Goal: Task Accomplishment & Management: Manage account settings

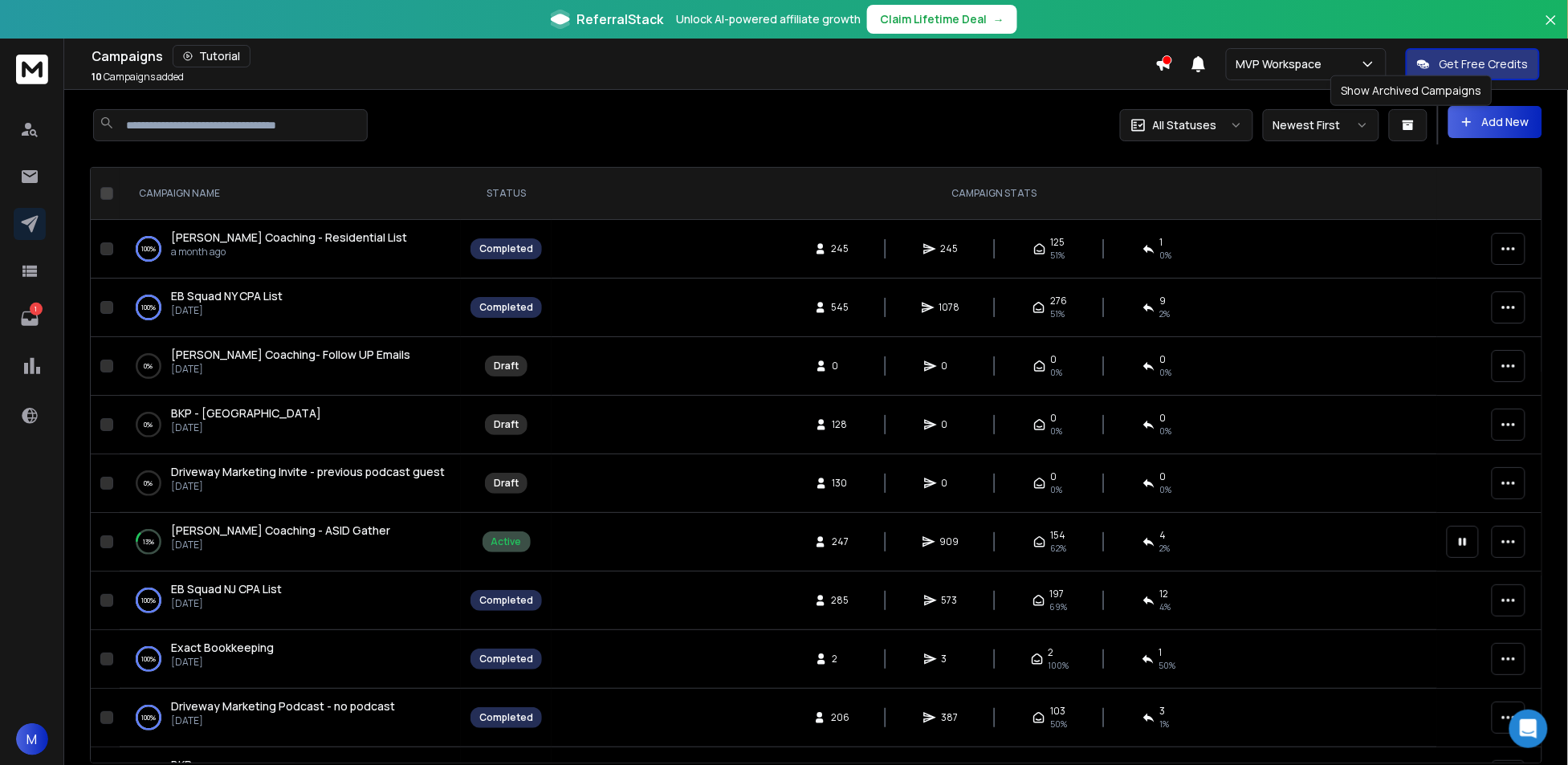
click at [235, 533] on span "[PERSON_NAME] Coaching - ASID Gather" at bounding box center [280, 530] width 219 height 16
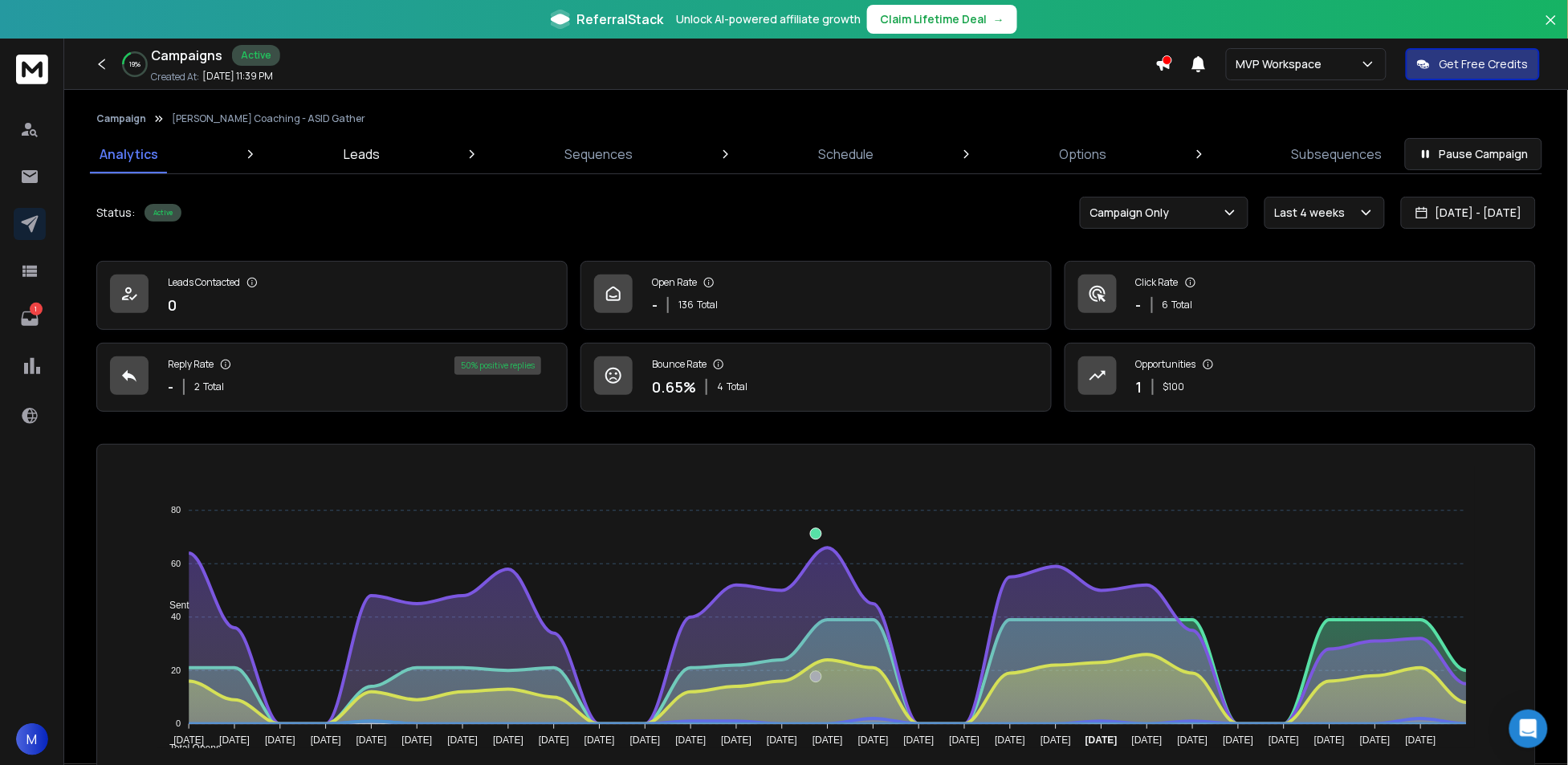
click at [351, 153] on p "Leads" at bounding box center [361, 154] width 36 height 19
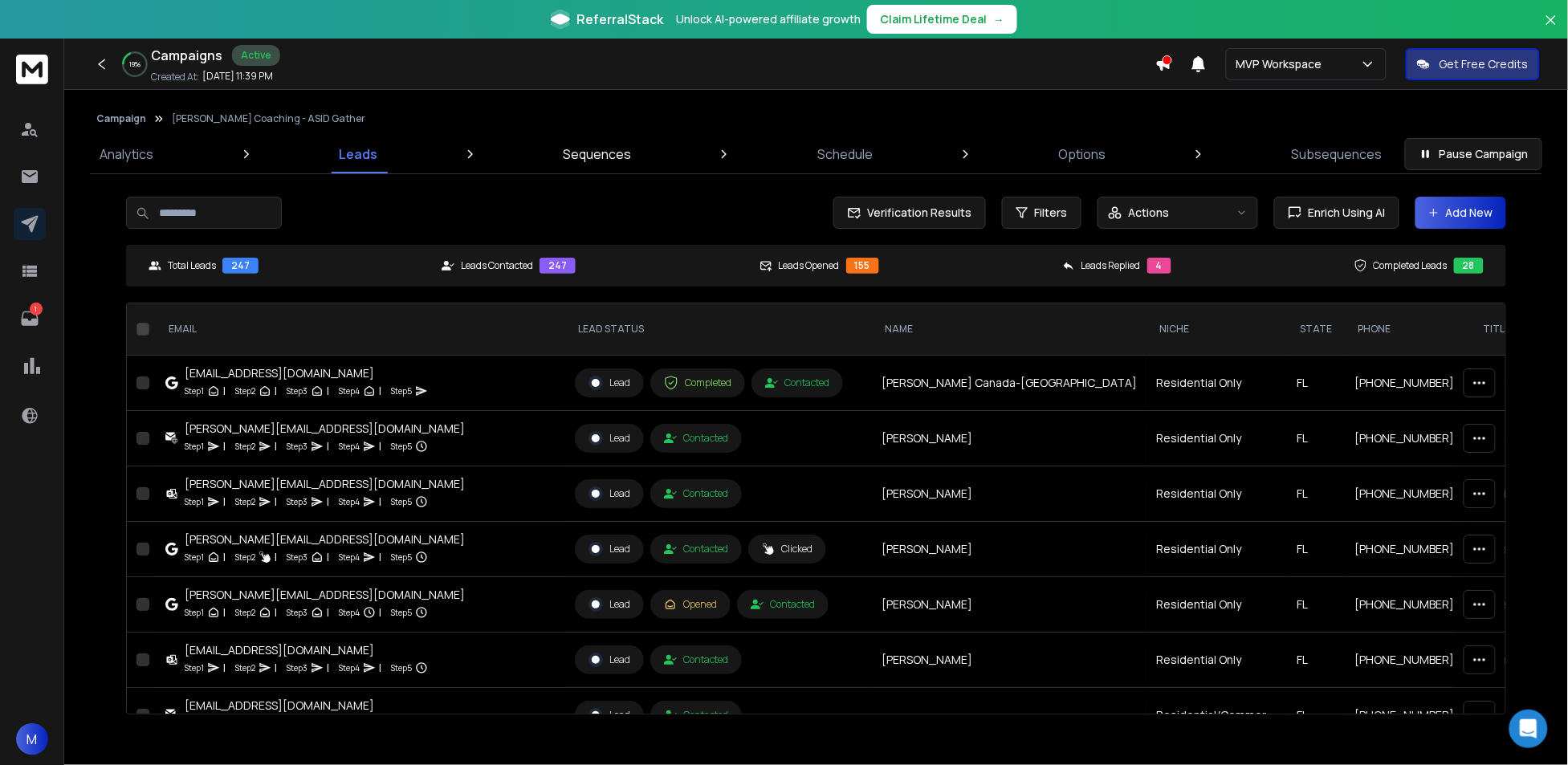
click at [594, 158] on p "Sequences" at bounding box center [597, 154] width 68 height 19
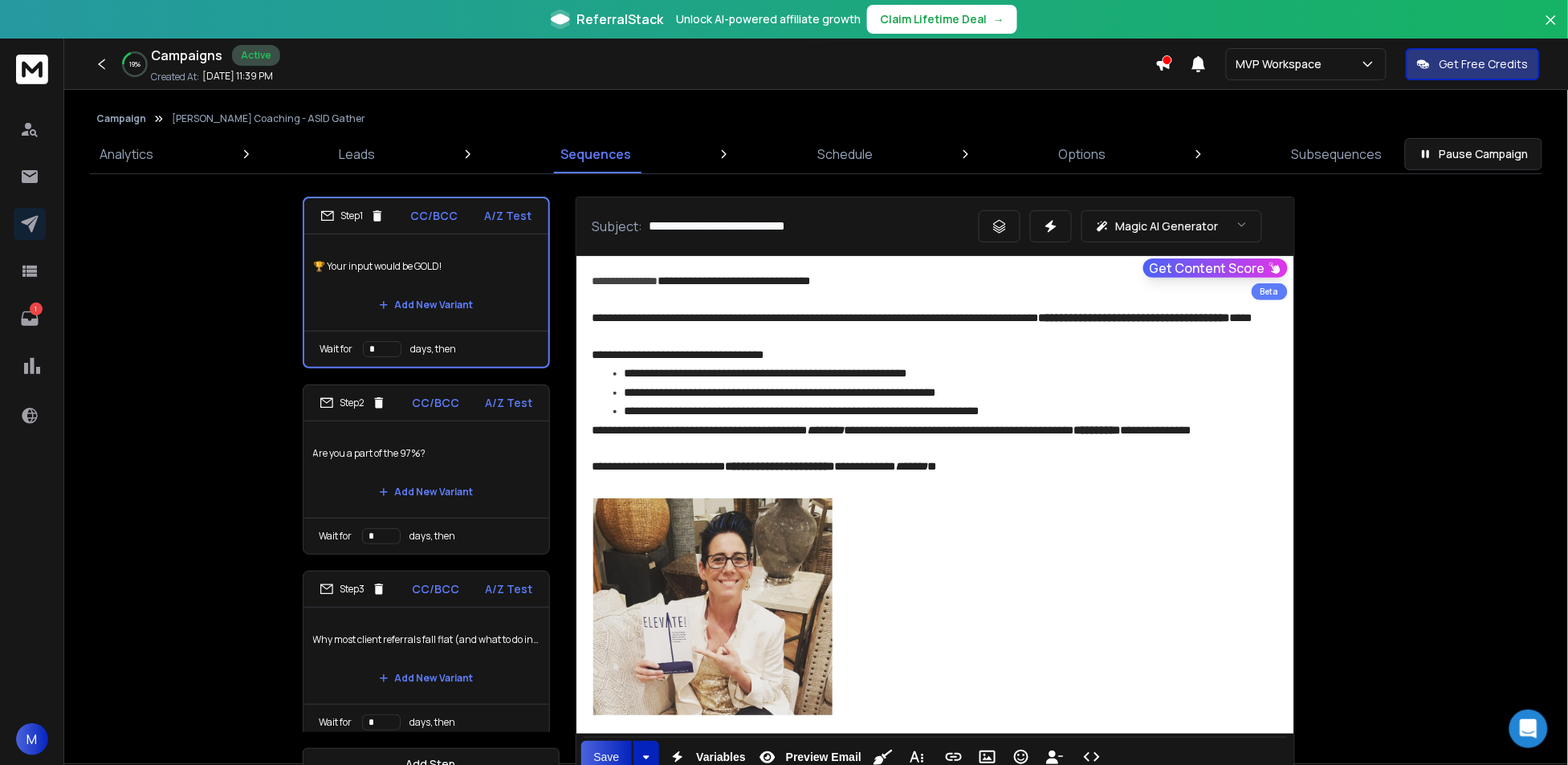
click at [518, 465] on p "Are you a part of the 97%?" at bounding box center [426, 453] width 226 height 45
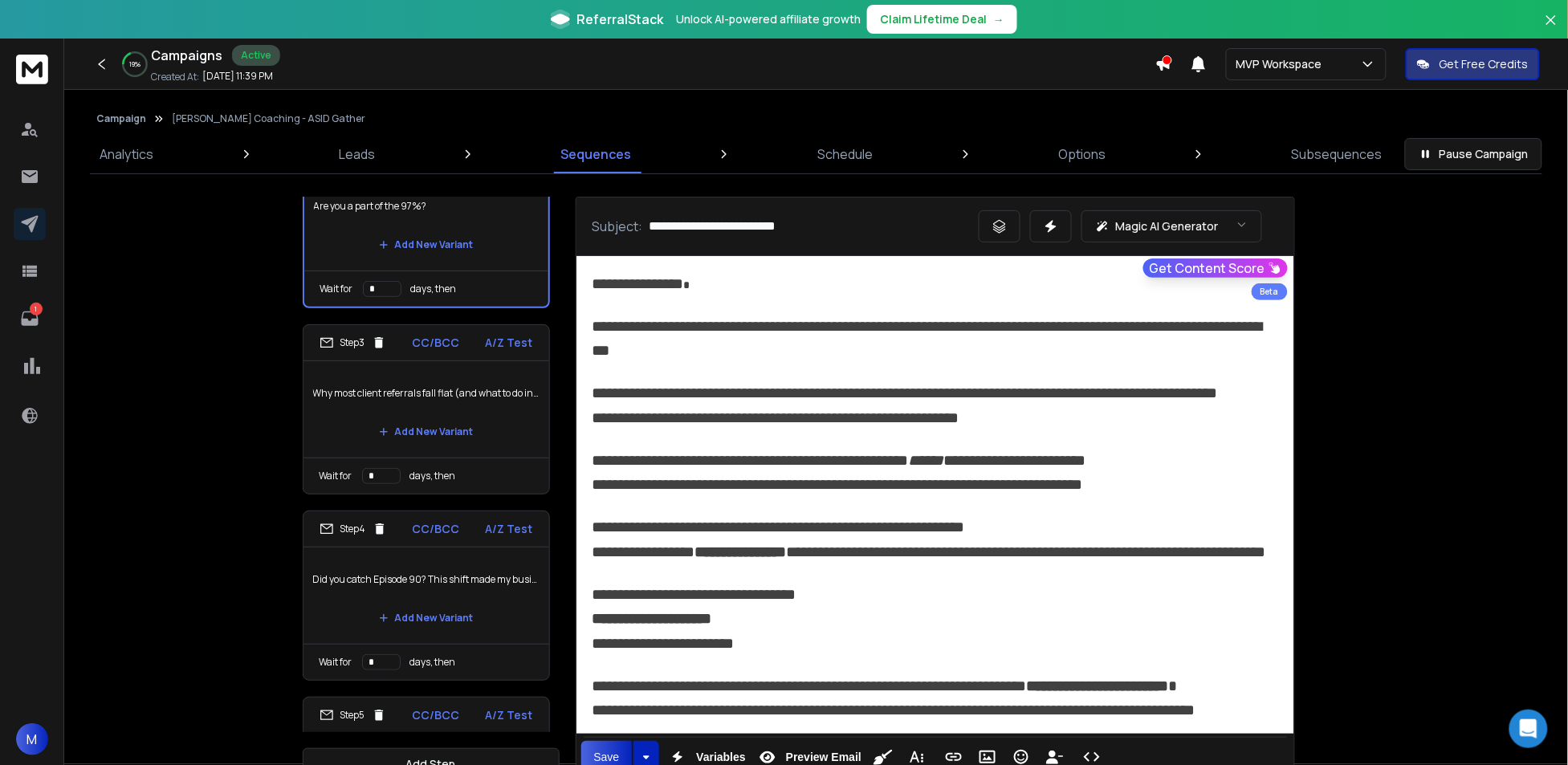
scroll to position [259, 0]
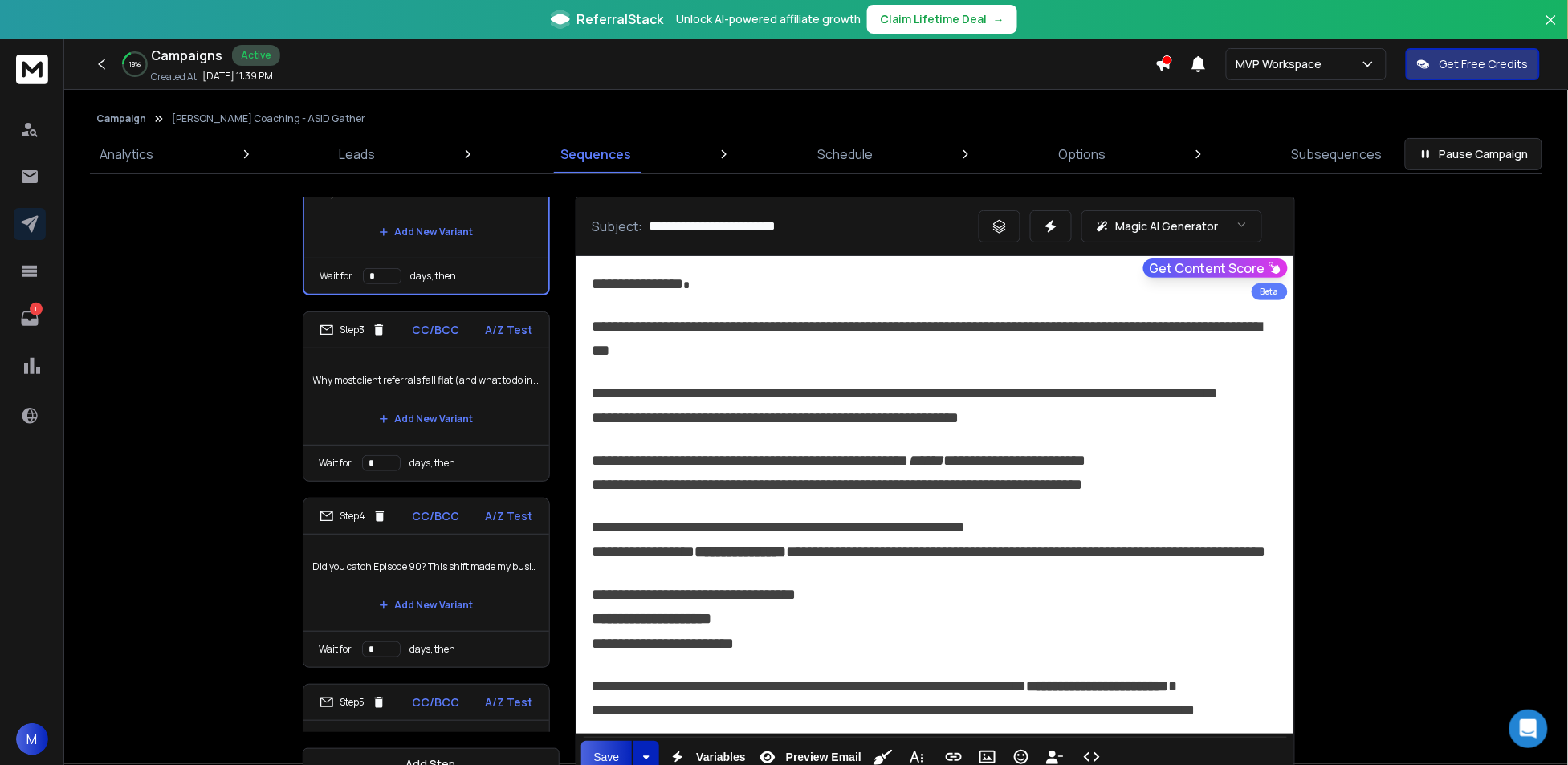
click at [509, 431] on div "Add New Variant" at bounding box center [426, 418] width 226 height 32
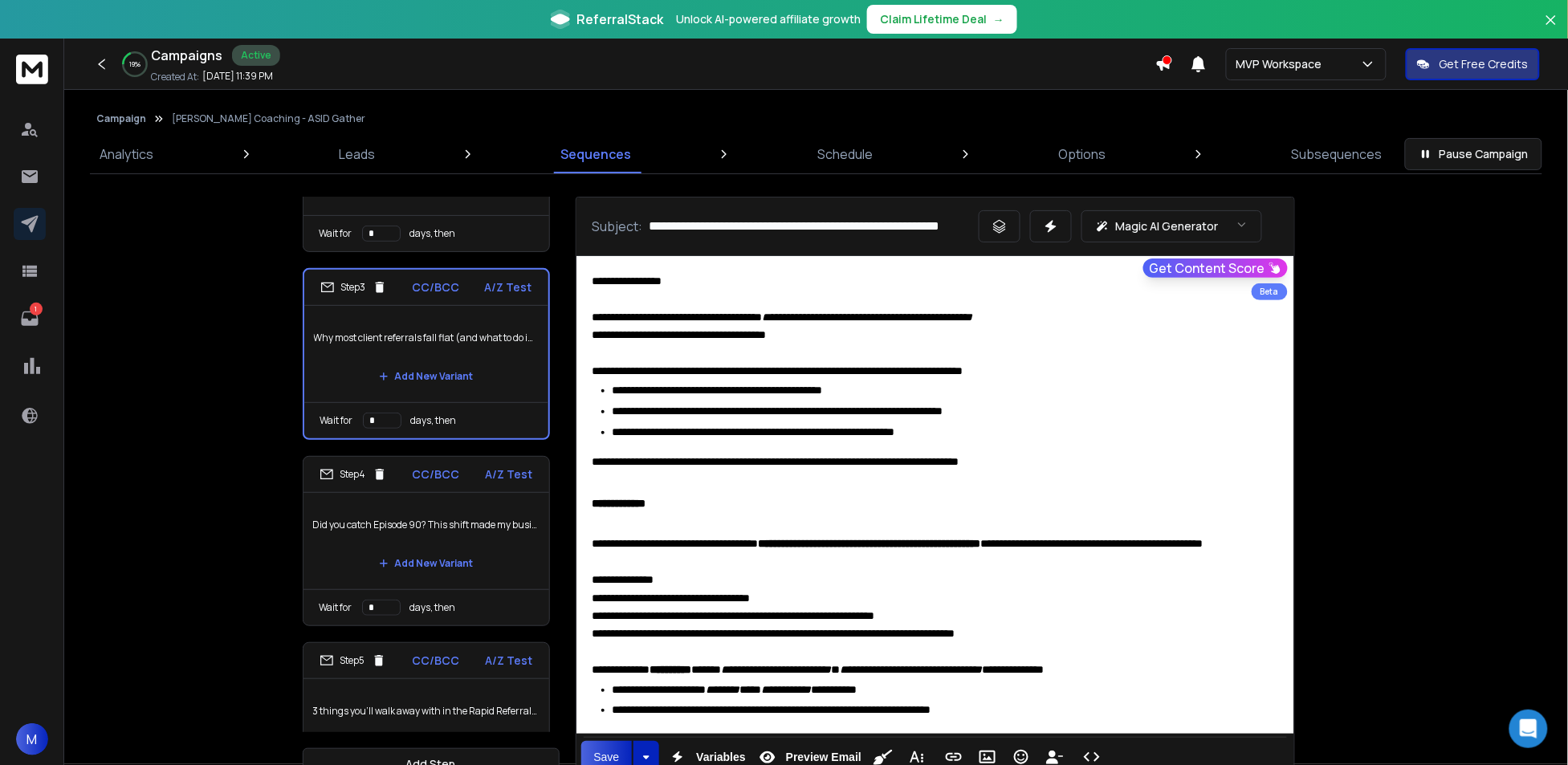
scroll to position [314, 0]
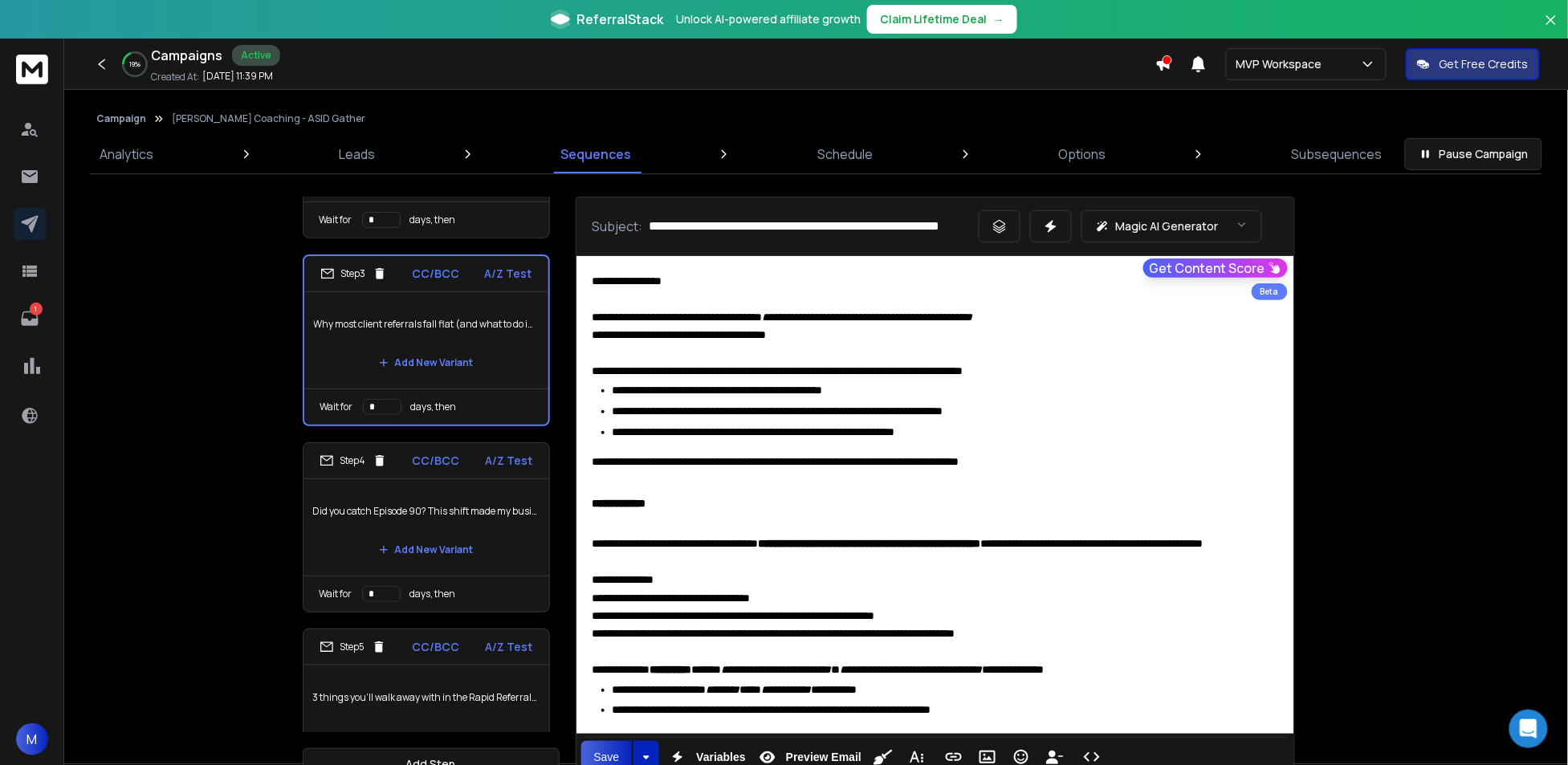
click at [515, 528] on p "Did you catch Episode 90? This shift made my business skyrocket" at bounding box center [426, 511] width 226 height 45
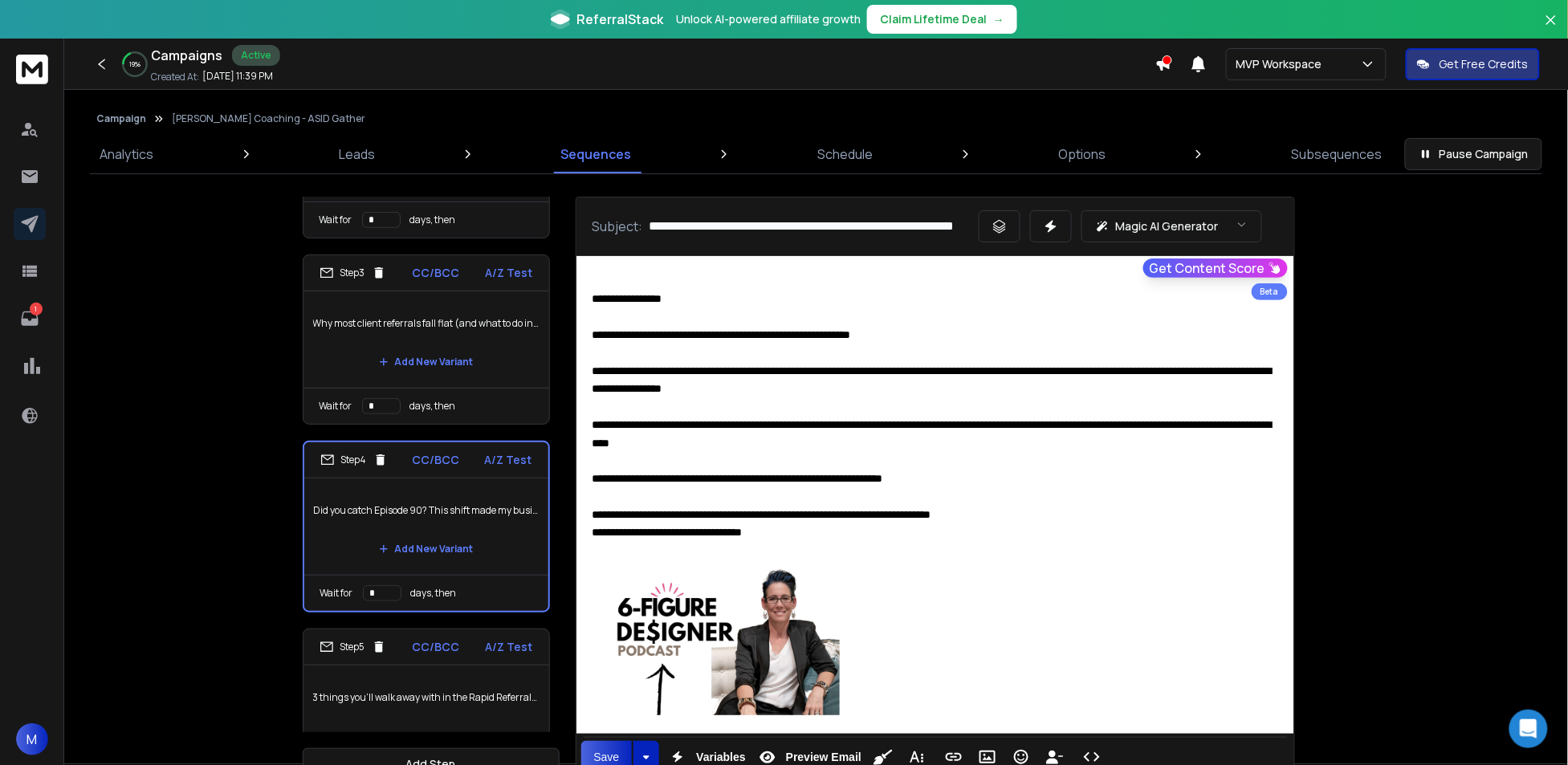
scroll to position [347, 0]
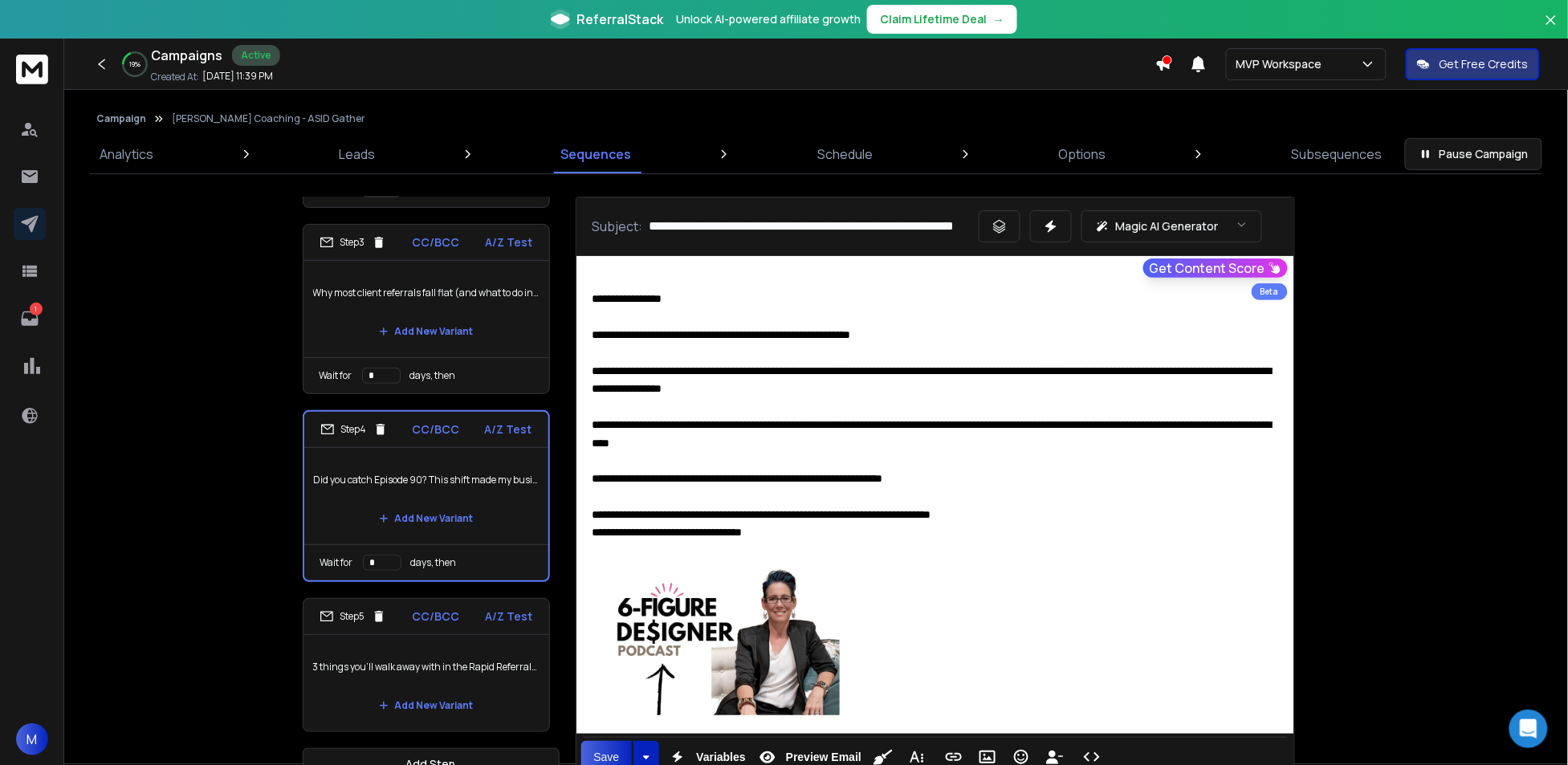
click at [479, 672] on p "3 things you’ll walk away with in the Rapid Referrals Challenge" at bounding box center [426, 667] width 226 height 45
type input "**********"
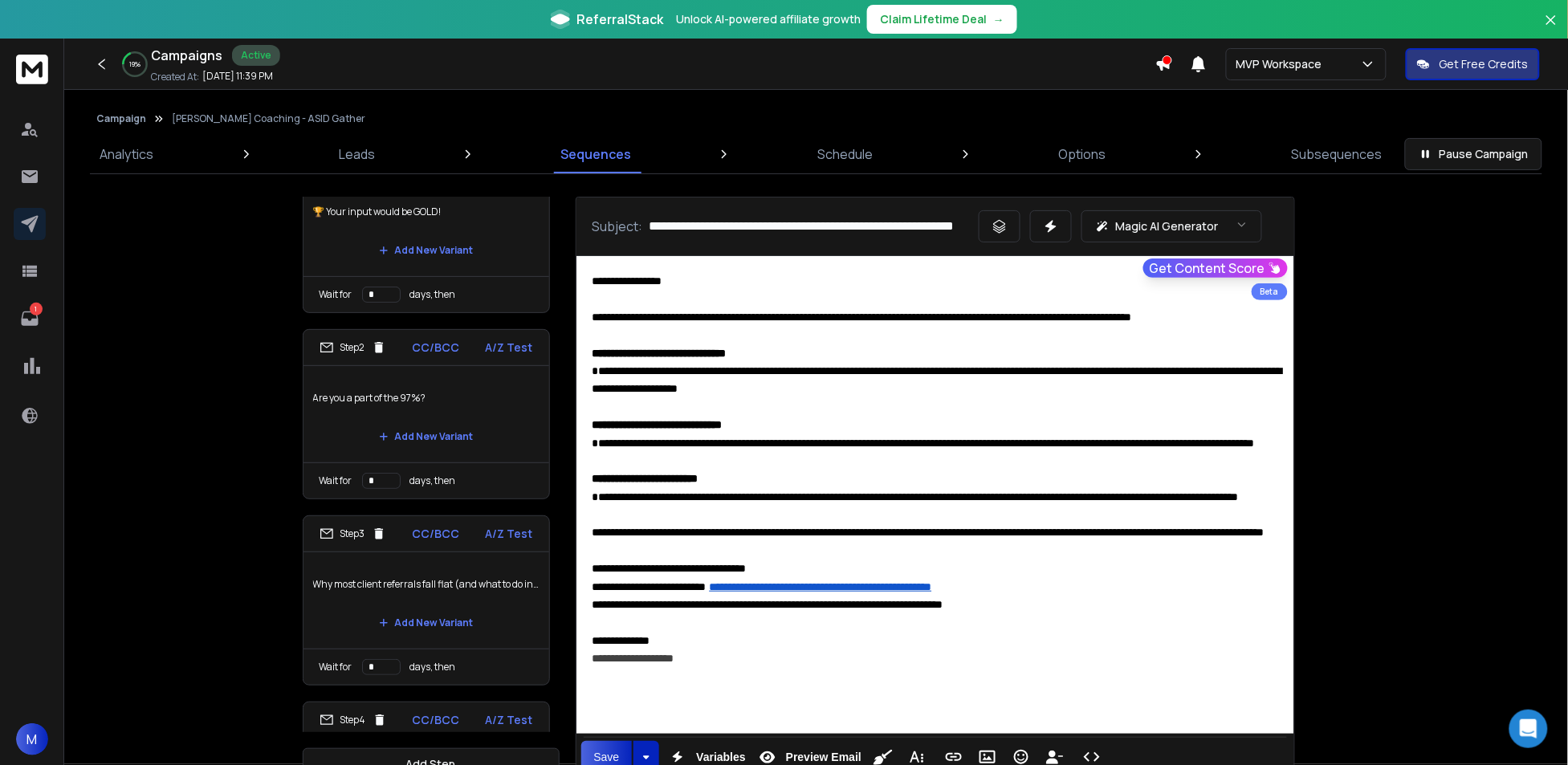
scroll to position [0, 0]
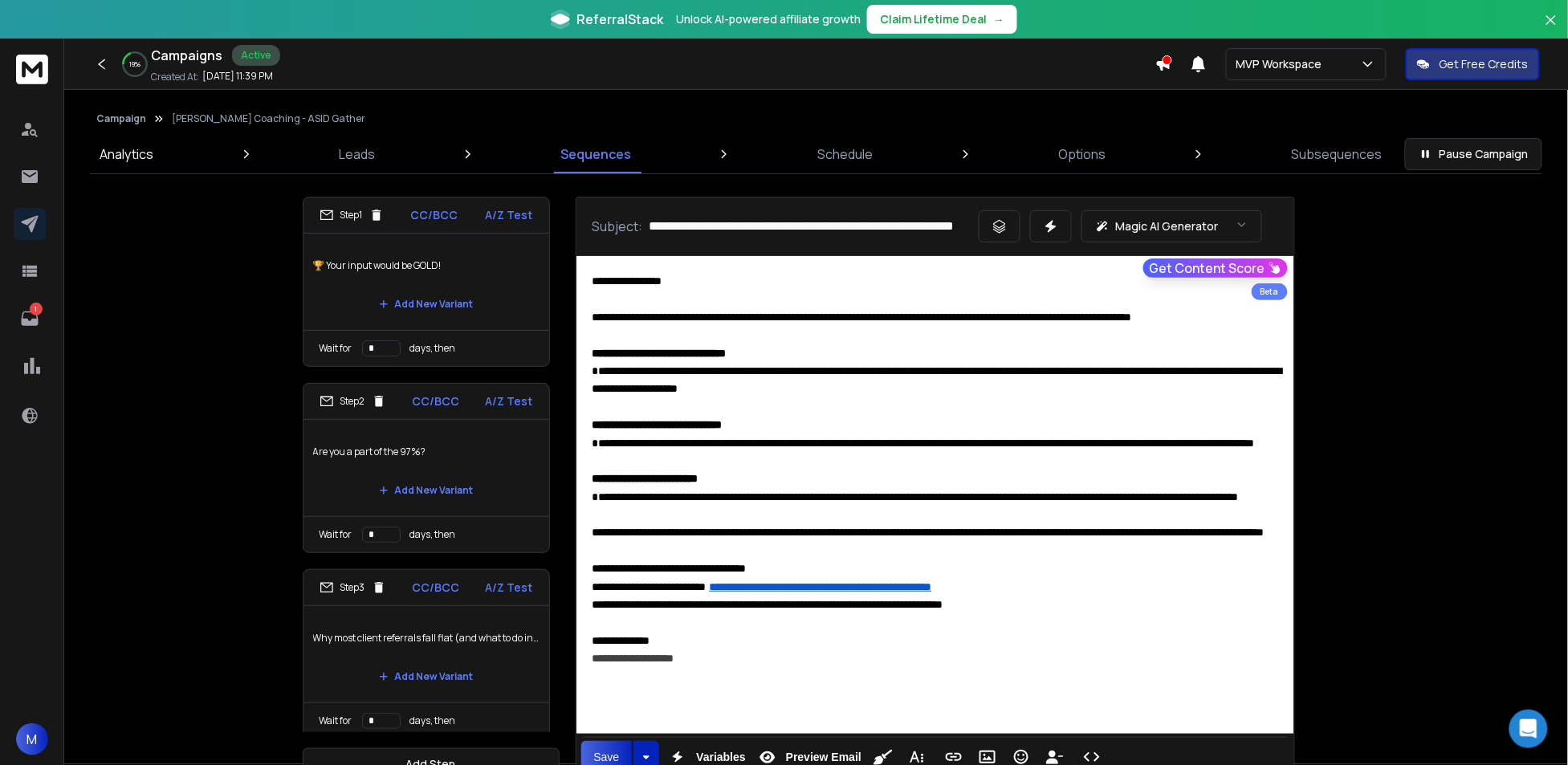
click at [139, 155] on p "Analytics" at bounding box center [127, 154] width 54 height 19
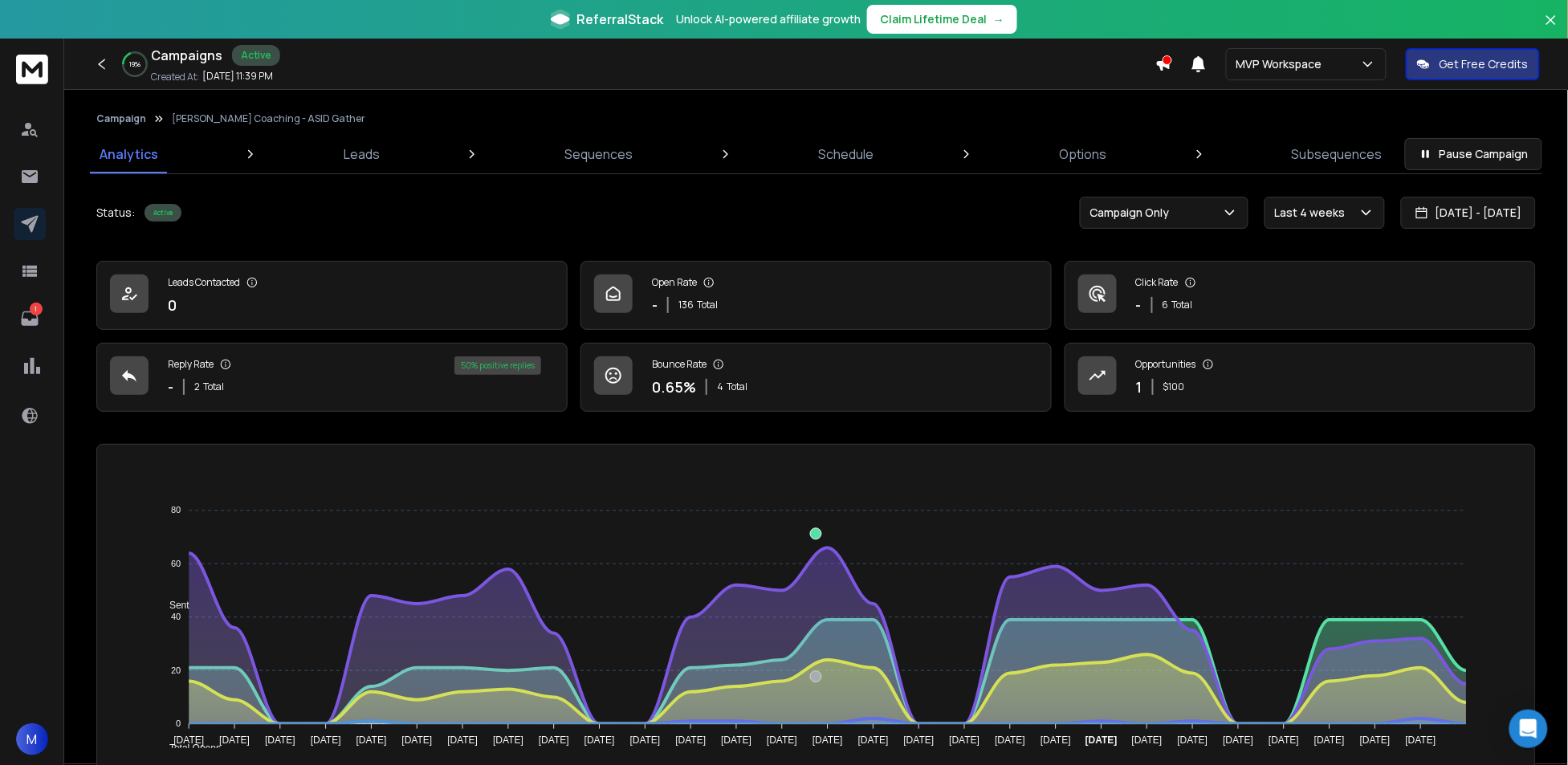
click at [127, 125] on button "Campaign" at bounding box center [120, 119] width 49 height 13
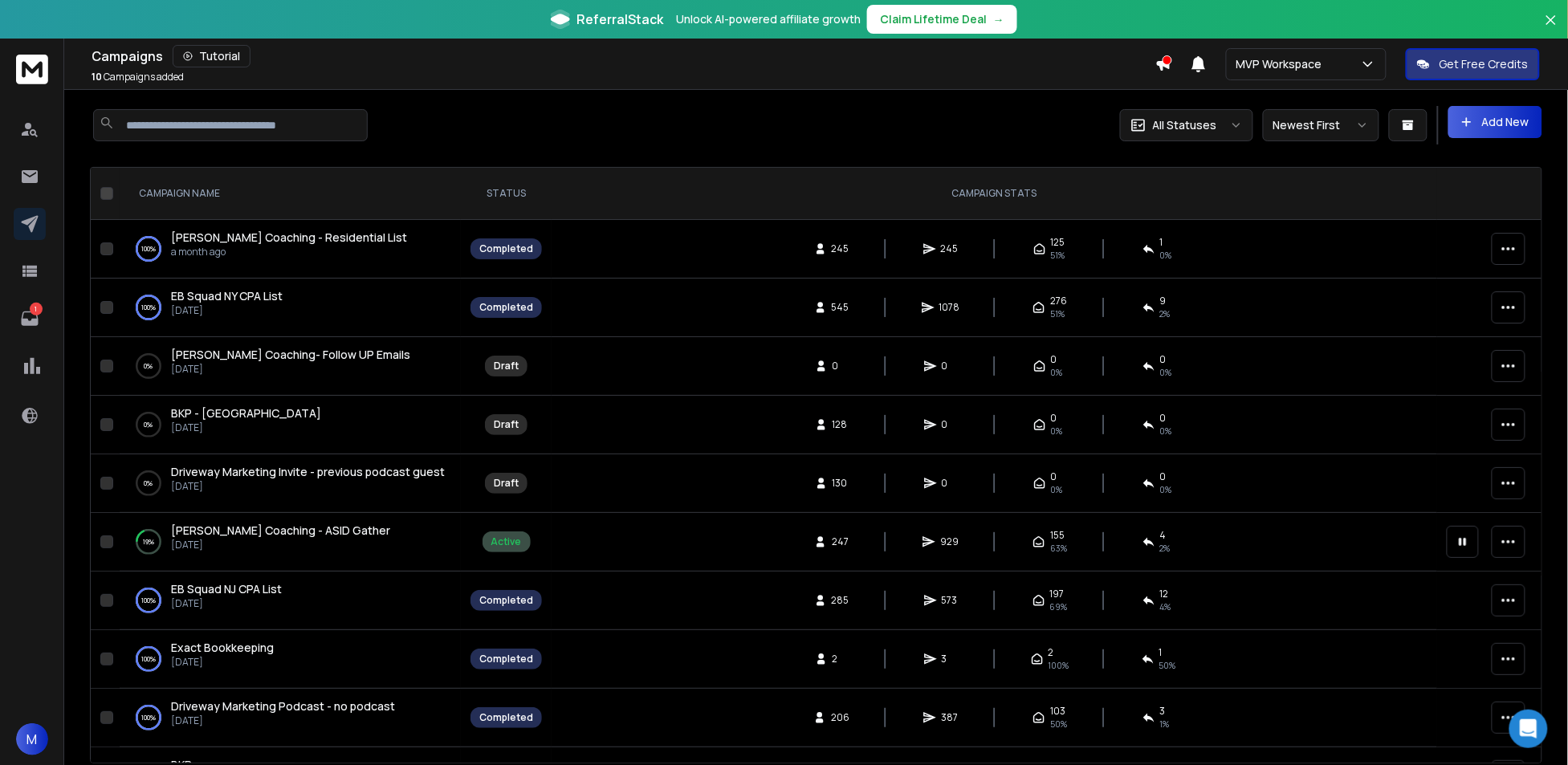
click at [245, 528] on span "[PERSON_NAME] Coaching - ASID Gather" at bounding box center [280, 530] width 219 height 16
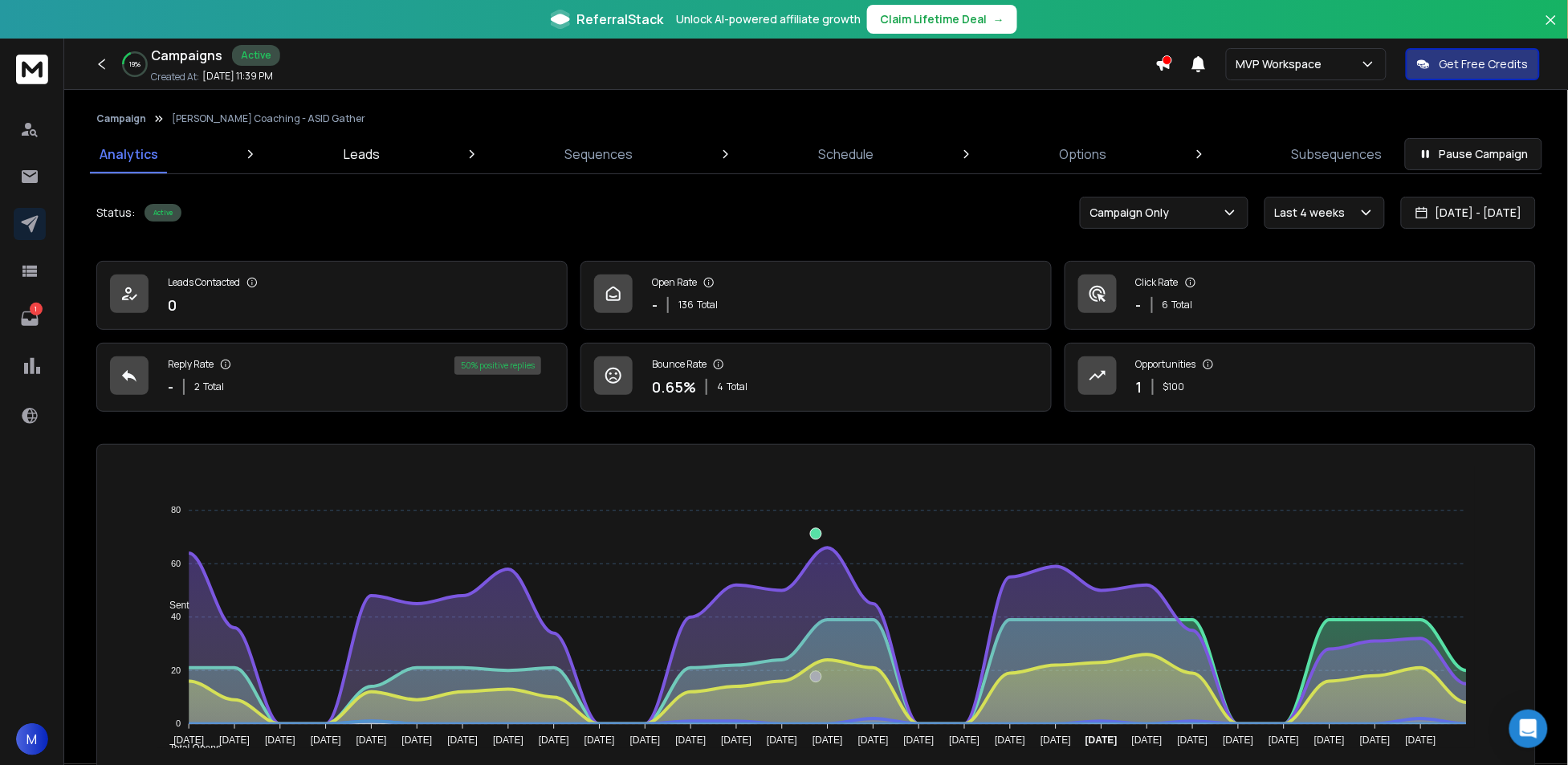
click at [347, 154] on p "Leads" at bounding box center [361, 154] width 36 height 19
click at [346, 154] on p "Leads" at bounding box center [361, 154] width 36 height 19
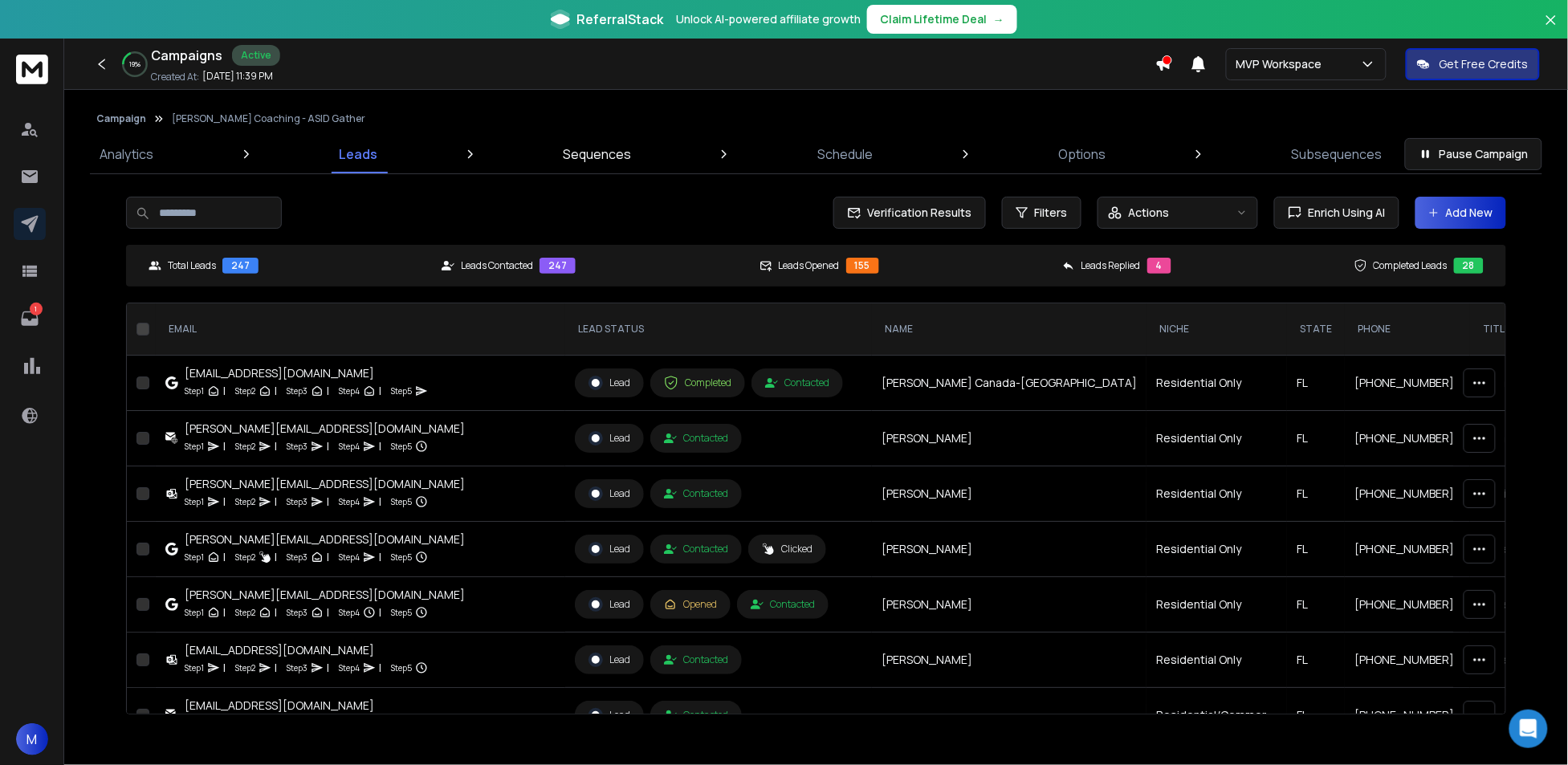
click at [627, 157] on p "Sequences" at bounding box center [597, 154] width 68 height 19
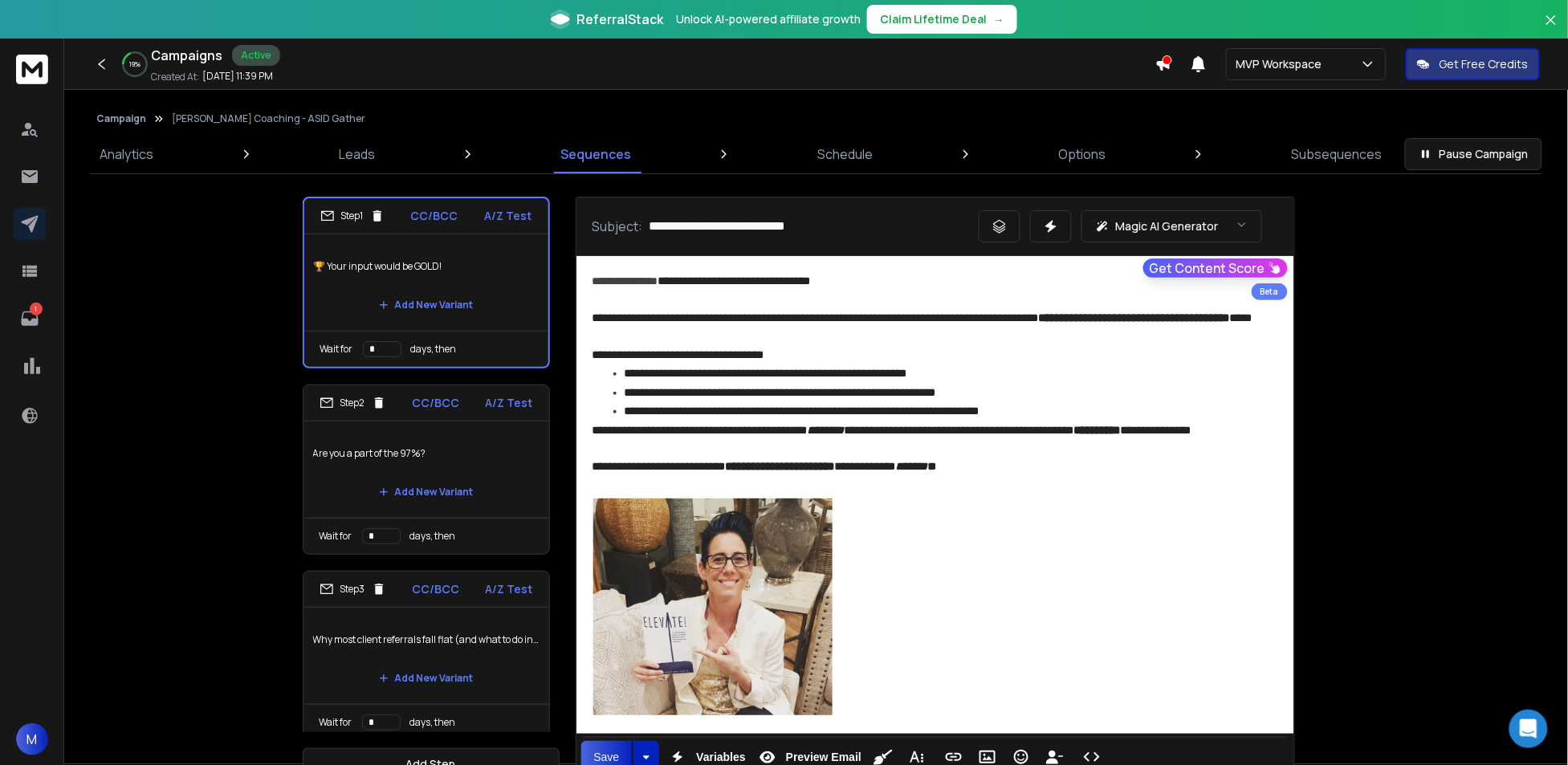
click at [485, 465] on p "Are you a part of the 97%?" at bounding box center [426, 453] width 226 height 45
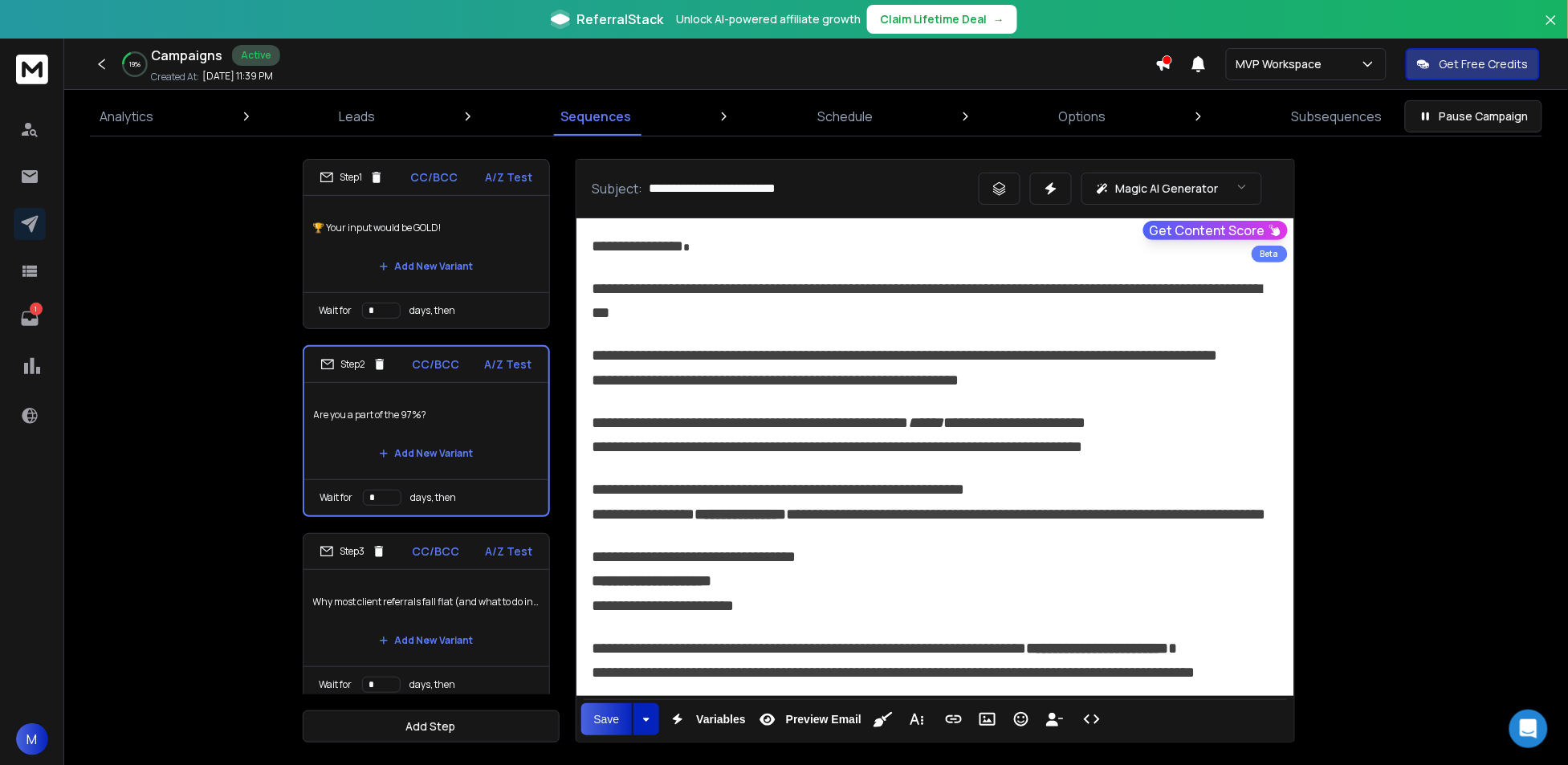
click at [506, 276] on div "Add New Variant" at bounding box center [426, 266] width 226 height 32
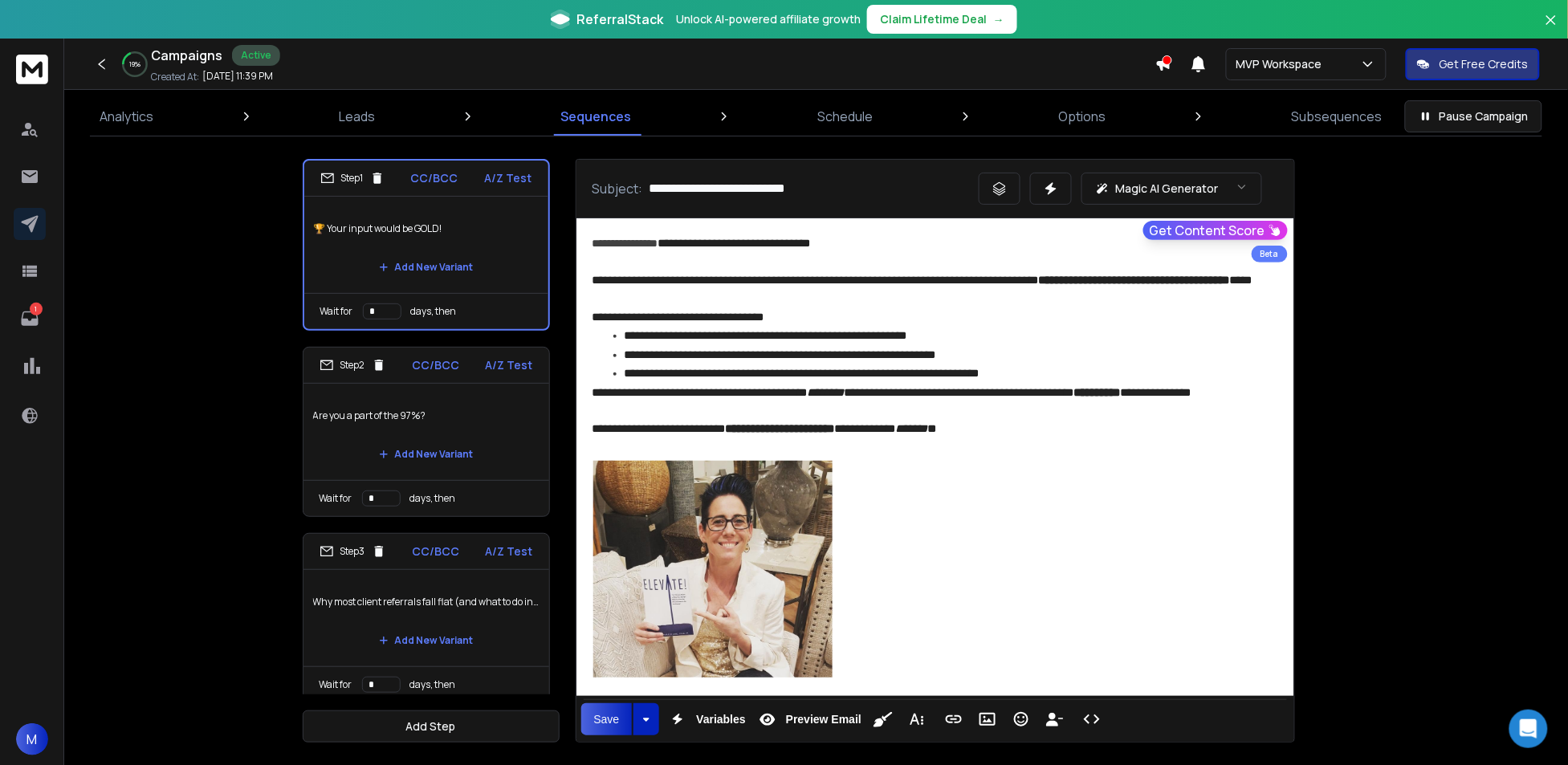
click at [505, 427] on p "Are you a part of the 97%?" at bounding box center [426, 416] width 226 height 45
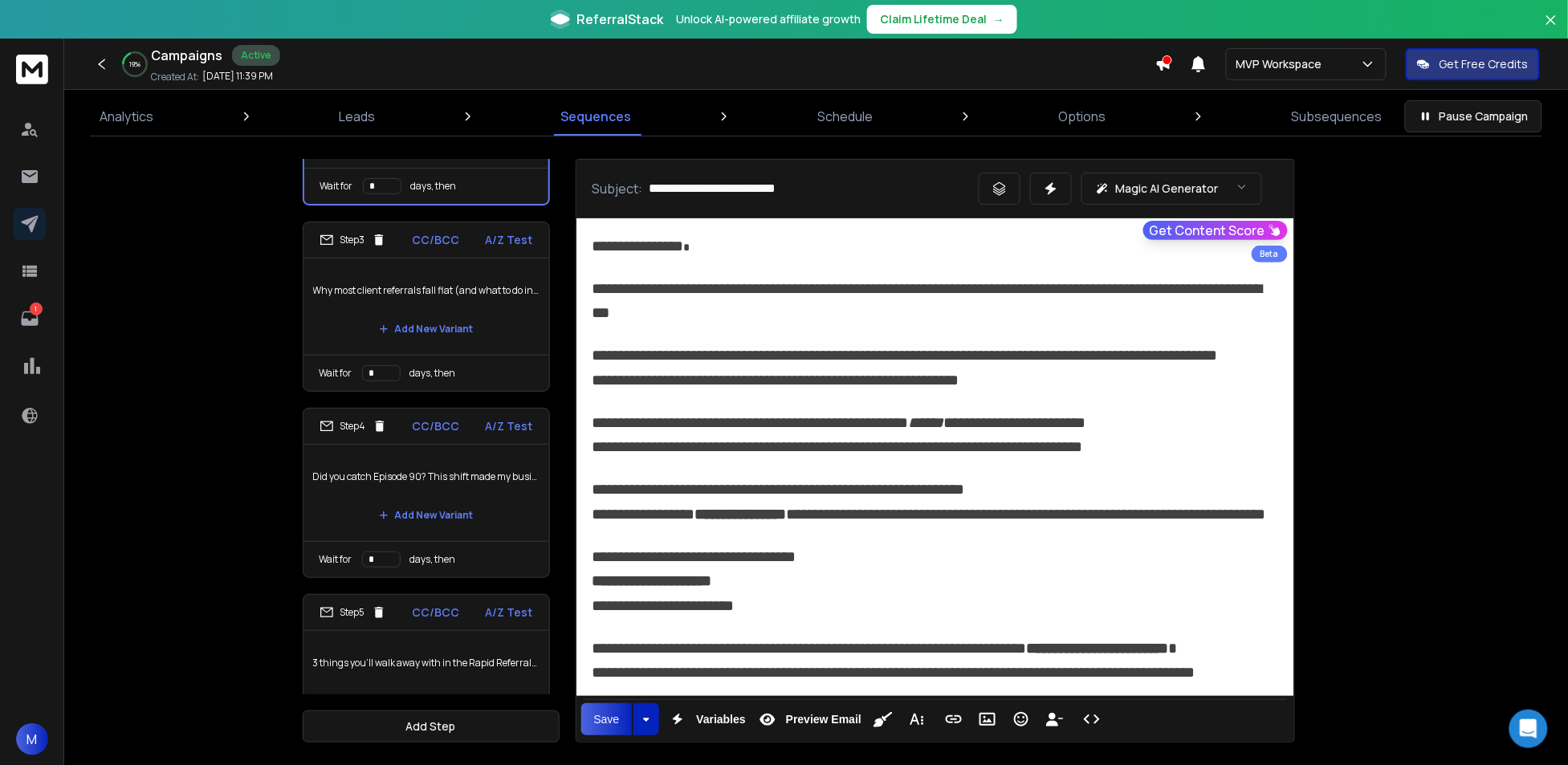
scroll to position [347, 0]
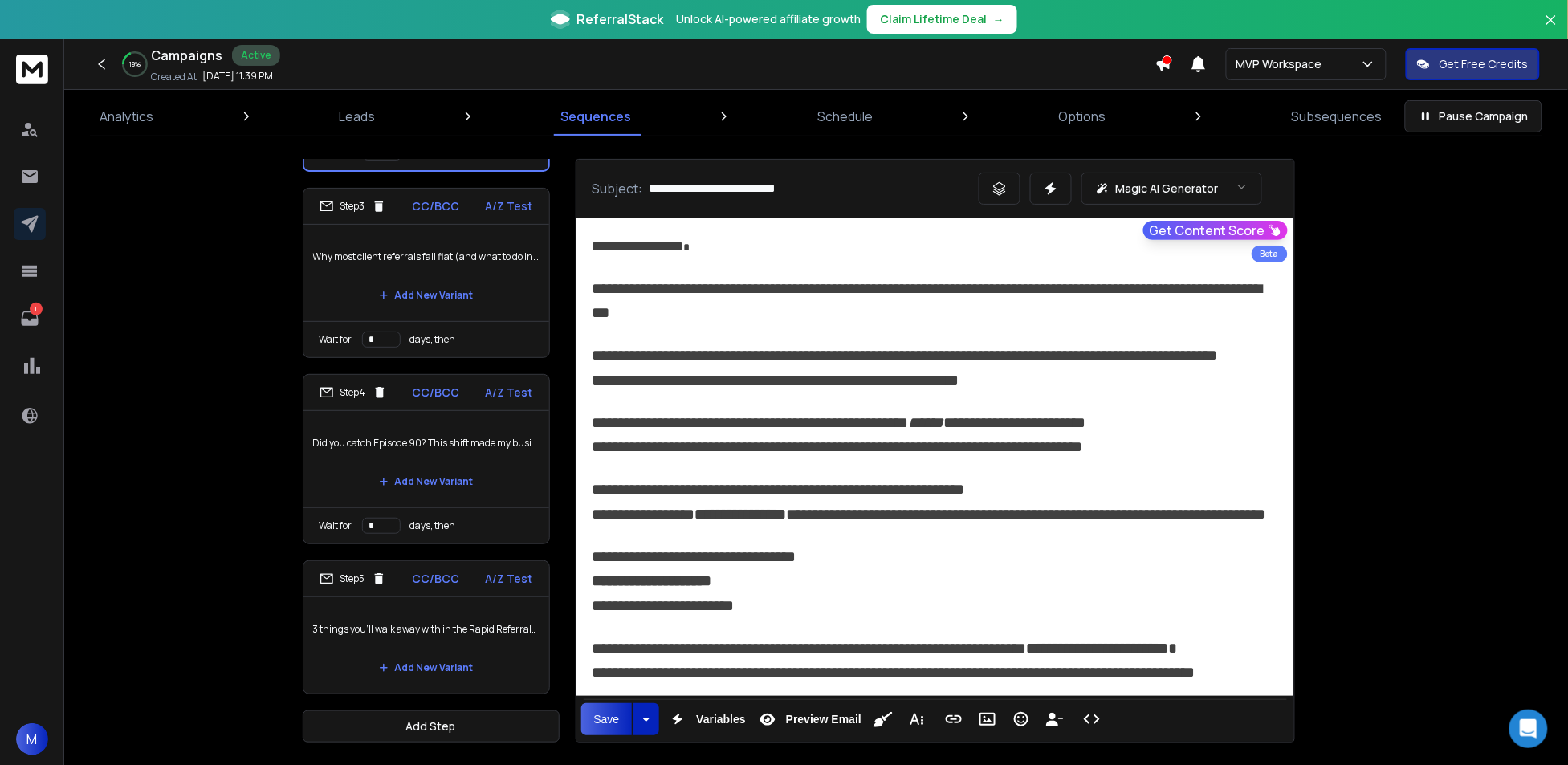
click at [504, 290] on div "Add New Variant" at bounding box center [426, 295] width 226 height 32
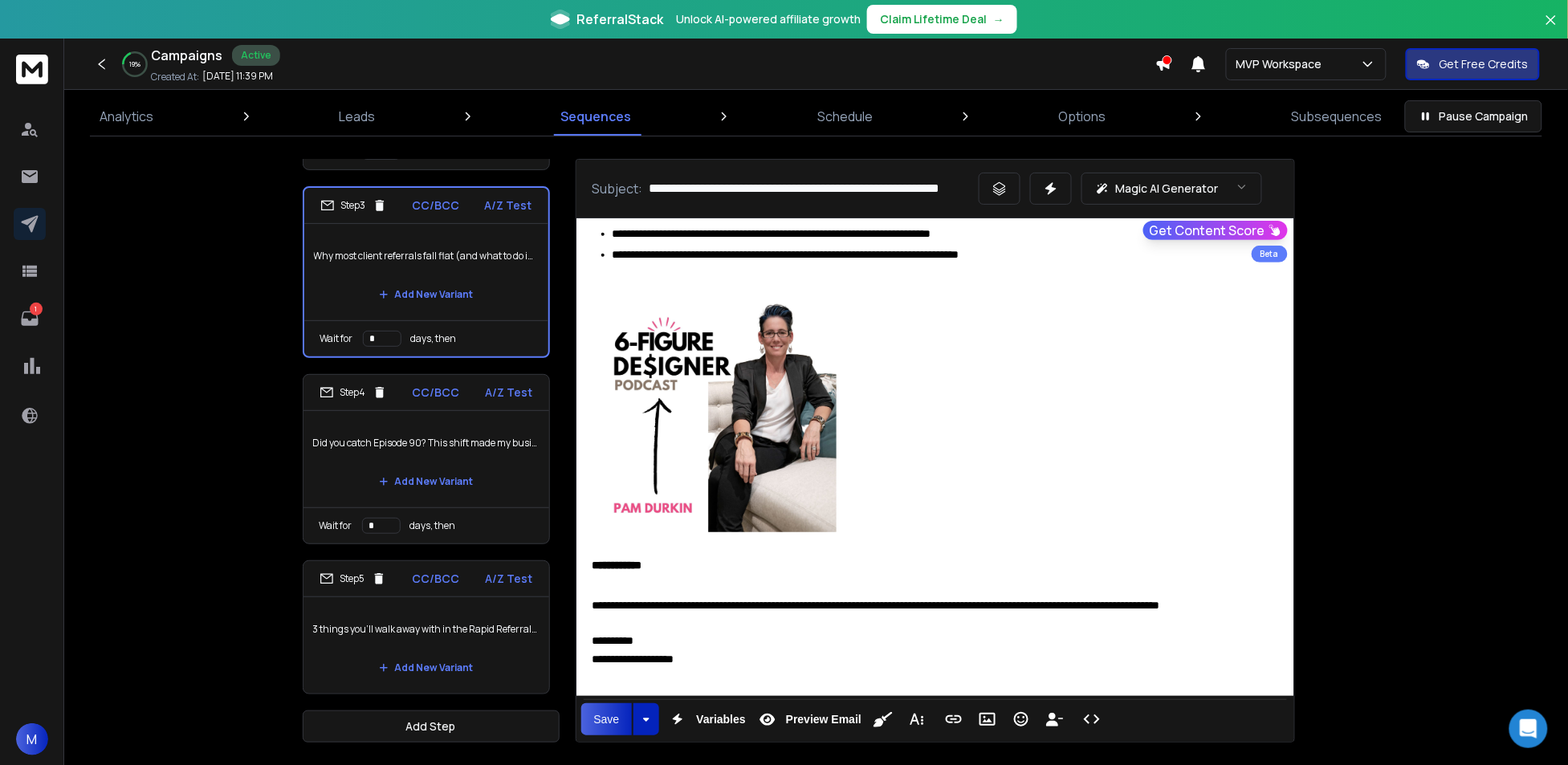
scroll to position [464, 0]
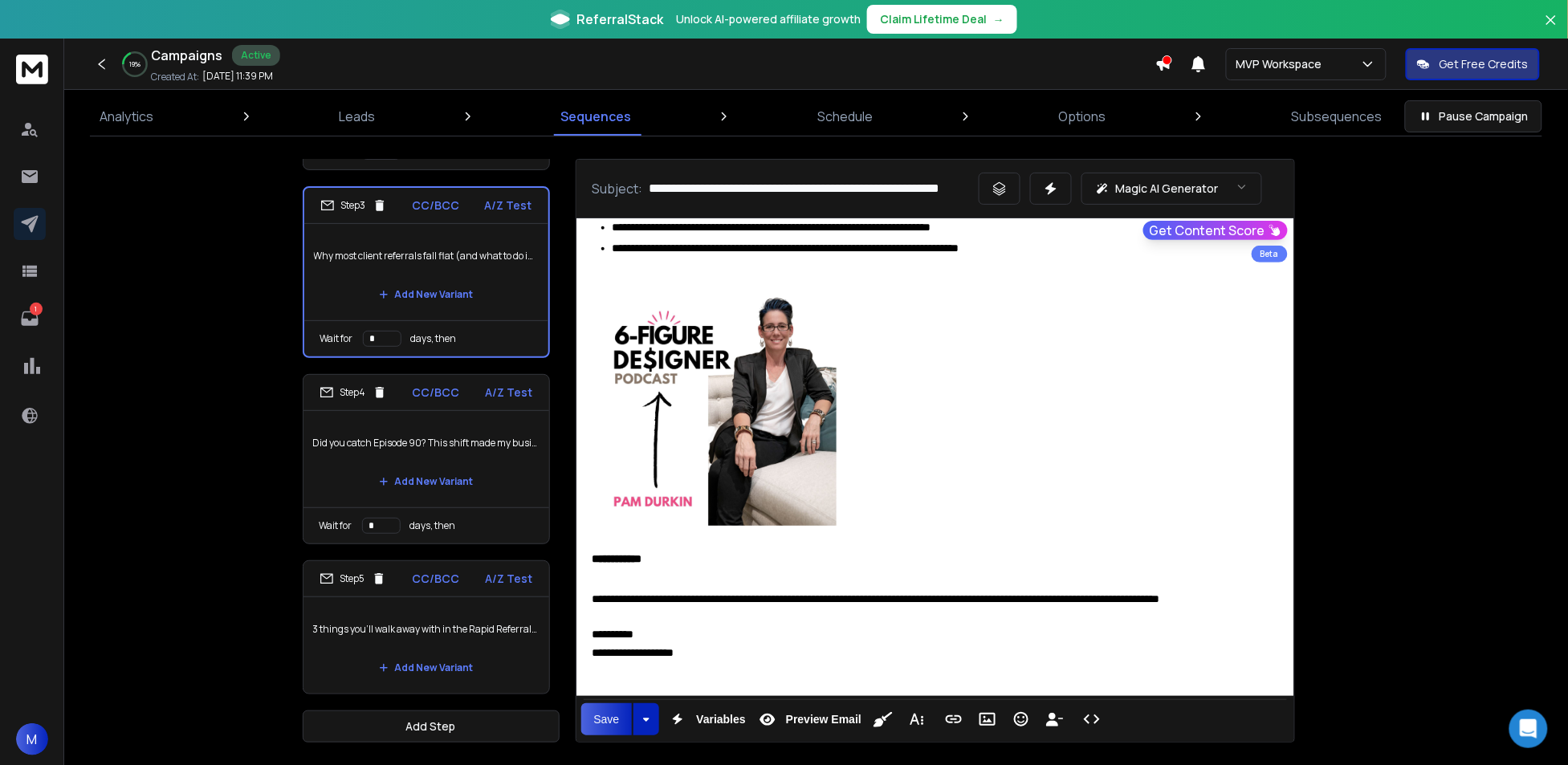
click at [502, 463] on p "Did you catch Episode 90? This shift made my business skyrocket" at bounding box center [426, 443] width 226 height 45
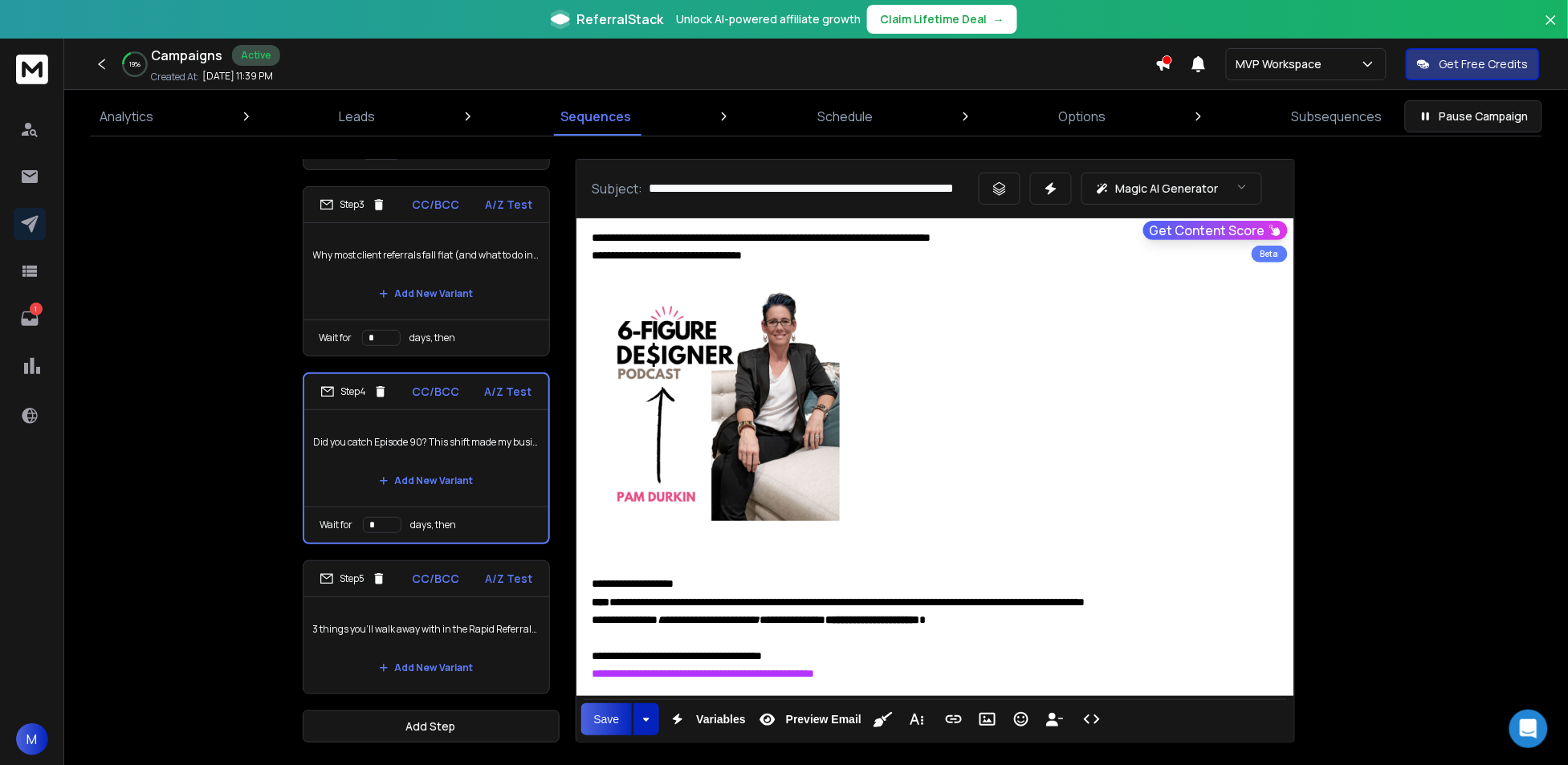
scroll to position [259, 0]
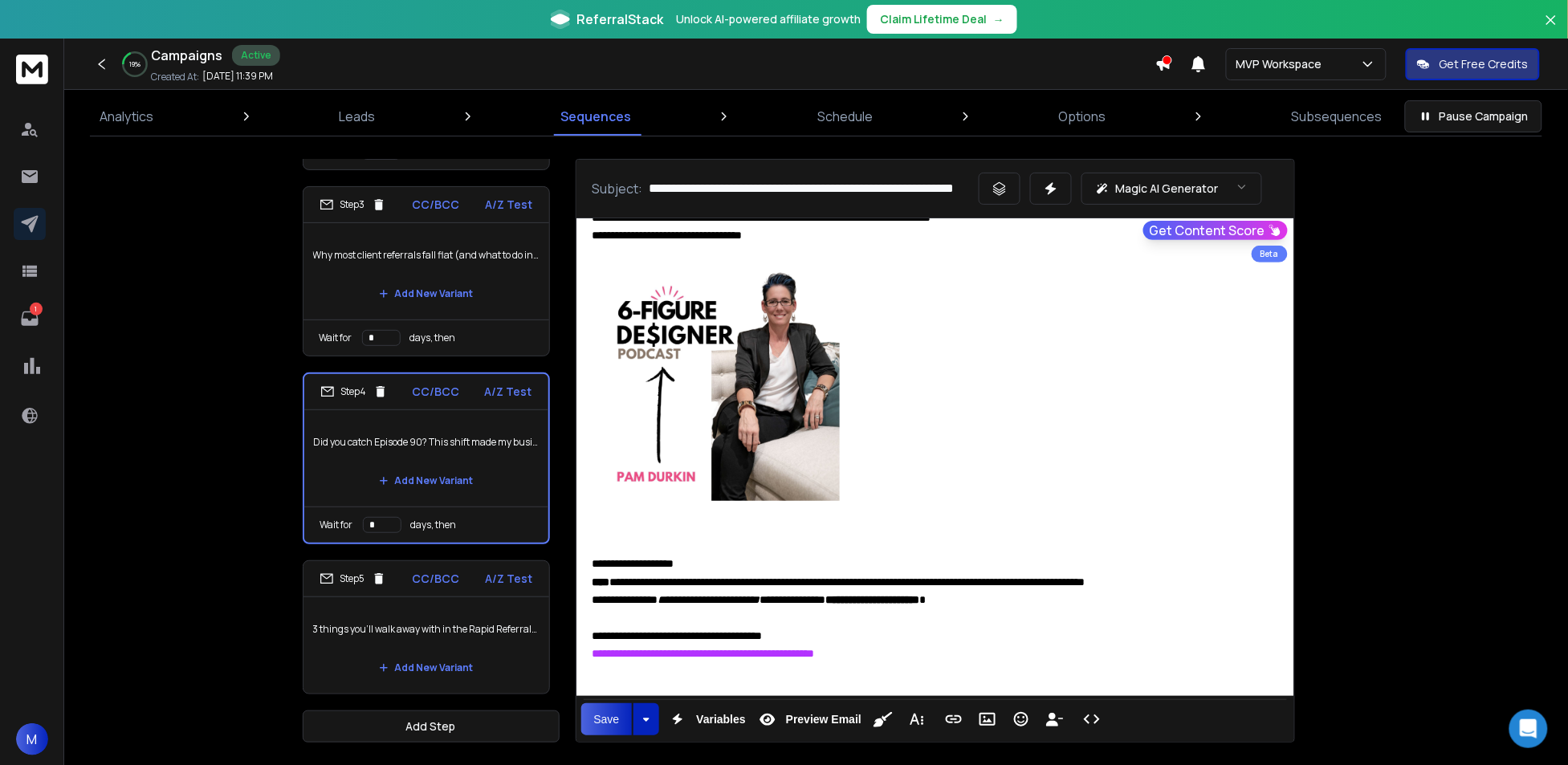
click at [504, 628] on p "3 things you’ll walk away with in the Rapid Referrals Challenge" at bounding box center [426, 629] width 226 height 45
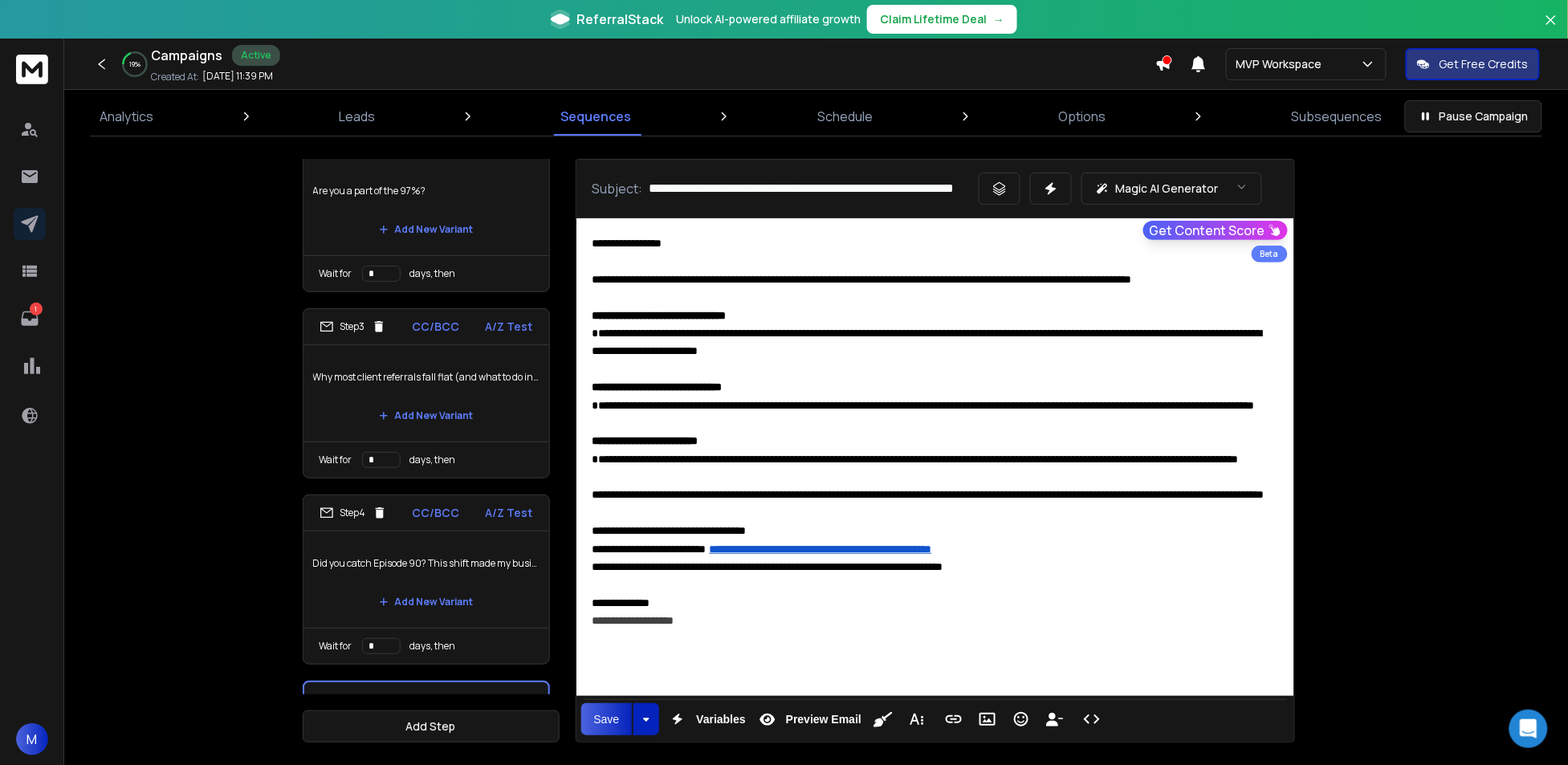
scroll to position [215, 0]
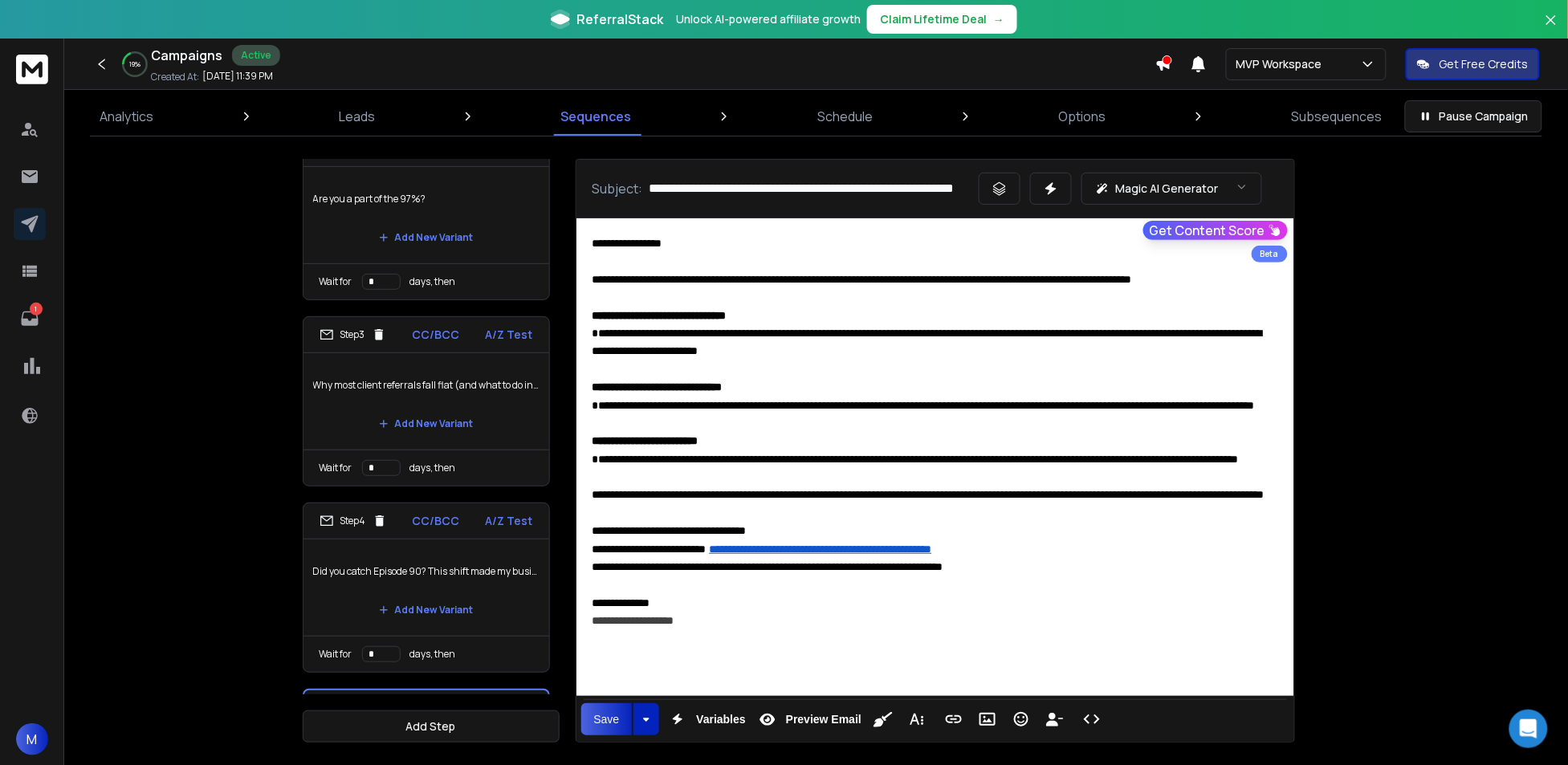
click at [507, 385] on p "Why most client referrals fall flat (and what to do instead)" at bounding box center [426, 386] width 226 height 45
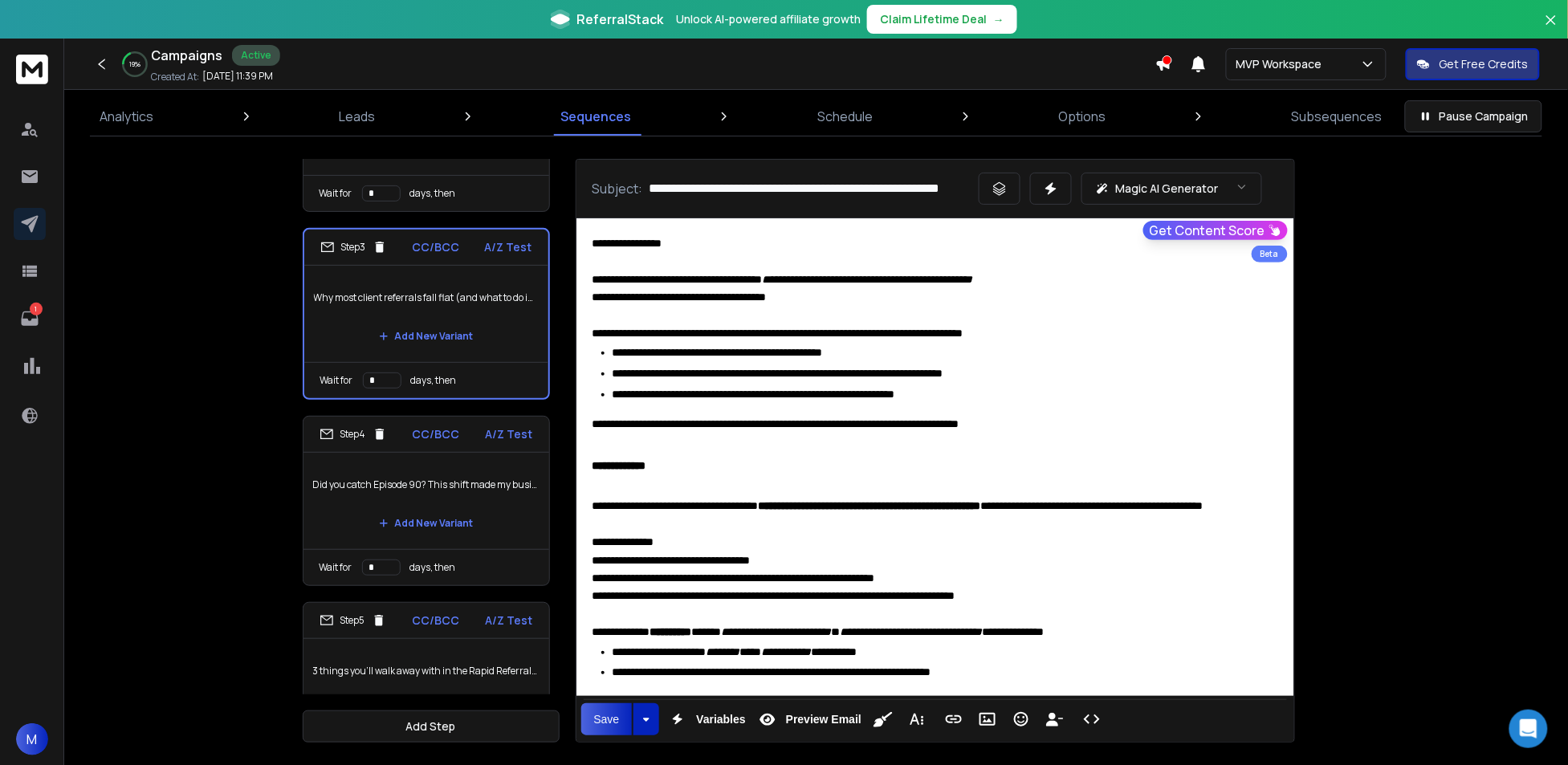
scroll to position [306, 0]
click at [500, 496] on p "Did you catch Episode 90? This shift made my business skyrocket" at bounding box center [426, 483] width 226 height 45
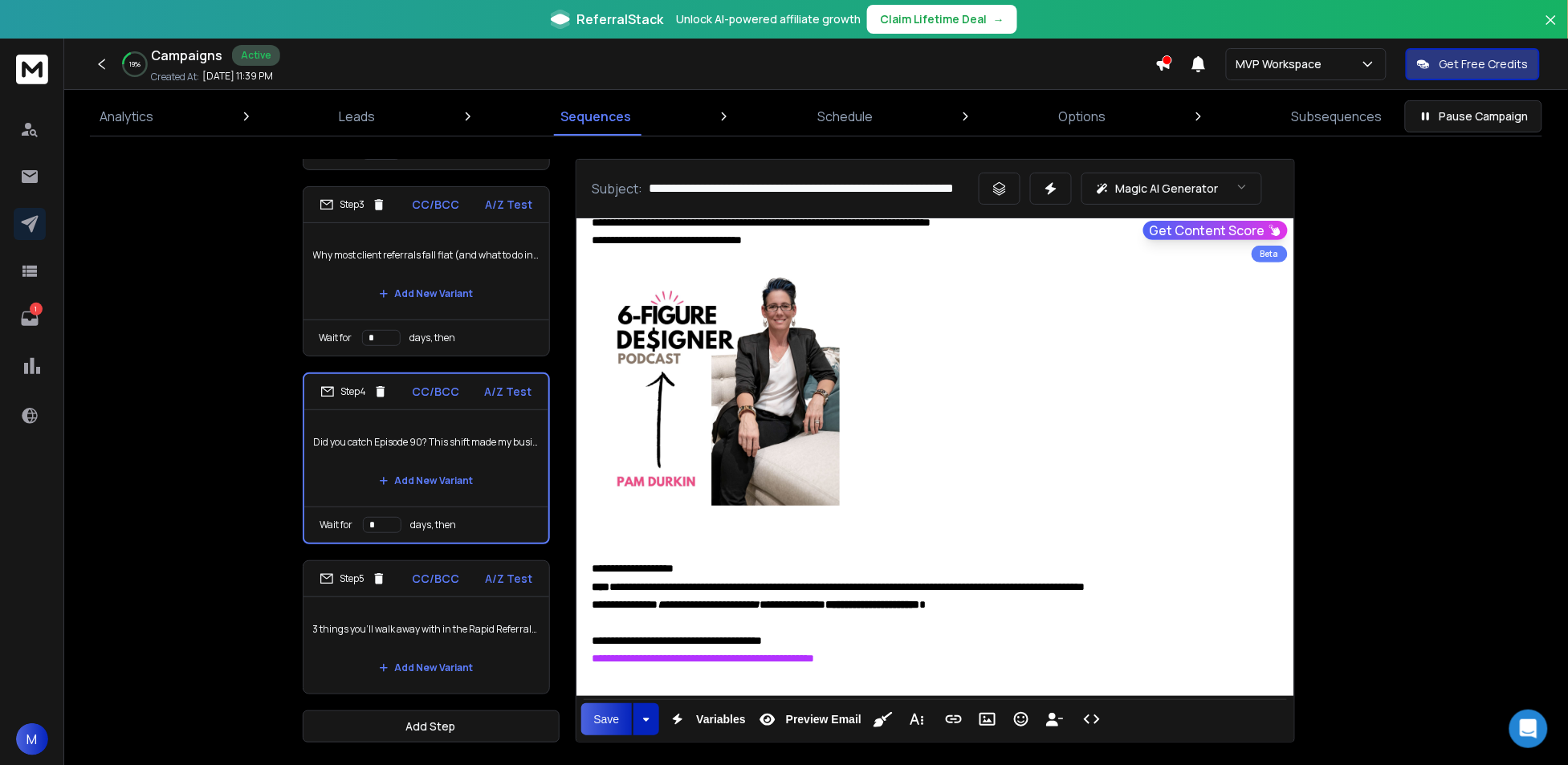
scroll to position [259, 0]
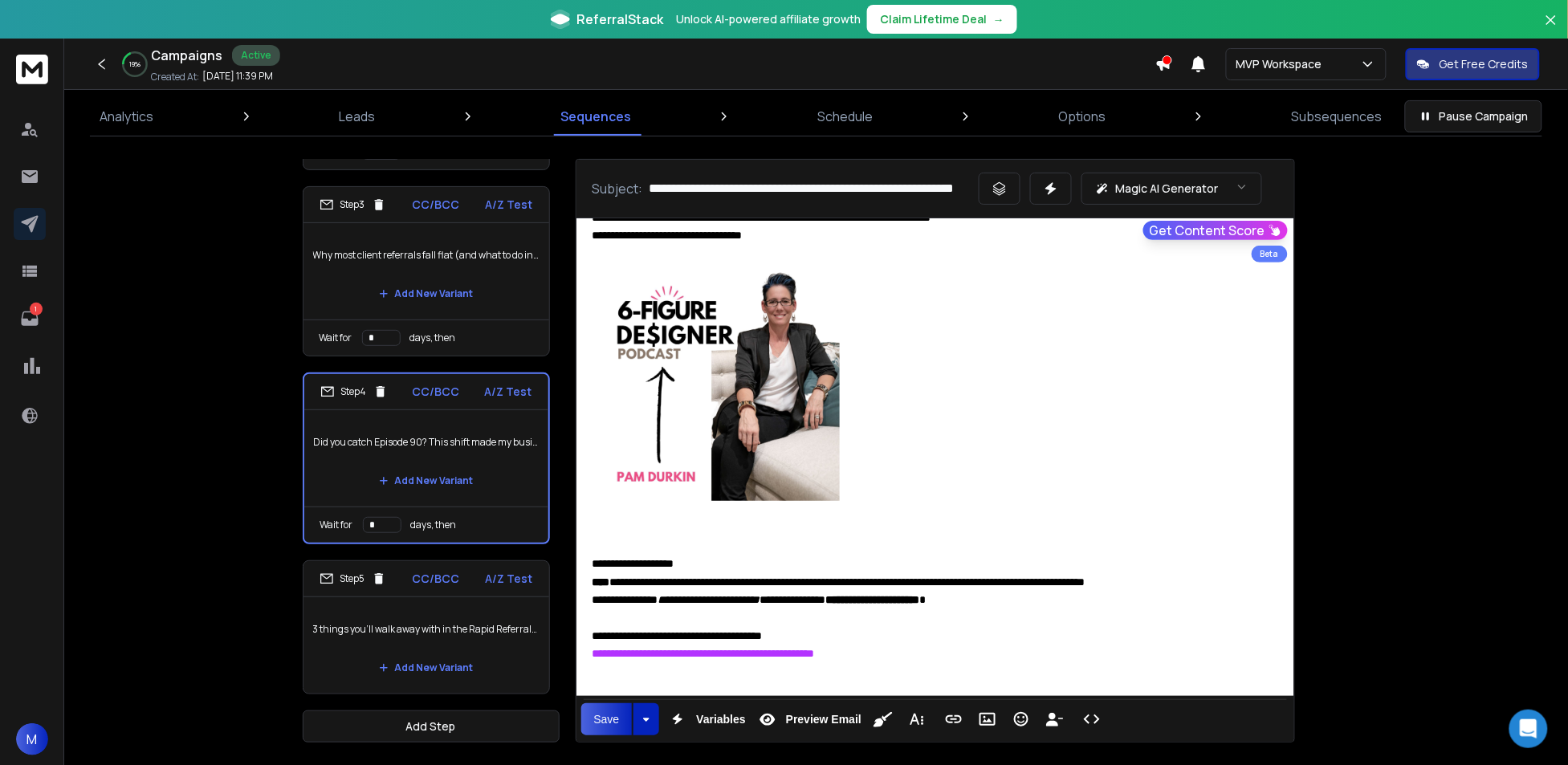
click at [465, 627] on p "3 things you’ll walk away with in the Rapid Referrals Challenge" at bounding box center [426, 629] width 226 height 45
type input "**********"
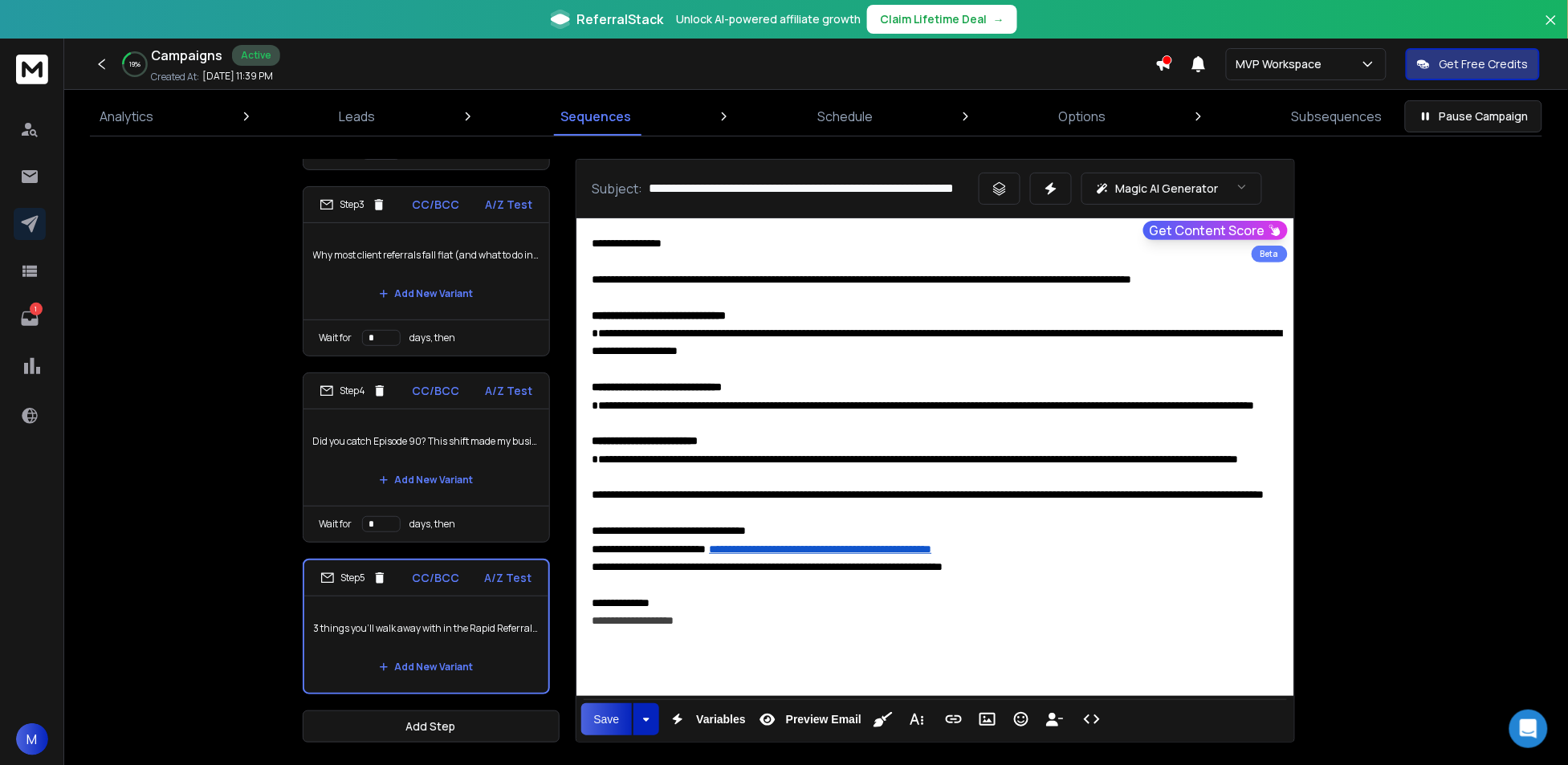
scroll to position [22, 0]
click at [133, 119] on p "Analytics" at bounding box center [127, 116] width 54 height 19
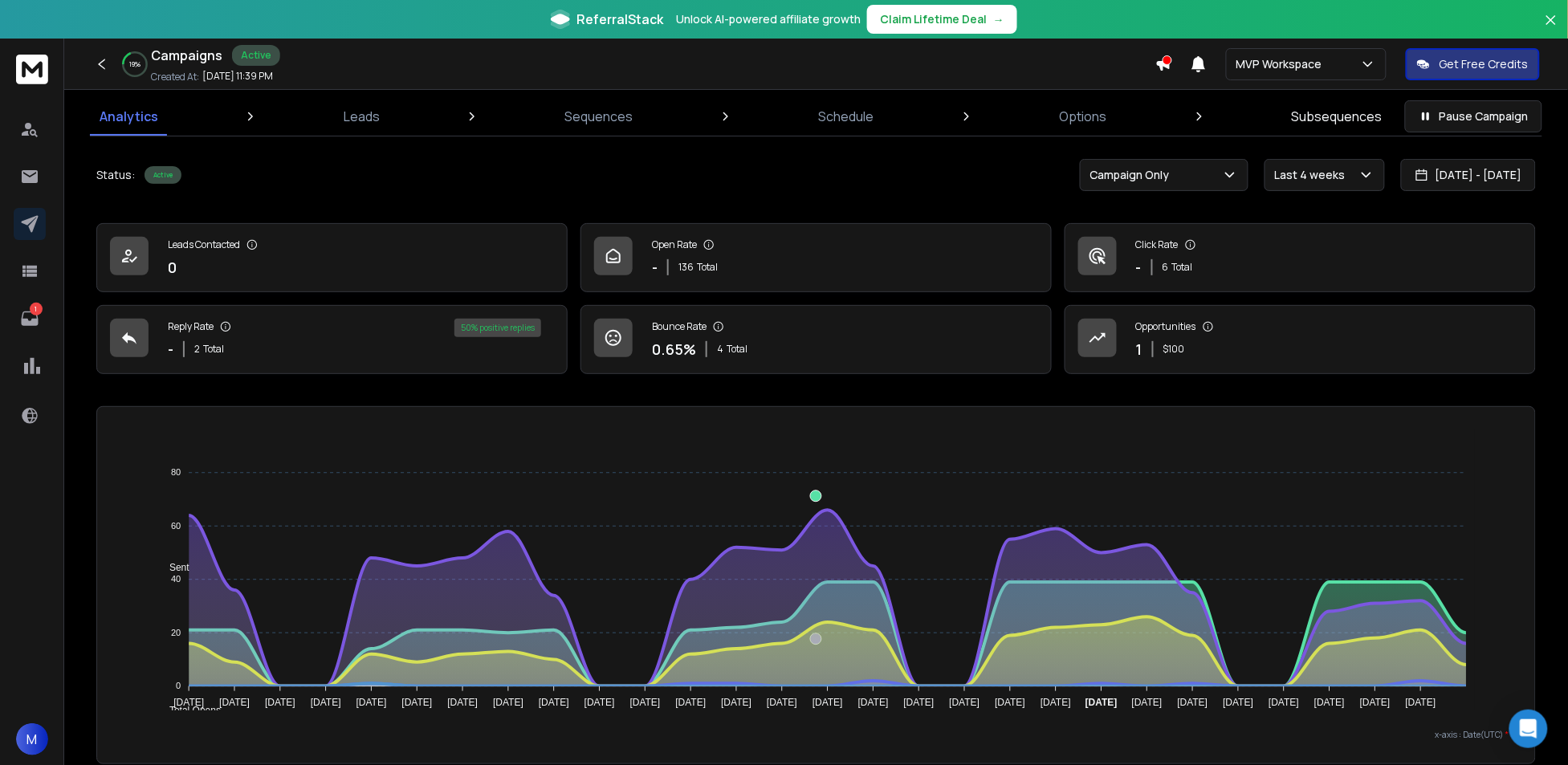
click at [1312, 125] on p "Subsequences" at bounding box center [1337, 116] width 91 height 19
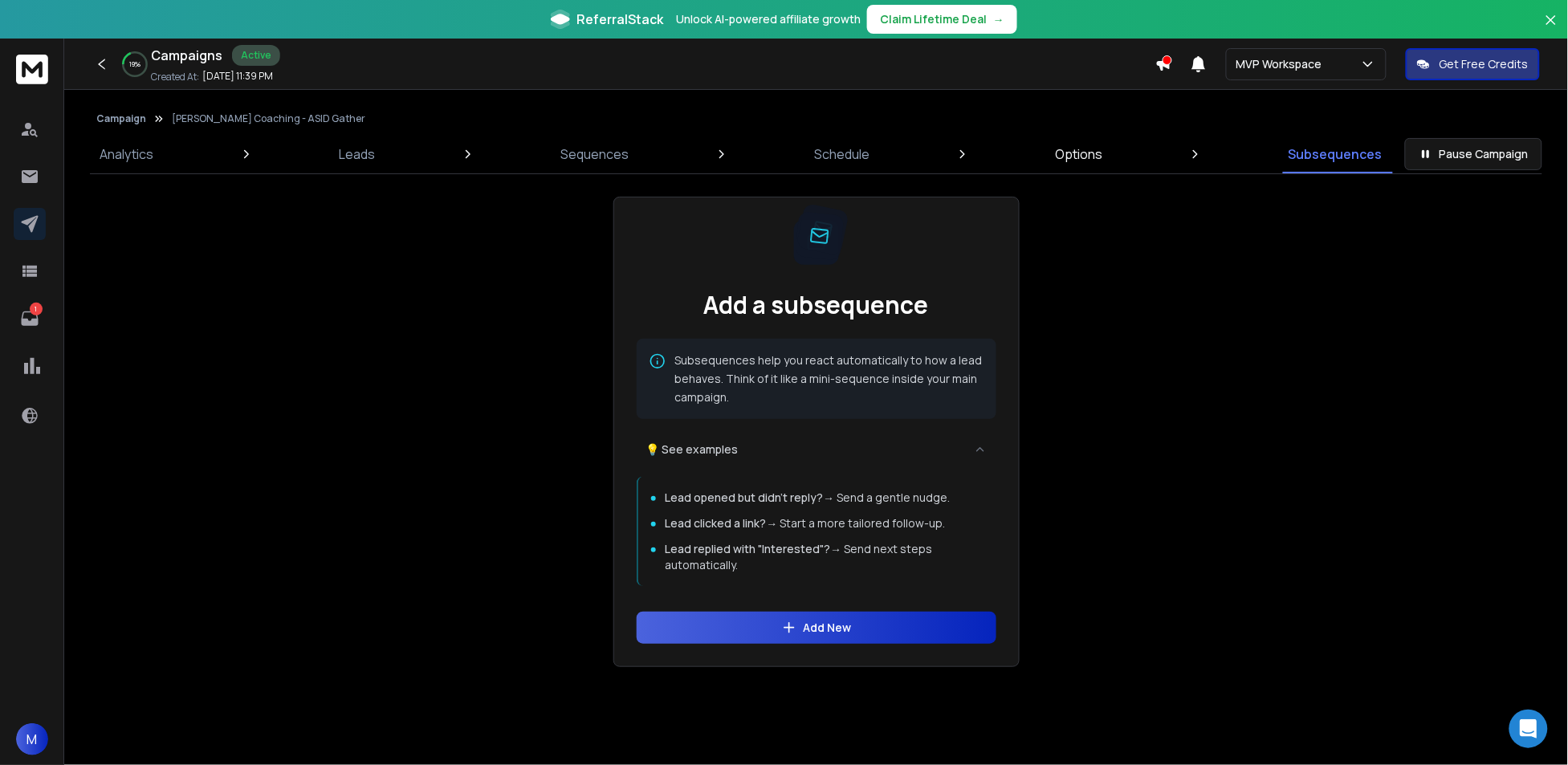
click at [1103, 158] on p "Options" at bounding box center [1079, 154] width 48 height 19
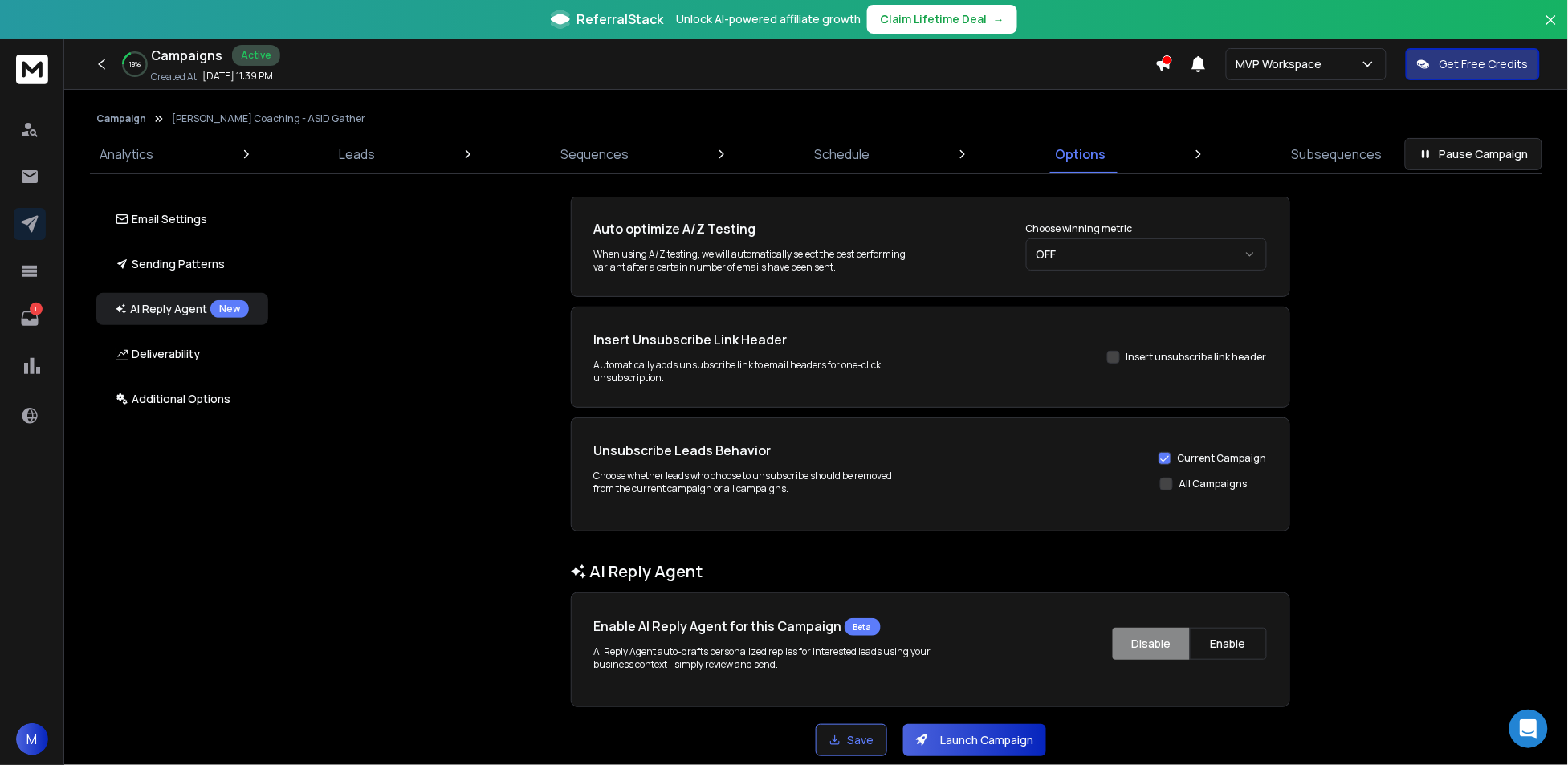
scroll to position [1041, 0]
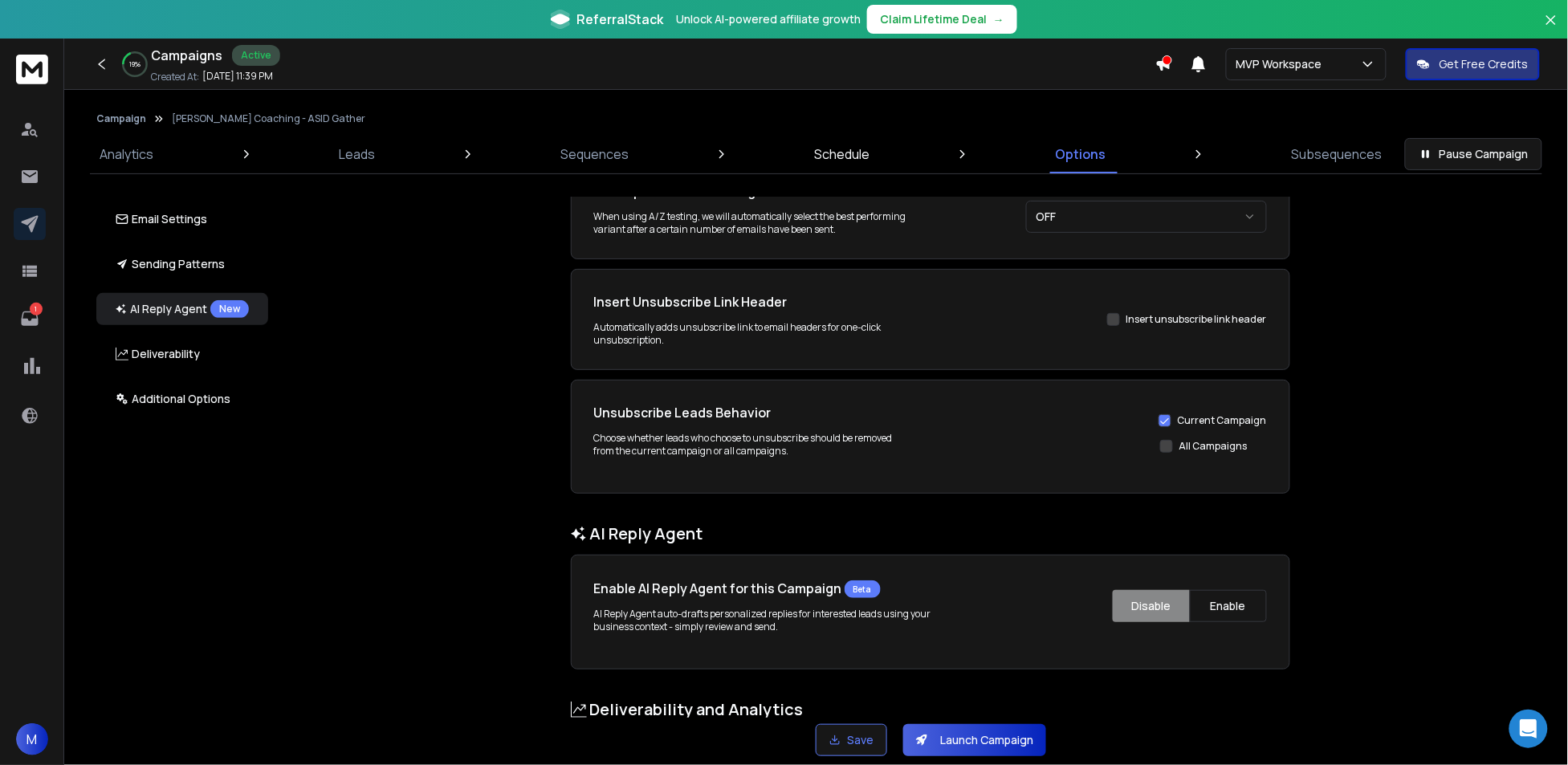
click at [839, 154] on p "Schedule" at bounding box center [843, 154] width 55 height 19
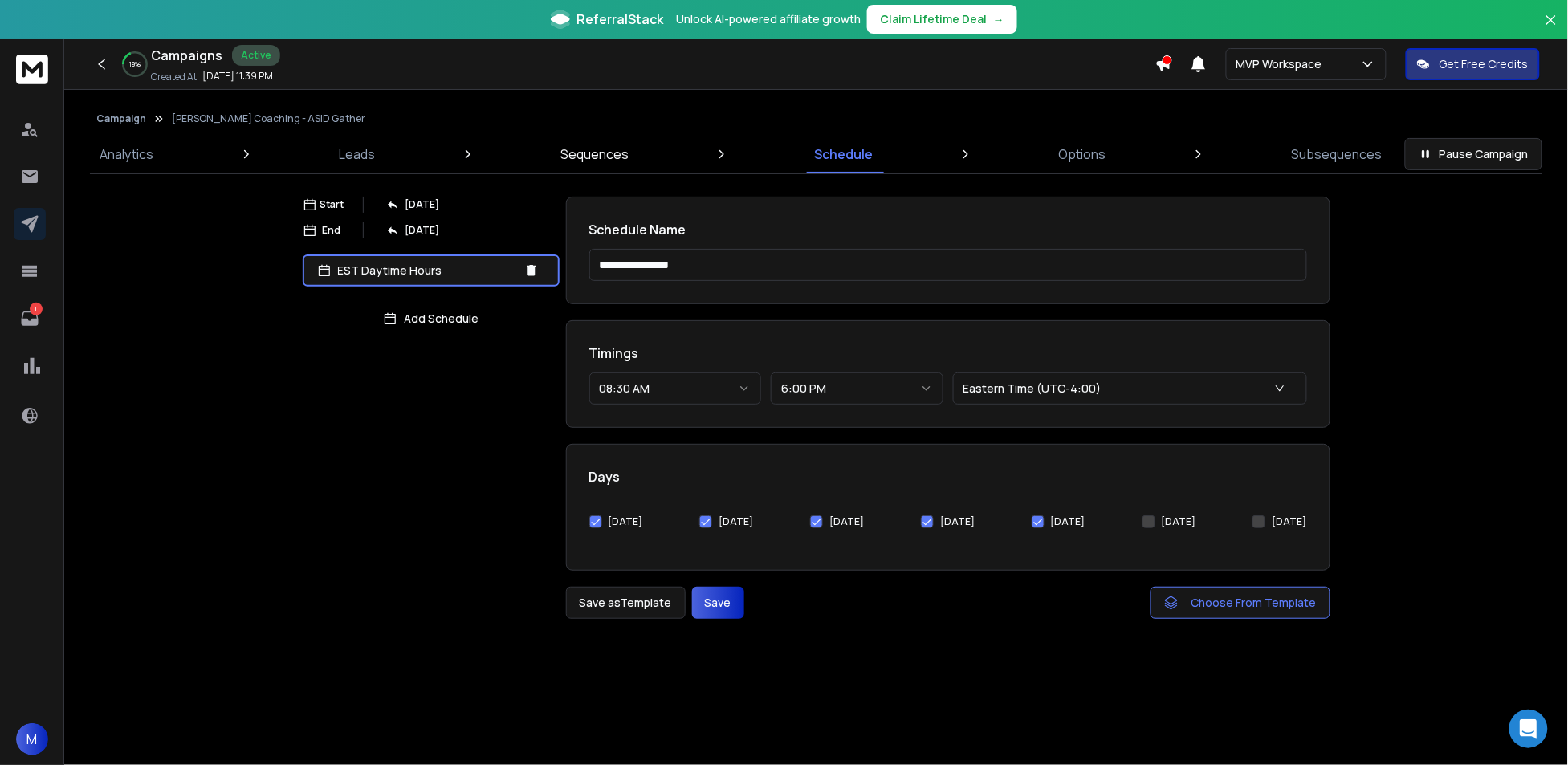
click at [612, 149] on p "Sequences" at bounding box center [595, 154] width 68 height 19
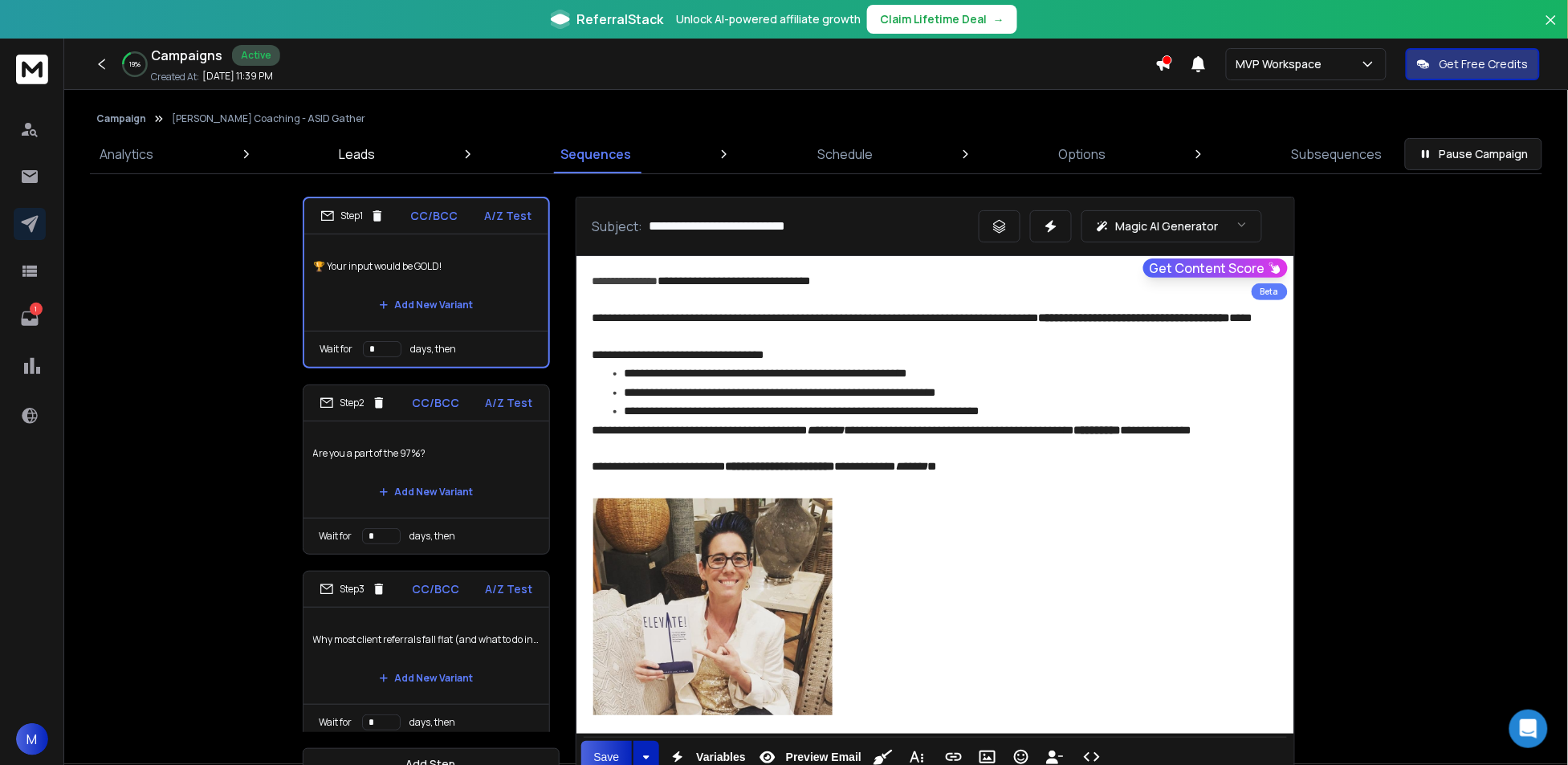
click at [368, 155] on p "Leads" at bounding box center [357, 154] width 36 height 19
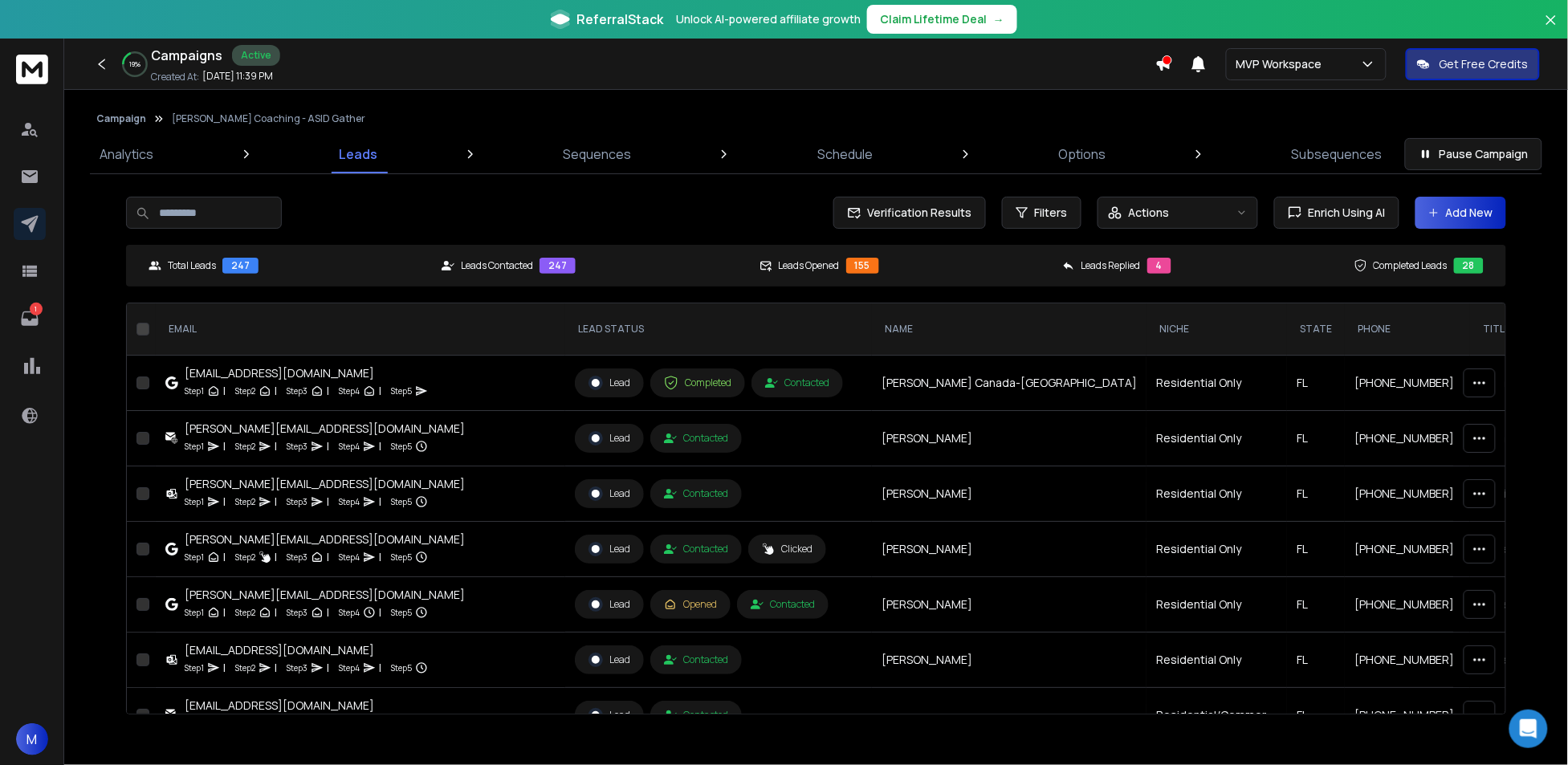
click at [664, 390] on div "Completed" at bounding box center [698, 383] width 68 height 15
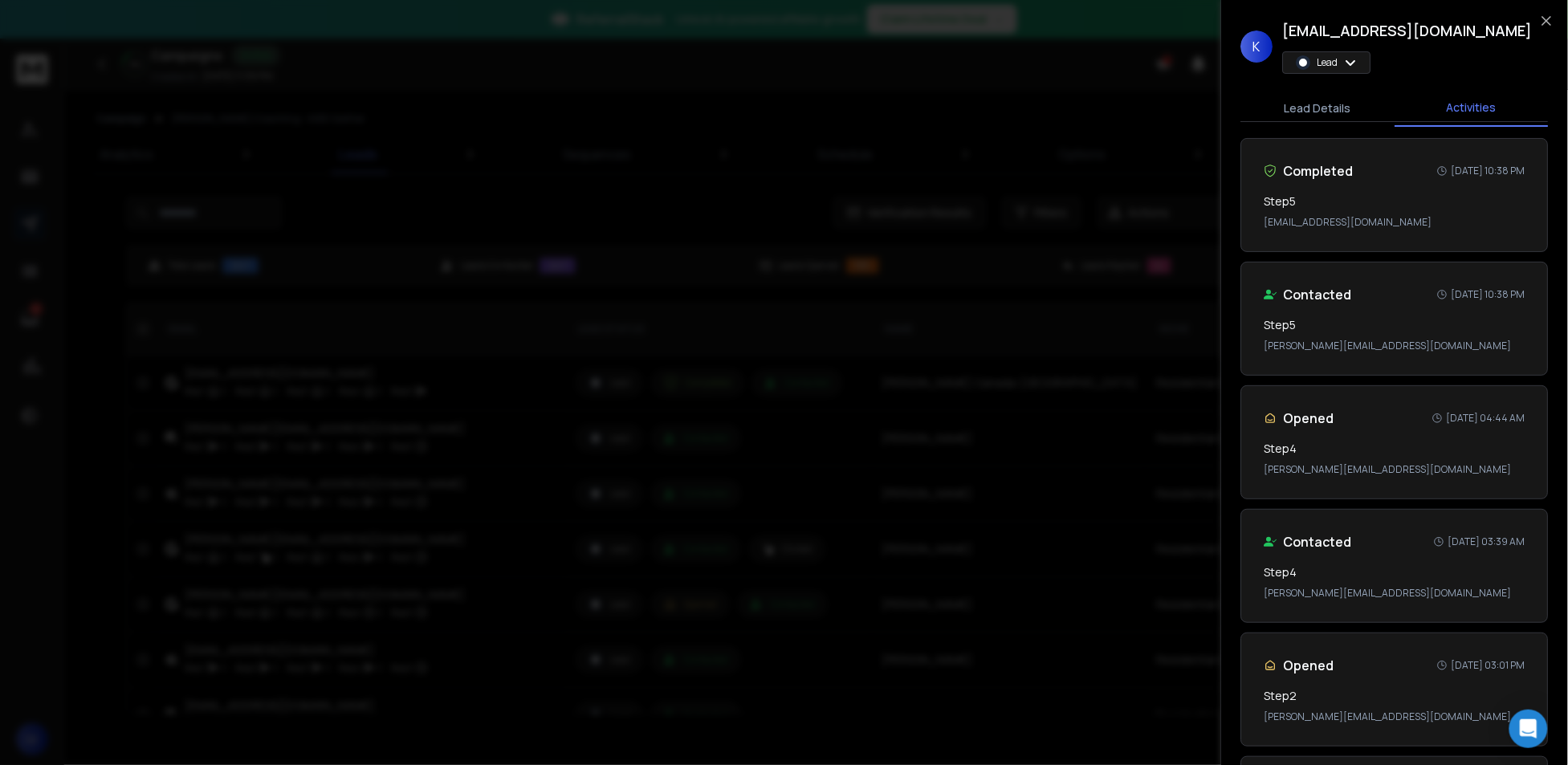
click at [1477, 115] on button "Activities" at bounding box center [1473, 108] width 154 height 37
click at [895, 147] on div at bounding box center [784, 382] width 1568 height 765
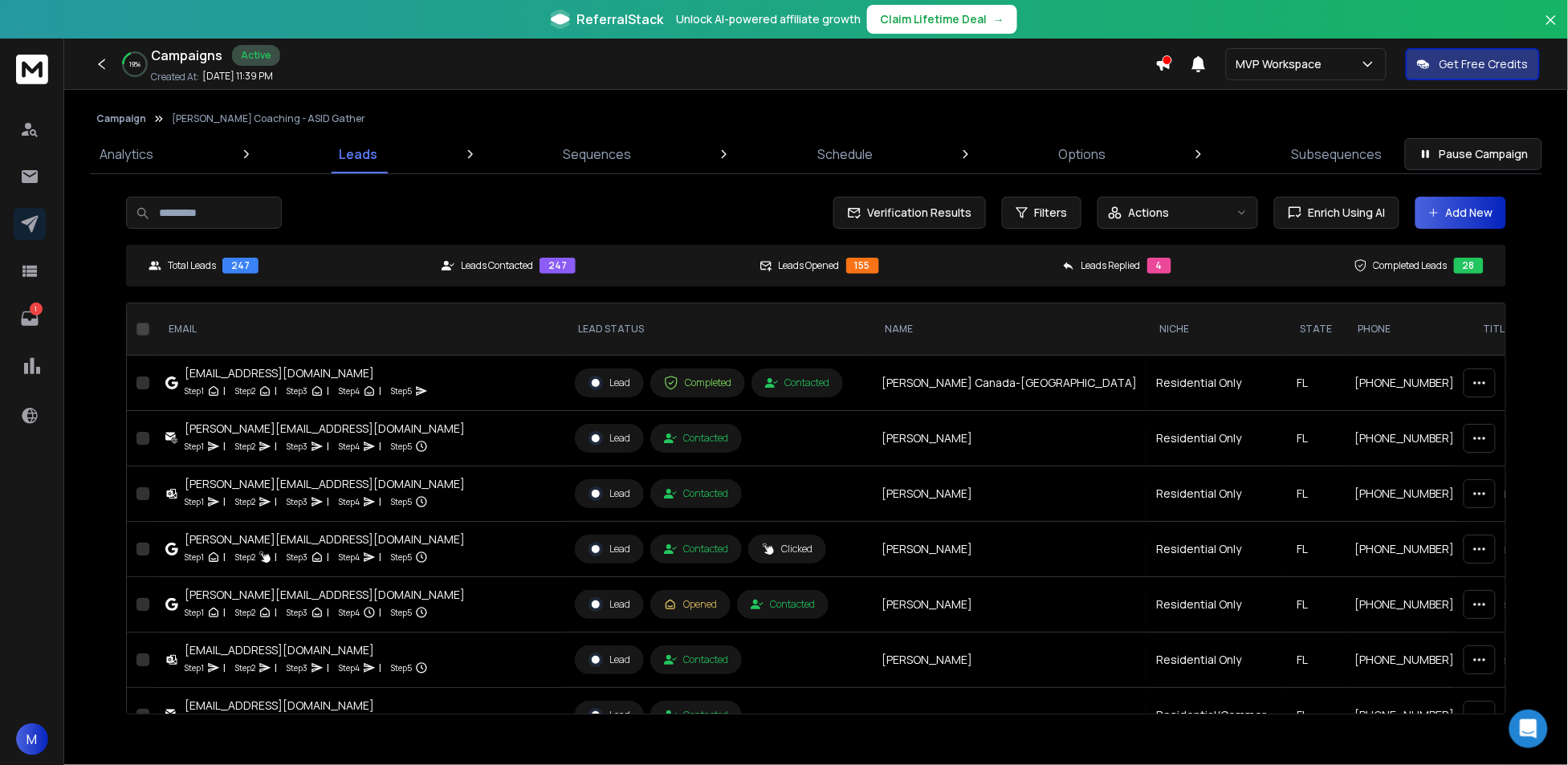
click at [1466, 159] on button "Pause Campaign" at bounding box center [1474, 153] width 137 height 32
drag, startPoint x: 606, startPoint y: 157, endPoint x: 645, endPoint y: 166, distance: 40.0
click at [606, 157] on p "Sequences" at bounding box center [594, 154] width 68 height 19
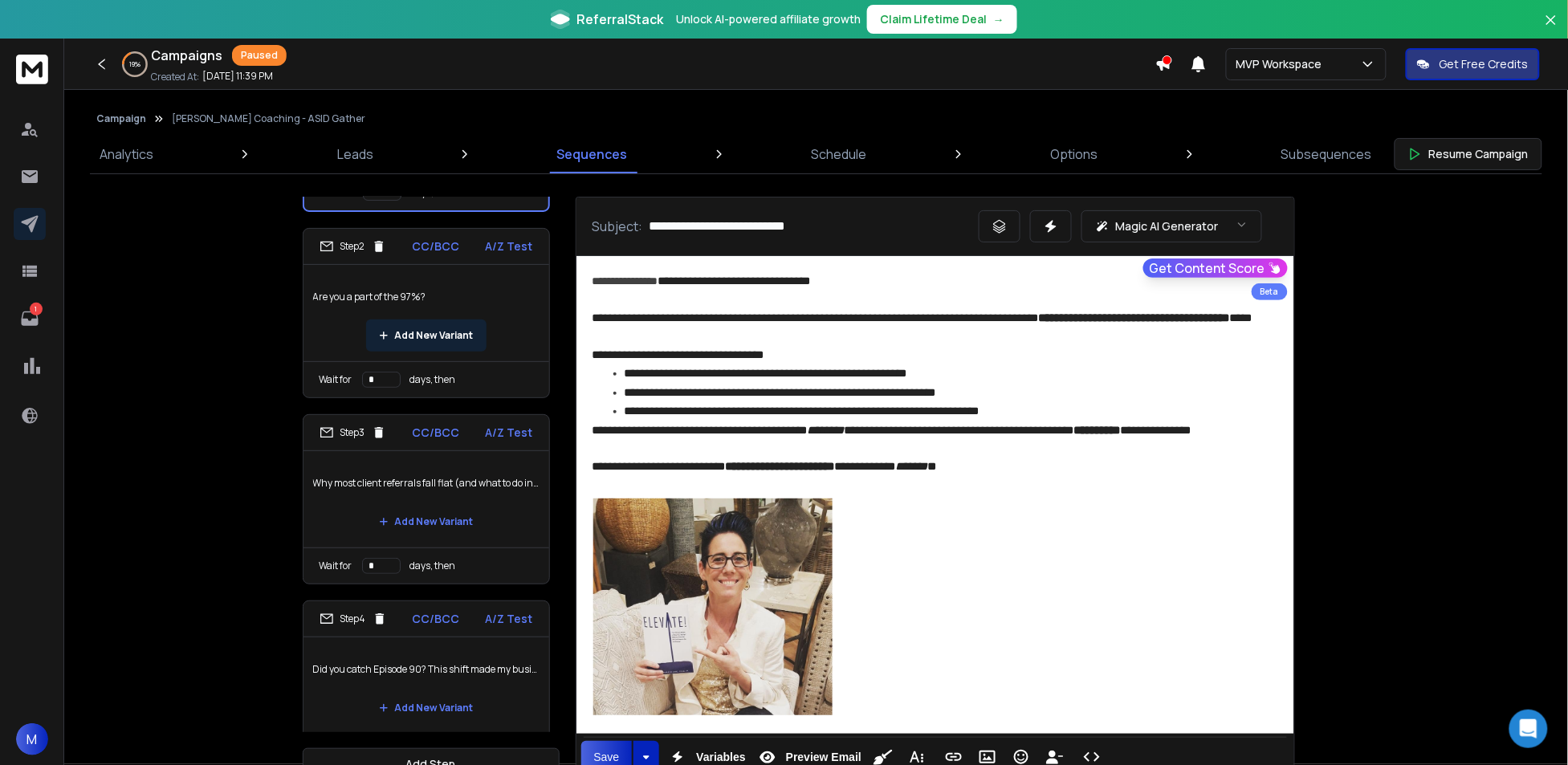
scroll to position [347, 0]
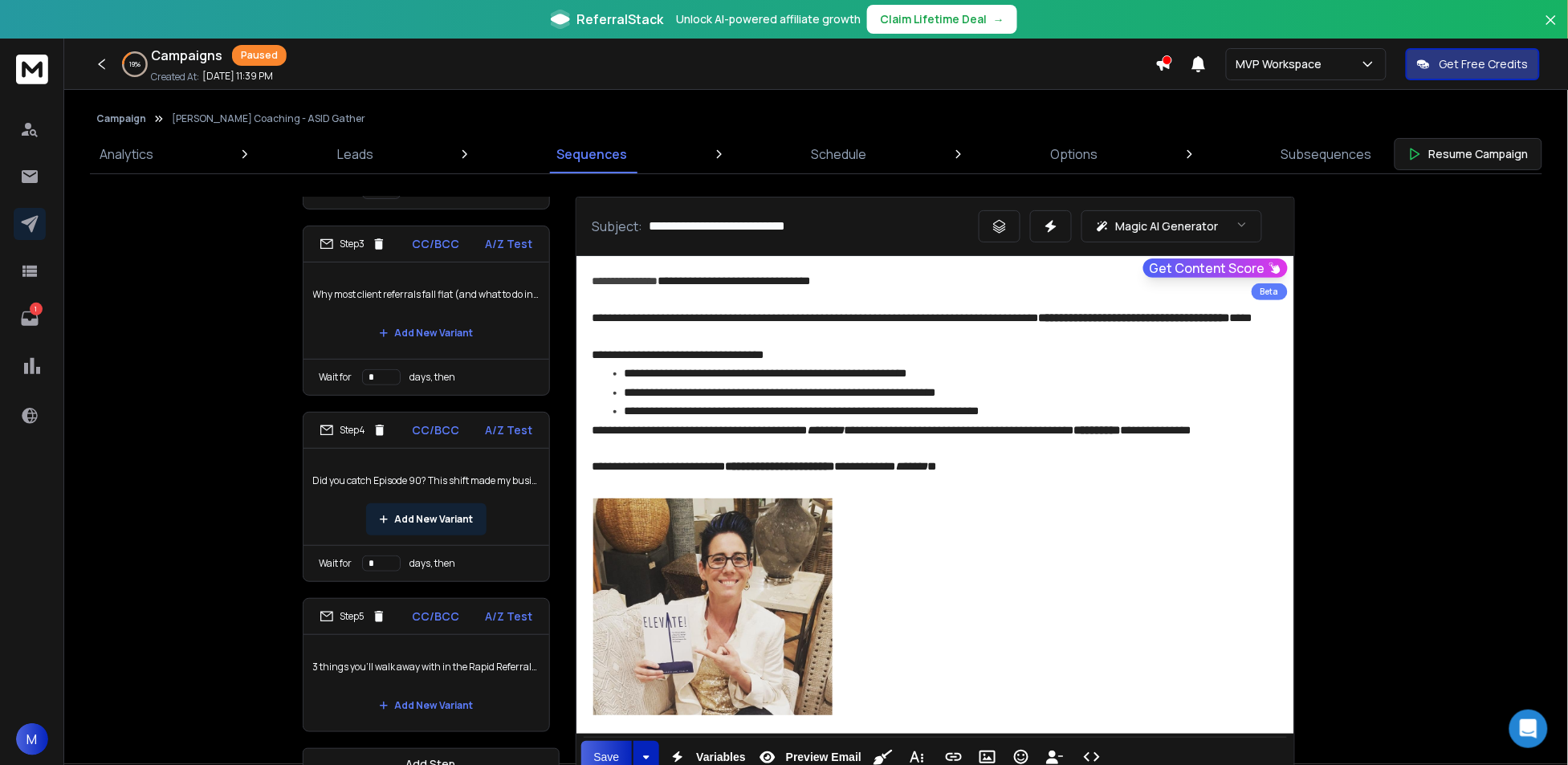
click at [478, 503] on button "Add New Variant" at bounding box center [426, 519] width 120 height 32
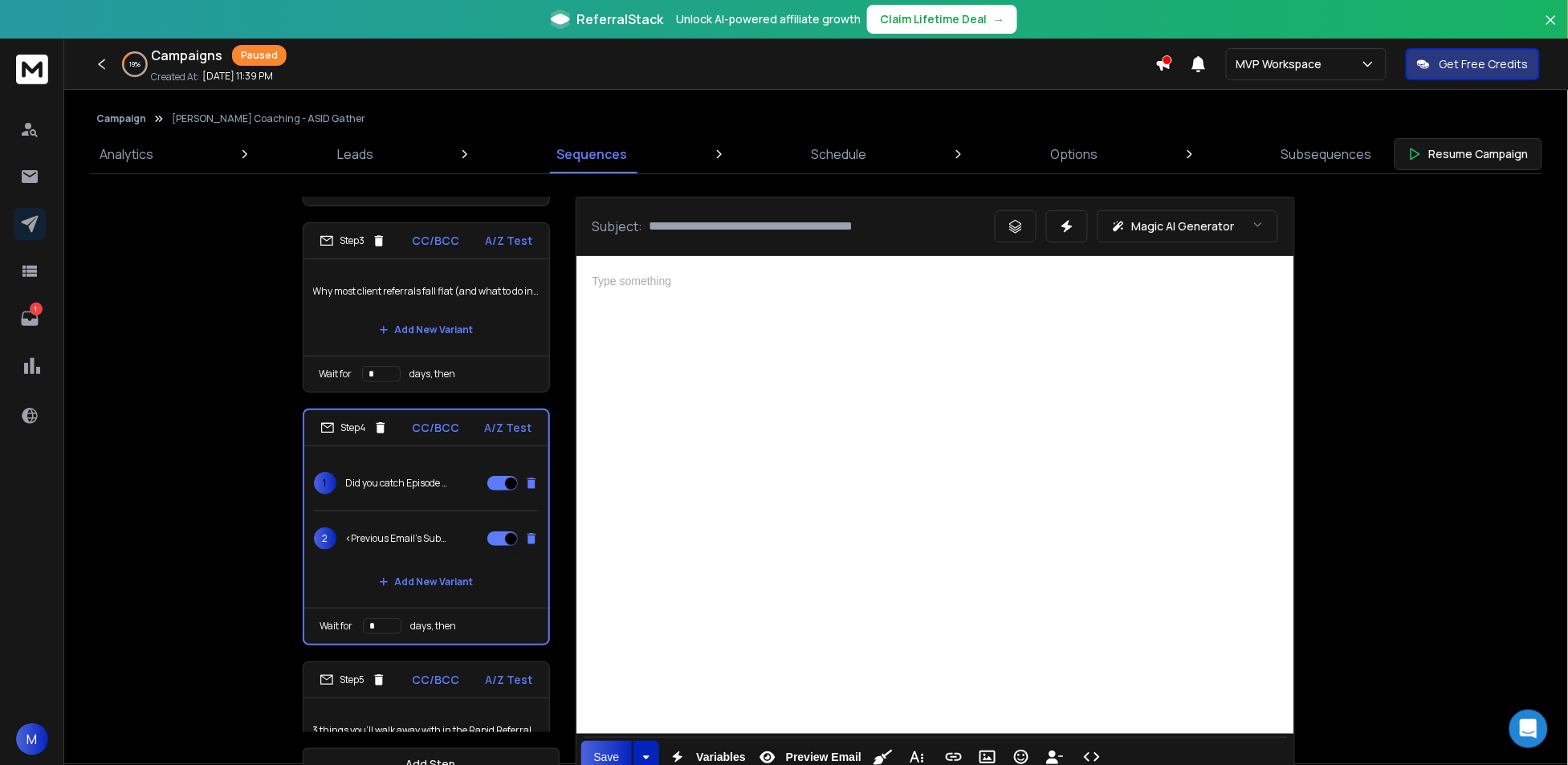
click at [436, 550] on div "2 <Previous Email's Subject>" at bounding box center [381, 539] width 135 height 23
click at [399, 478] on p "Did you catch Episode 90? This shift made my business skyrocket" at bounding box center [397, 483] width 103 height 13
type input "**********"
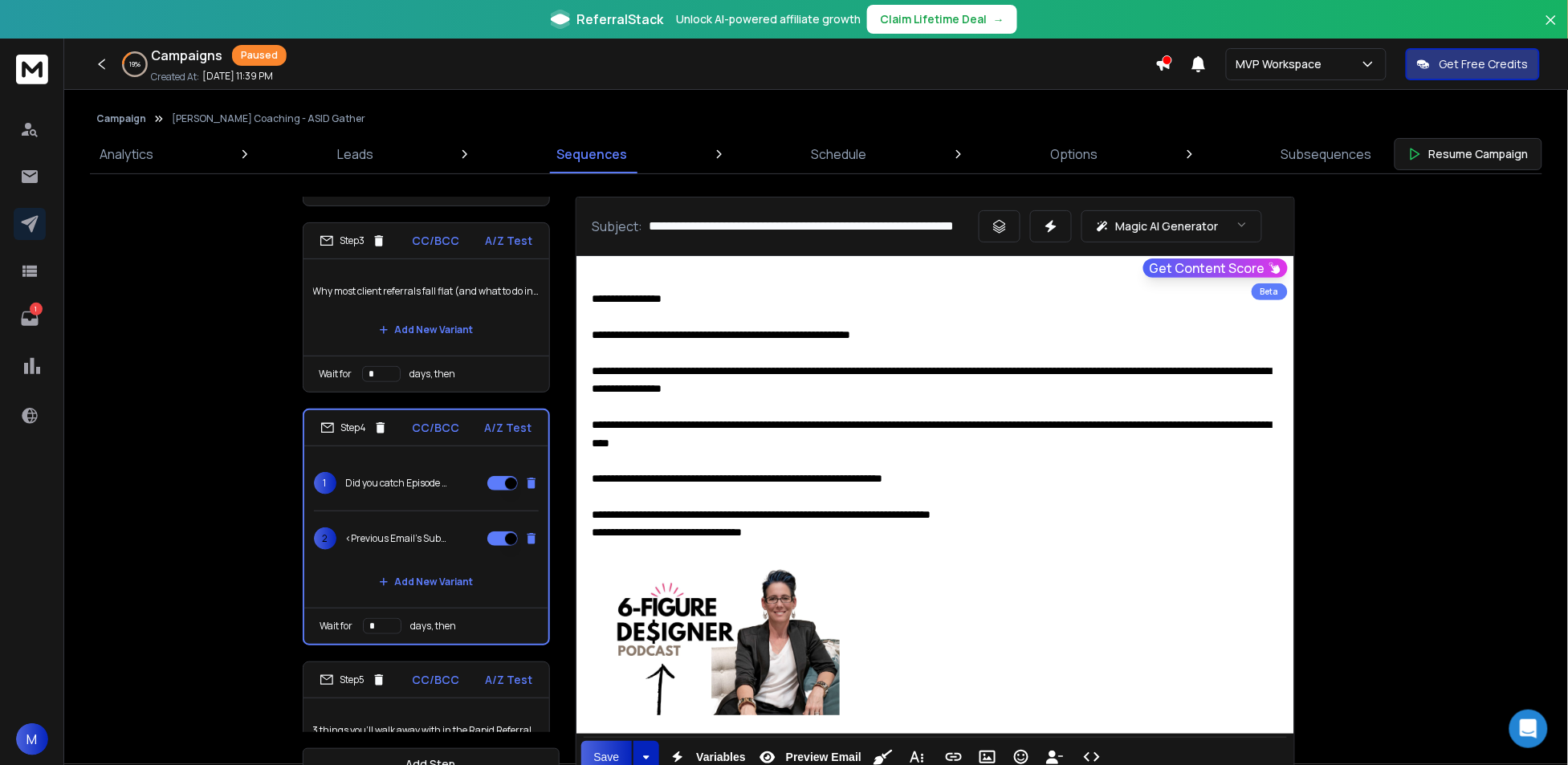
click at [417, 555] on div "2 <Previous Email's Subject>" at bounding box center [426, 538] width 224 height 55
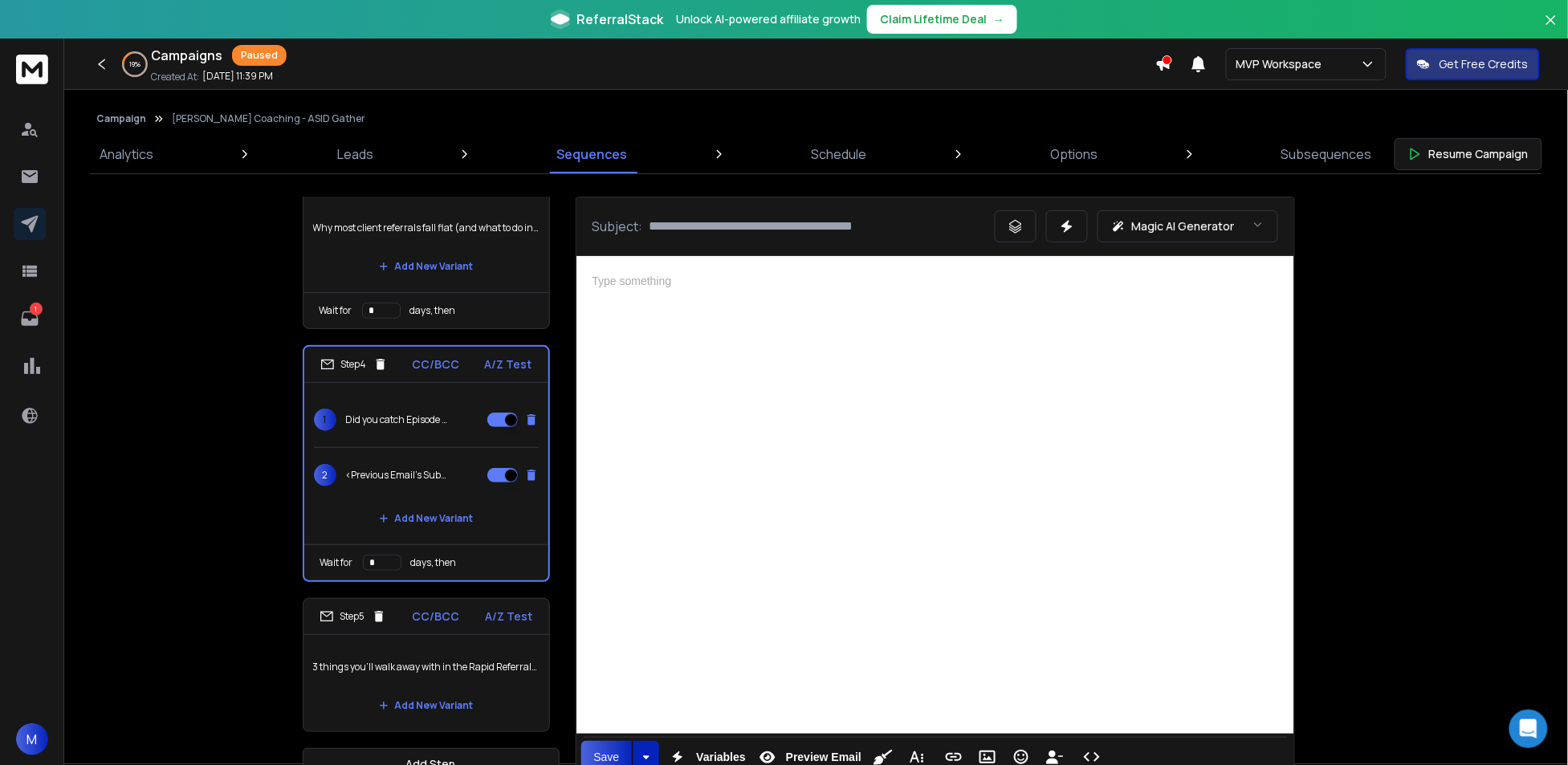
scroll to position [38, 0]
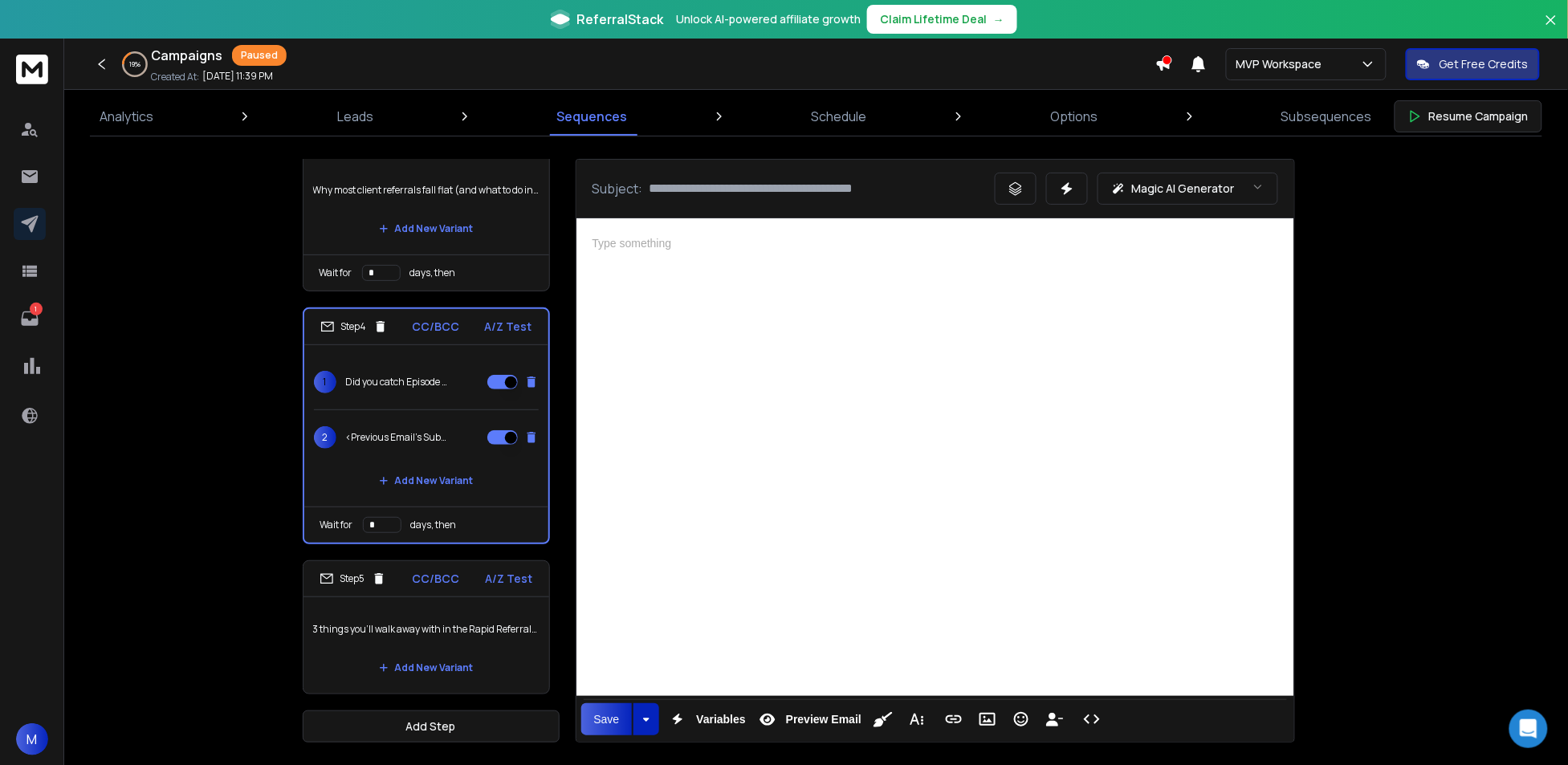
click at [424, 436] on p "<Previous Email's Subject>" at bounding box center [397, 437] width 103 height 13
click at [530, 440] on icon at bounding box center [531, 437] width 9 height 11
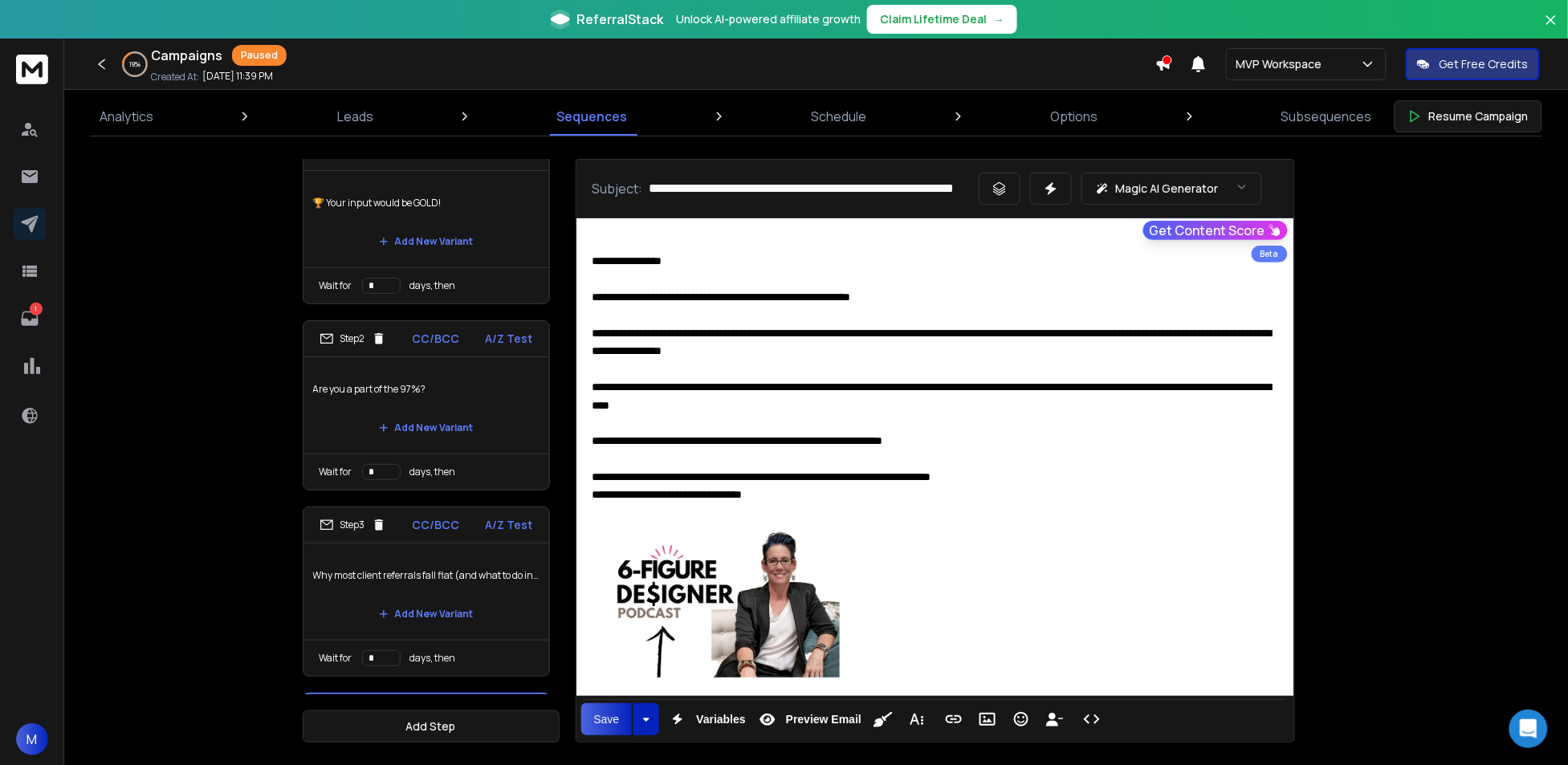
scroll to position [0, 0]
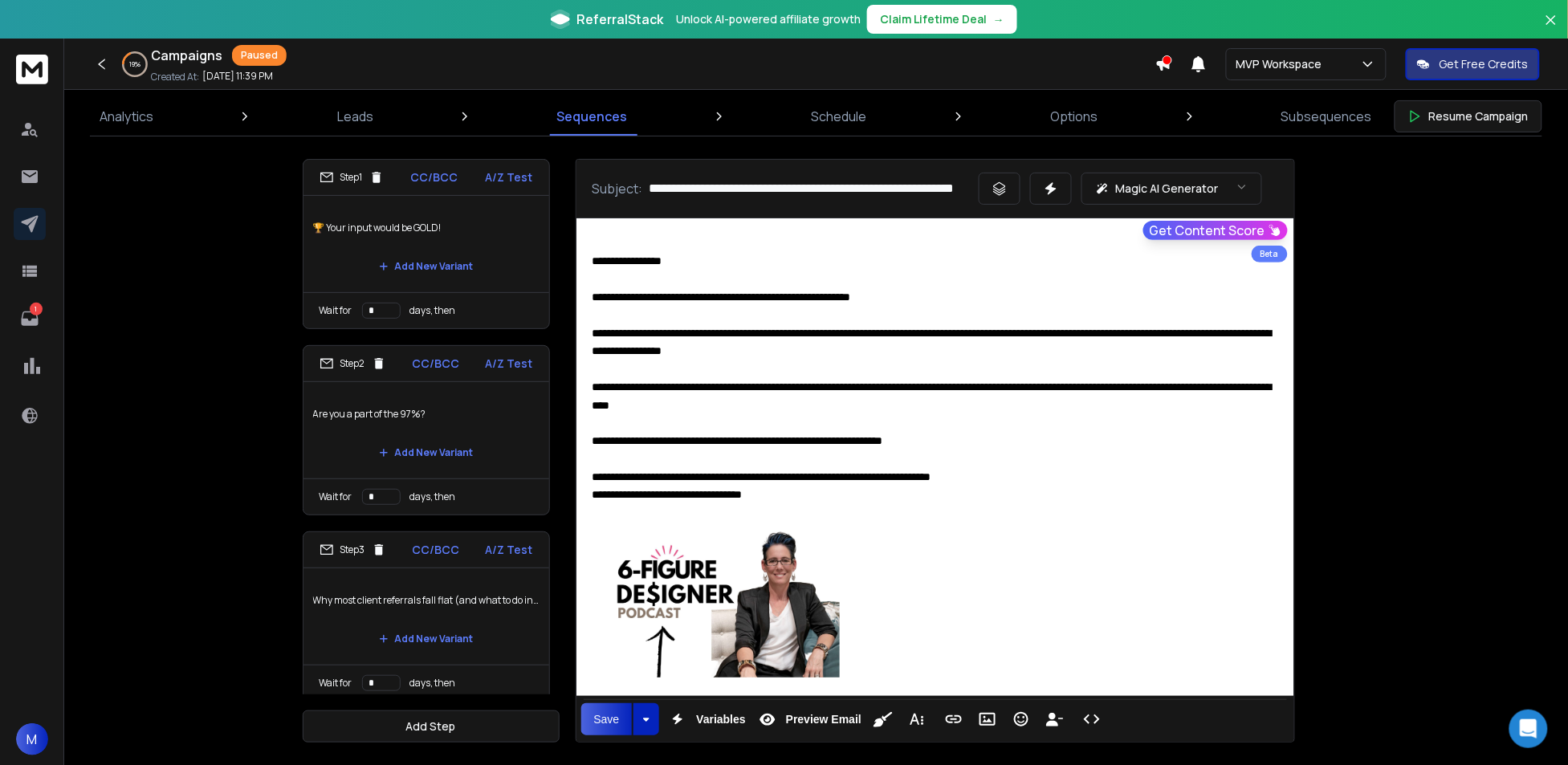
click at [492, 228] on p "🏆 Your input would be GOLD!" at bounding box center [426, 228] width 226 height 45
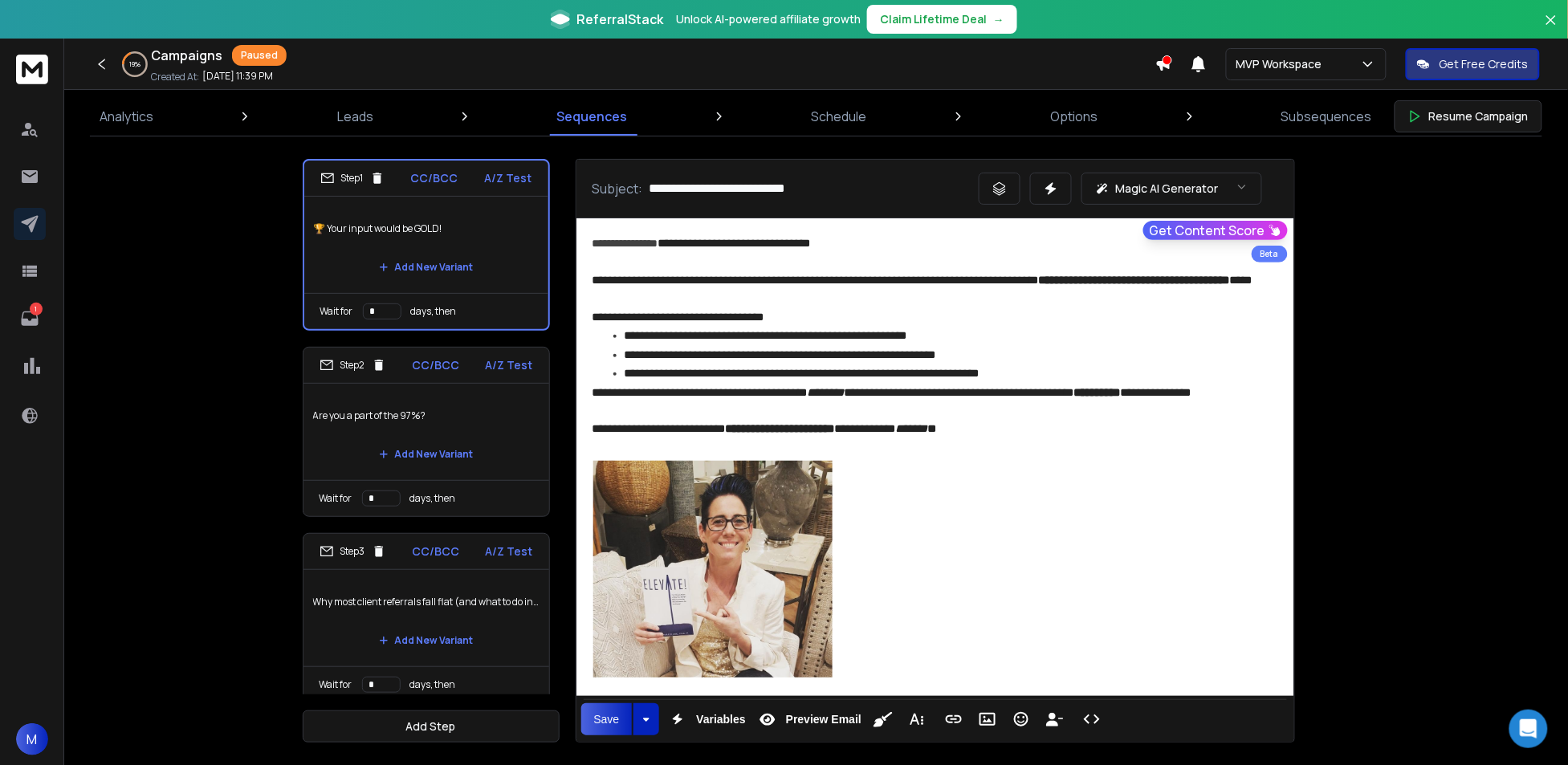
click at [511, 424] on p "Are you a part of the 97%?" at bounding box center [426, 416] width 226 height 45
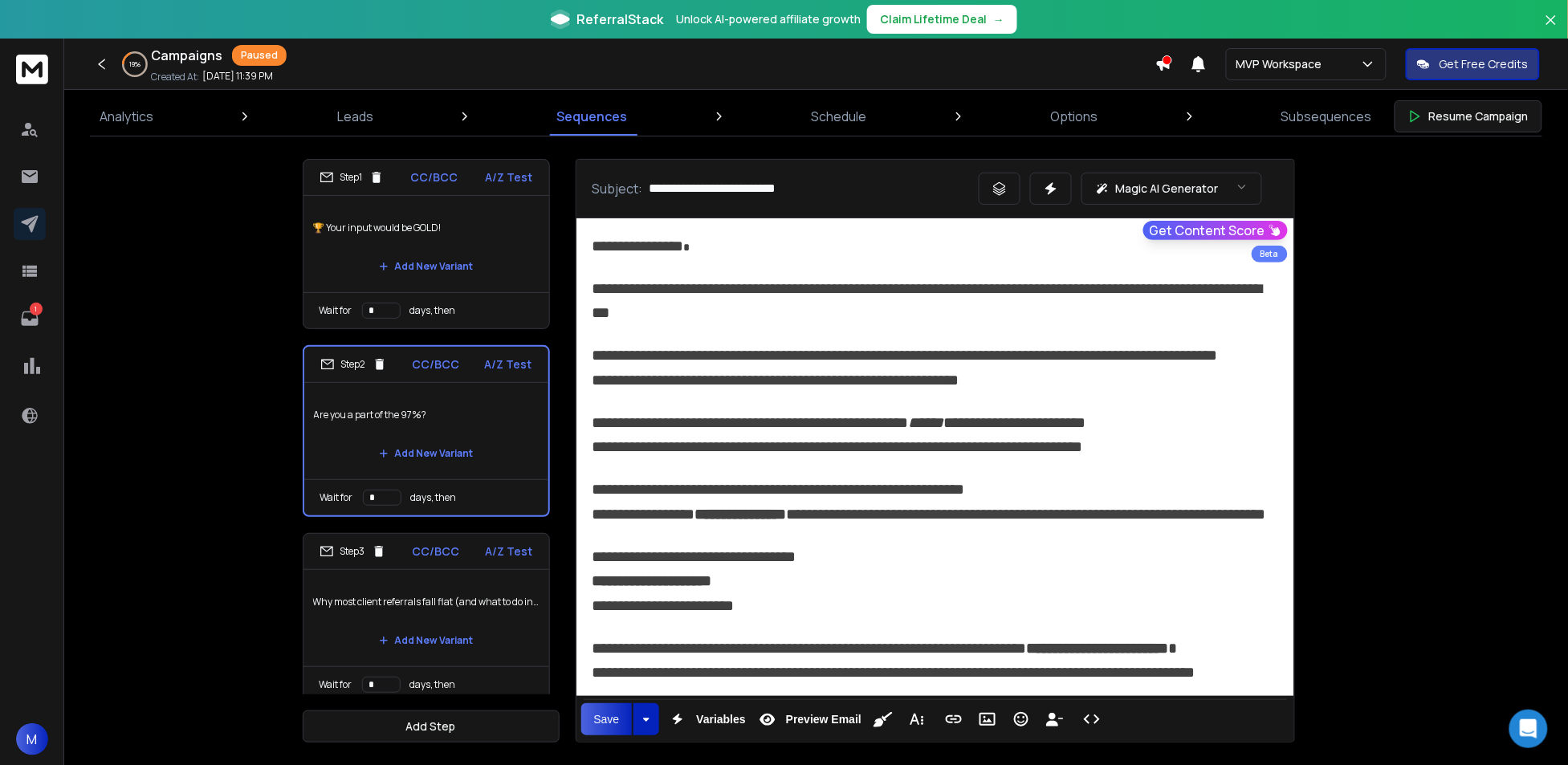
click at [485, 263] on div "Add New Variant" at bounding box center [426, 266] width 226 height 32
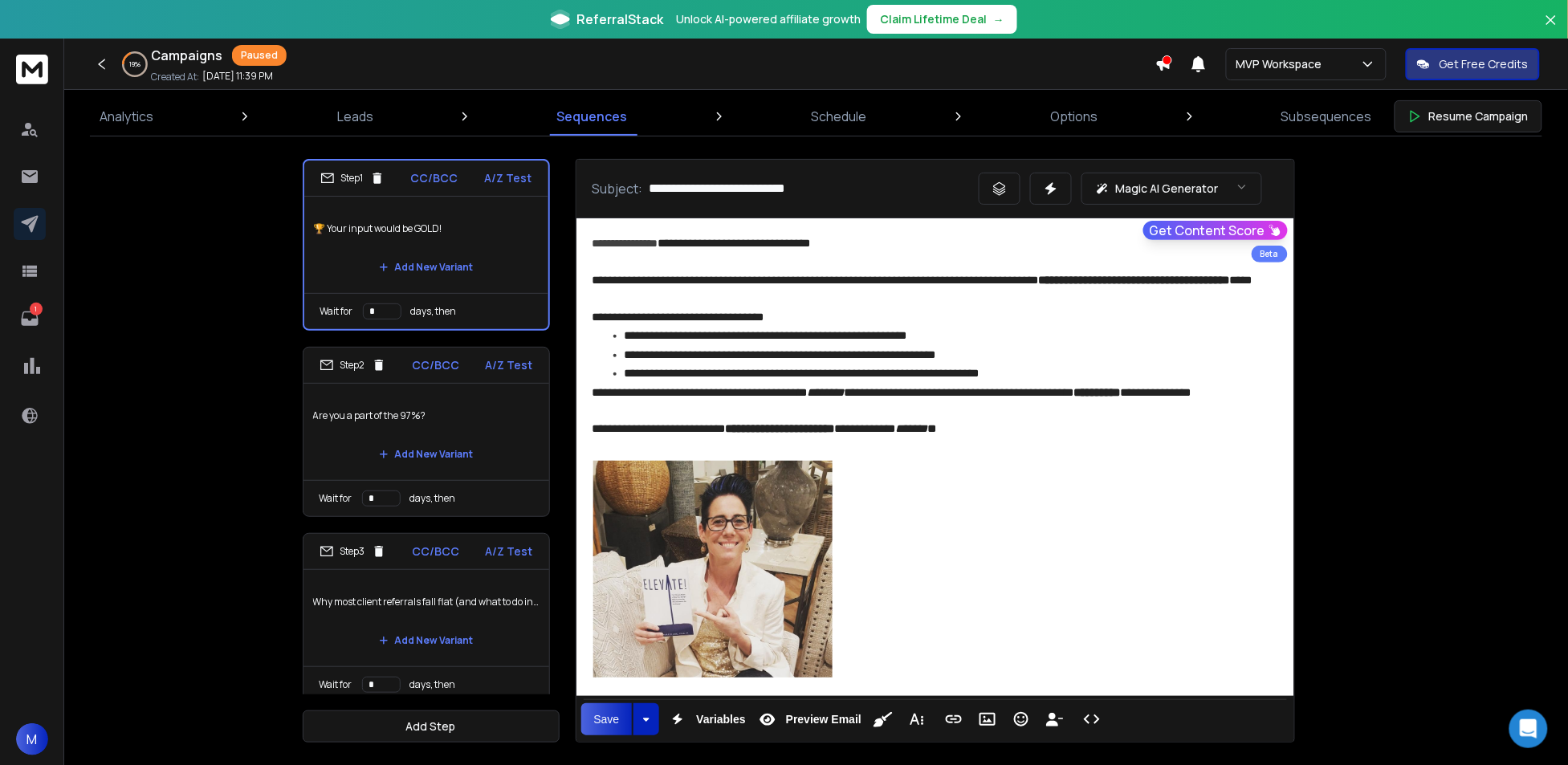
click at [501, 418] on p "Are you a part of the 97%?" at bounding box center [426, 416] width 226 height 45
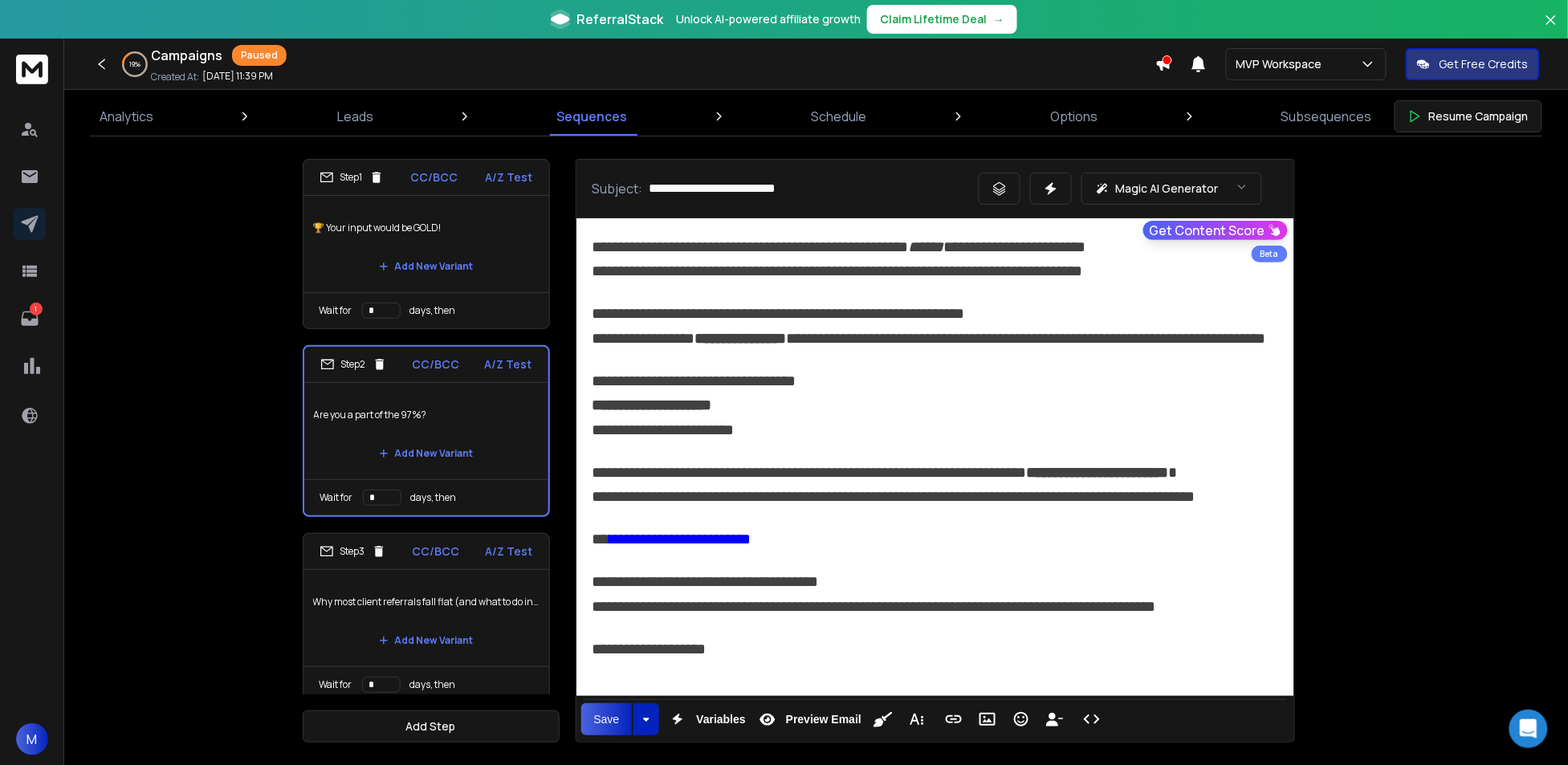
scroll to position [224, 0]
click at [494, 601] on p "Why most client referrals fall flat (and what to do instead)" at bounding box center [426, 602] width 226 height 45
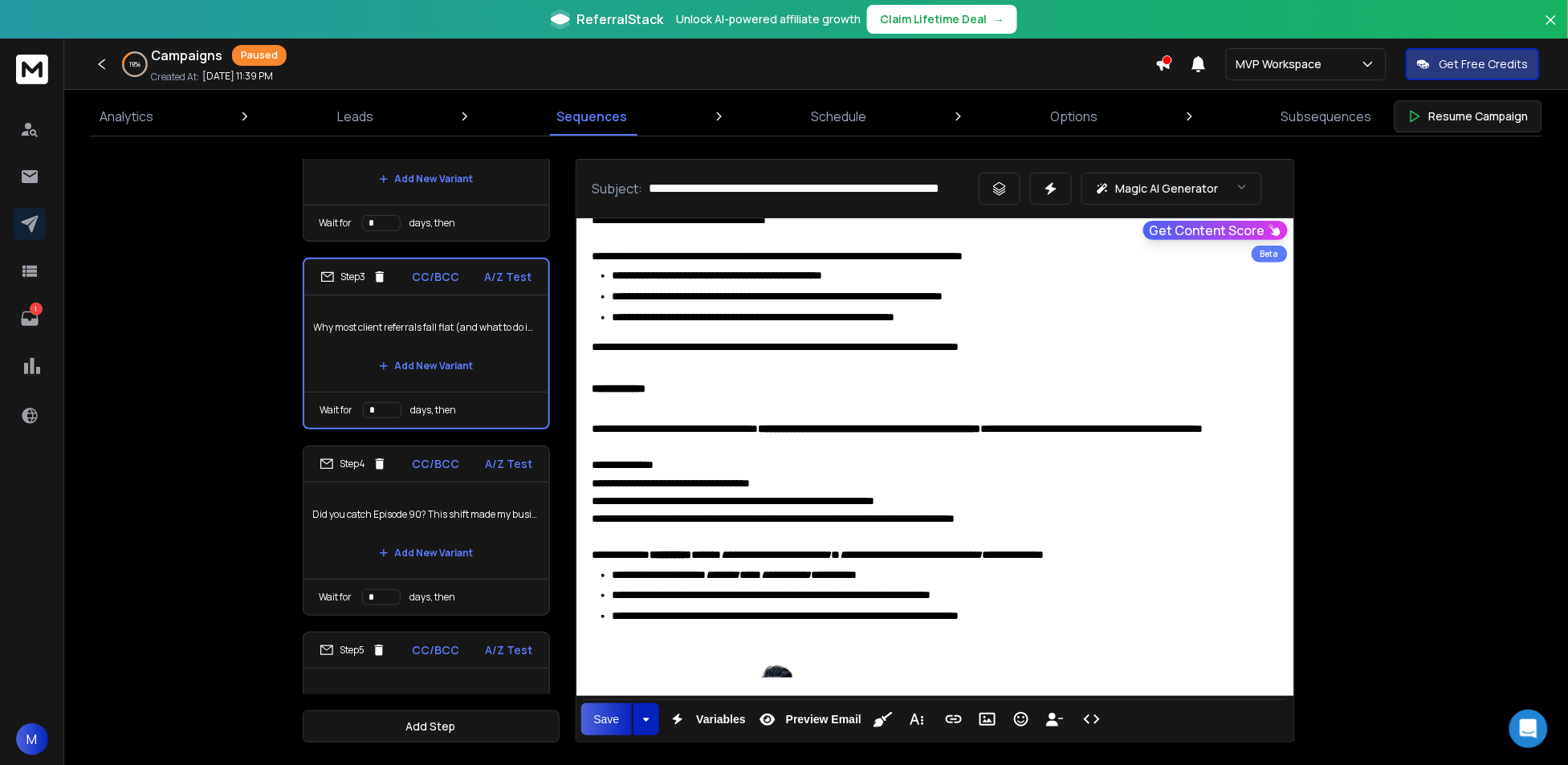
scroll to position [286, 0]
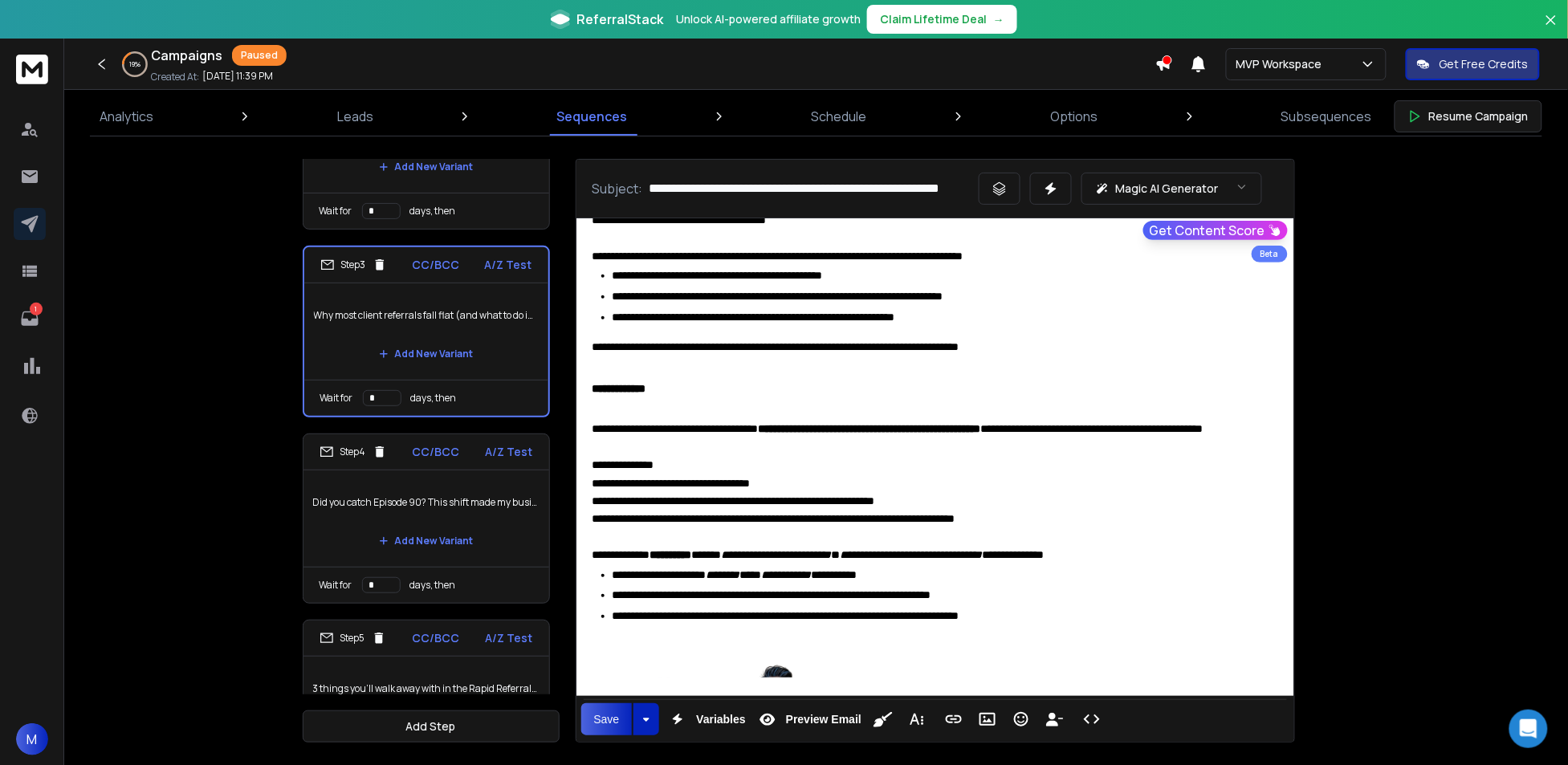
click at [507, 524] on p "Did you catch Episode 90? This shift made my business skyrocket" at bounding box center [426, 502] width 226 height 45
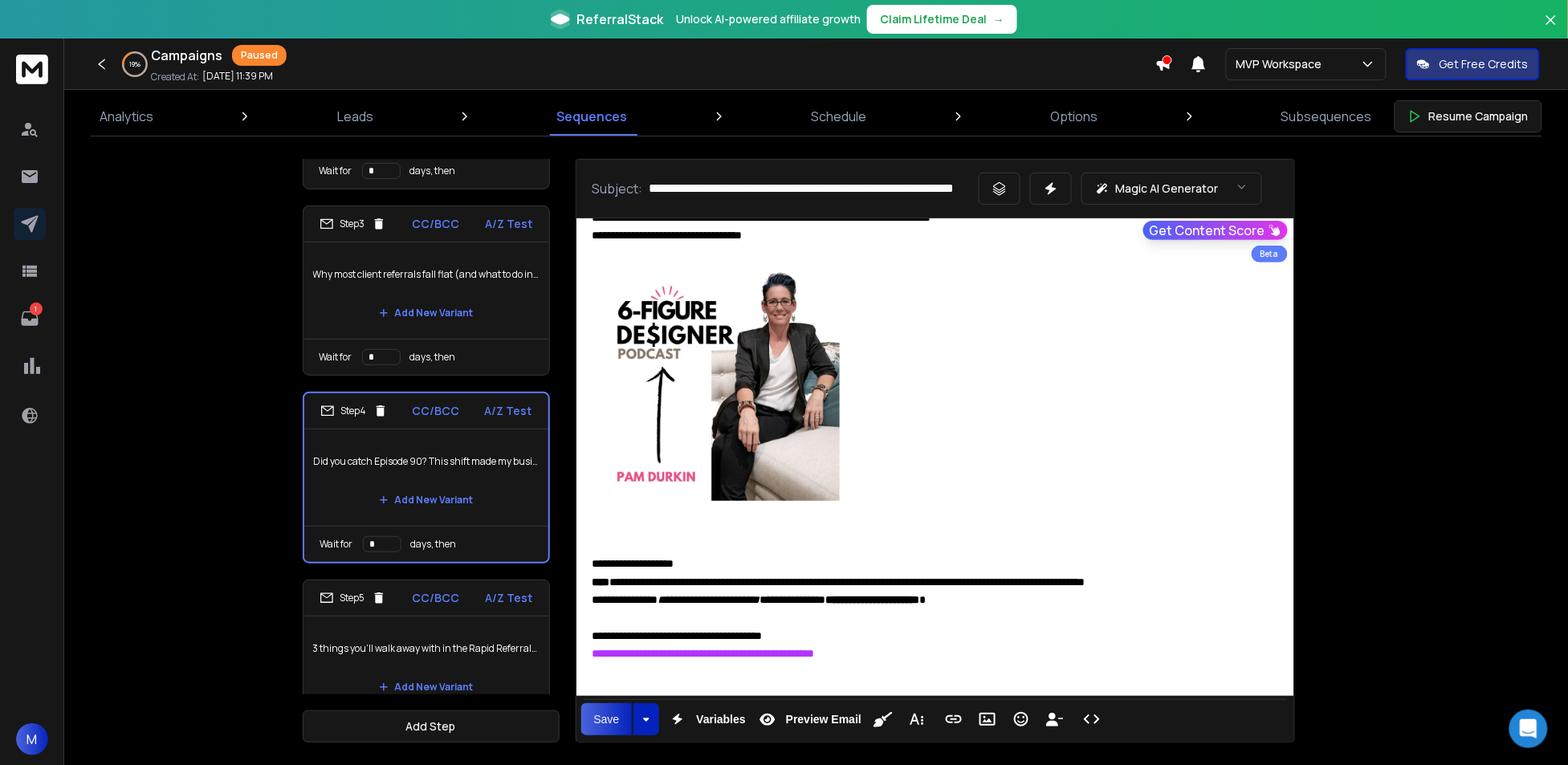
scroll to position [347, 0]
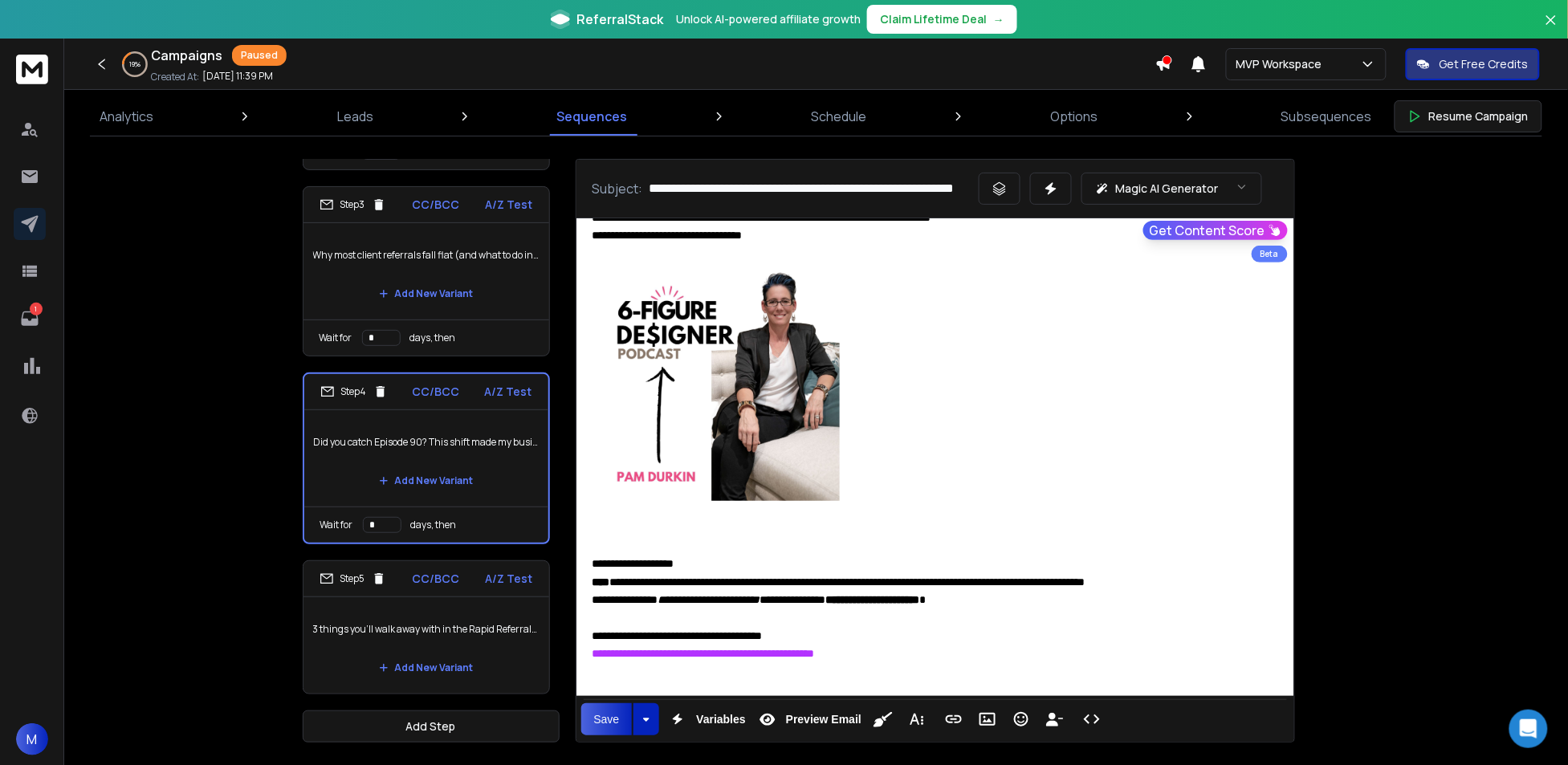
click at [470, 636] on p "3 things you’ll walk away with in the Rapid Referrals Challenge" at bounding box center [426, 629] width 226 height 45
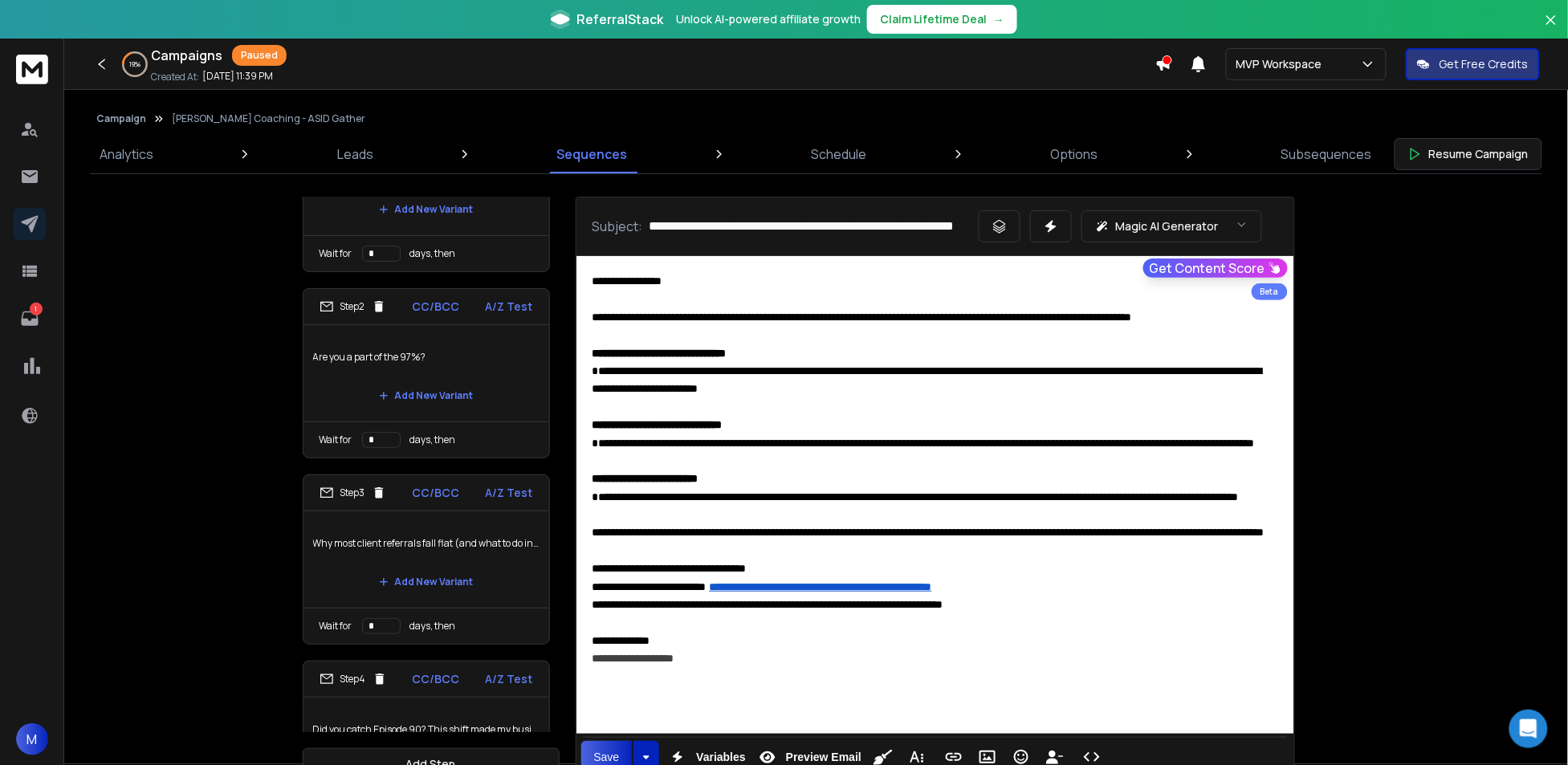
scroll to position [0, 0]
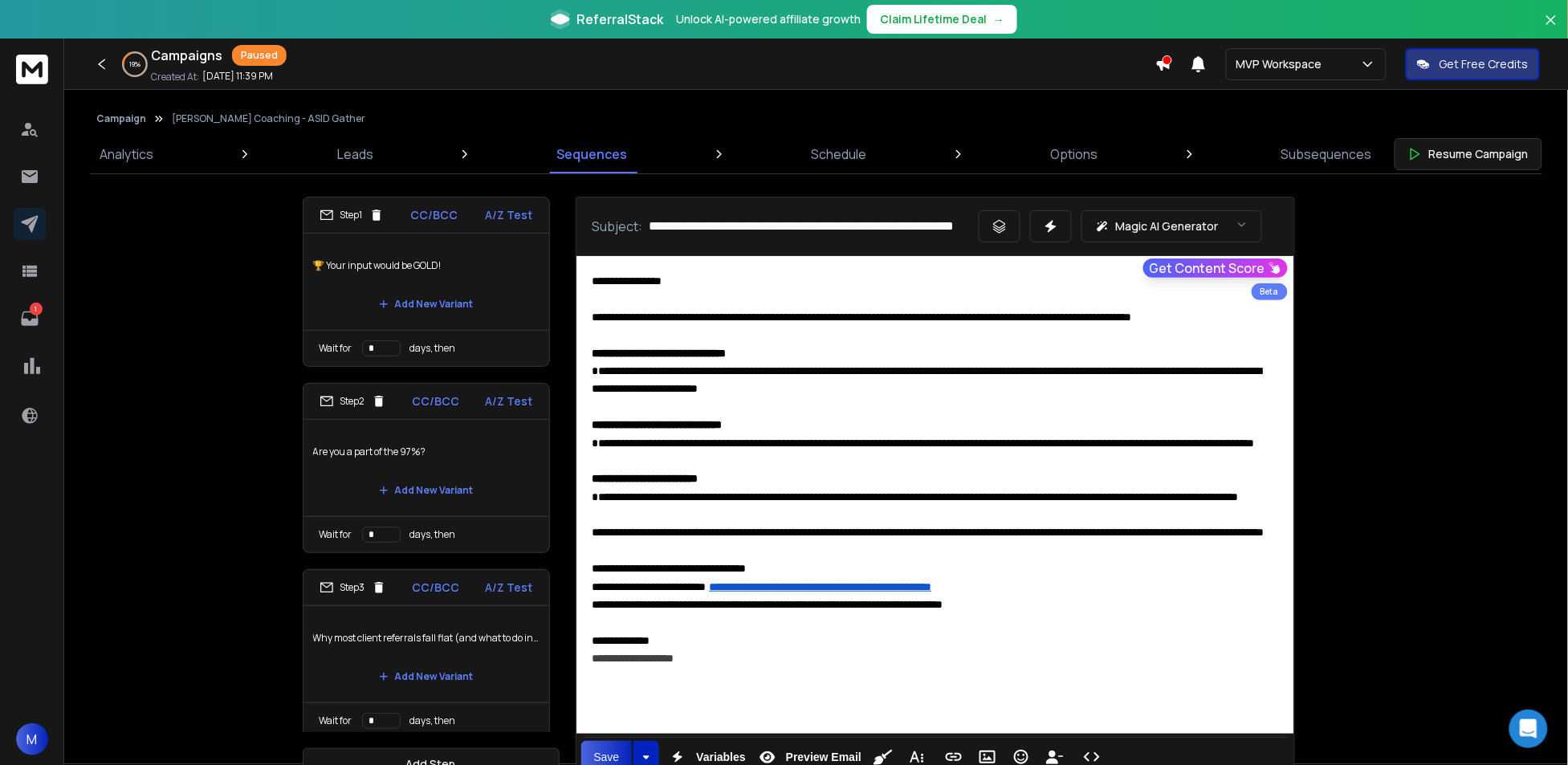
click at [487, 289] on div "Add New Variant" at bounding box center [426, 304] width 226 height 32
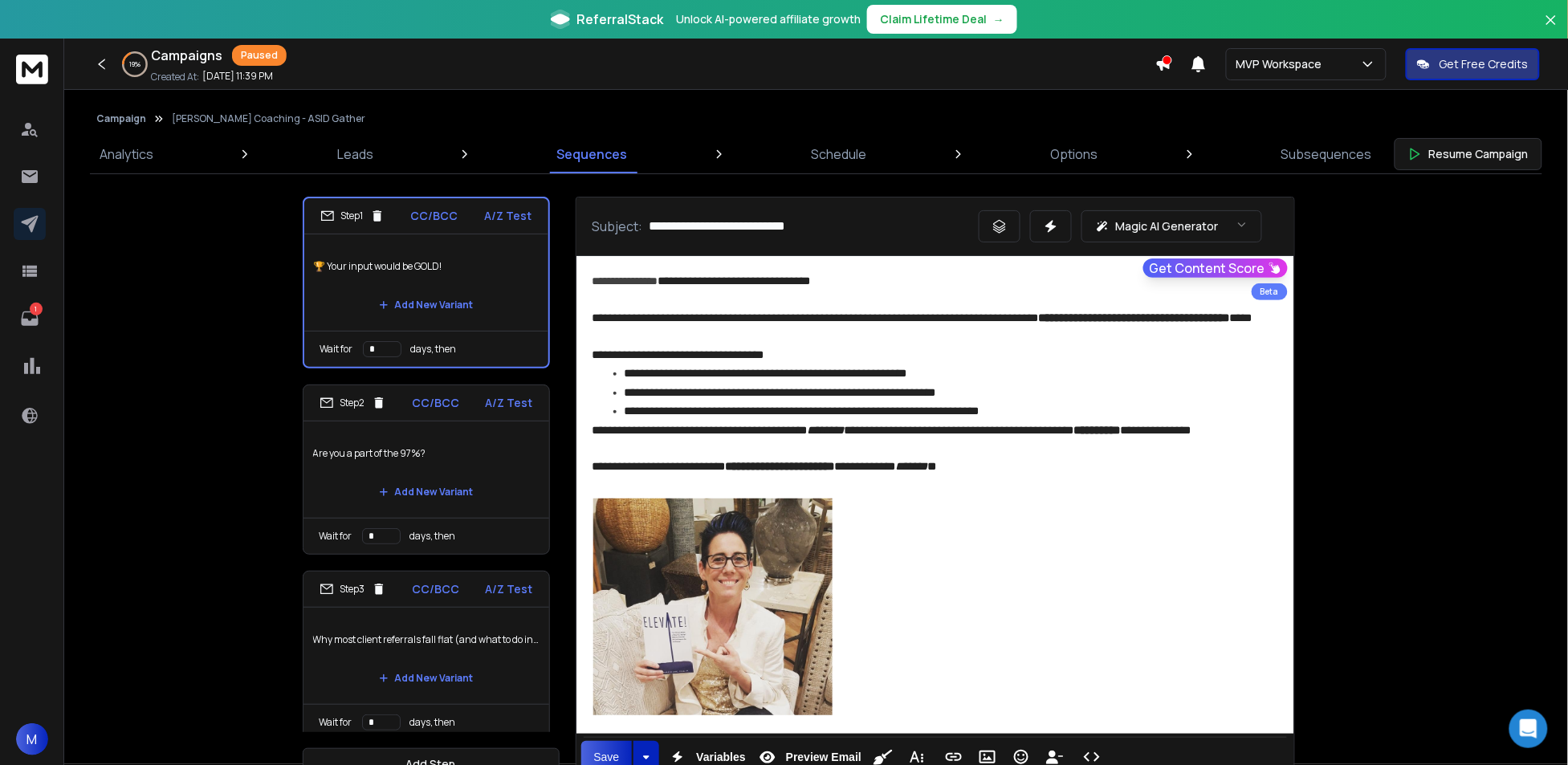
click at [476, 451] on p "Are you a part of the 97%?" at bounding box center [426, 453] width 226 height 45
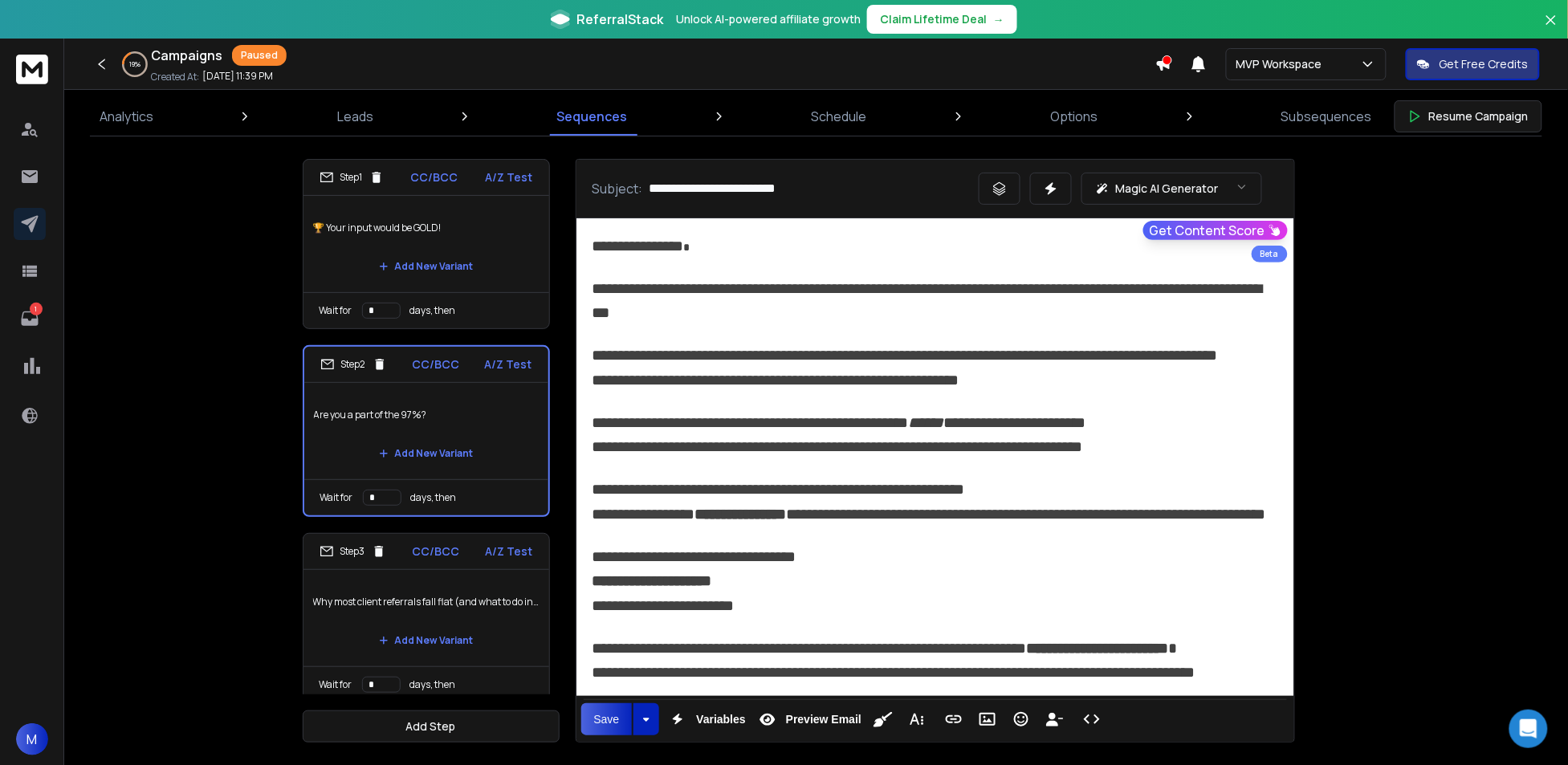
click at [472, 238] on p "🏆 Your input would be GOLD!" at bounding box center [426, 228] width 226 height 45
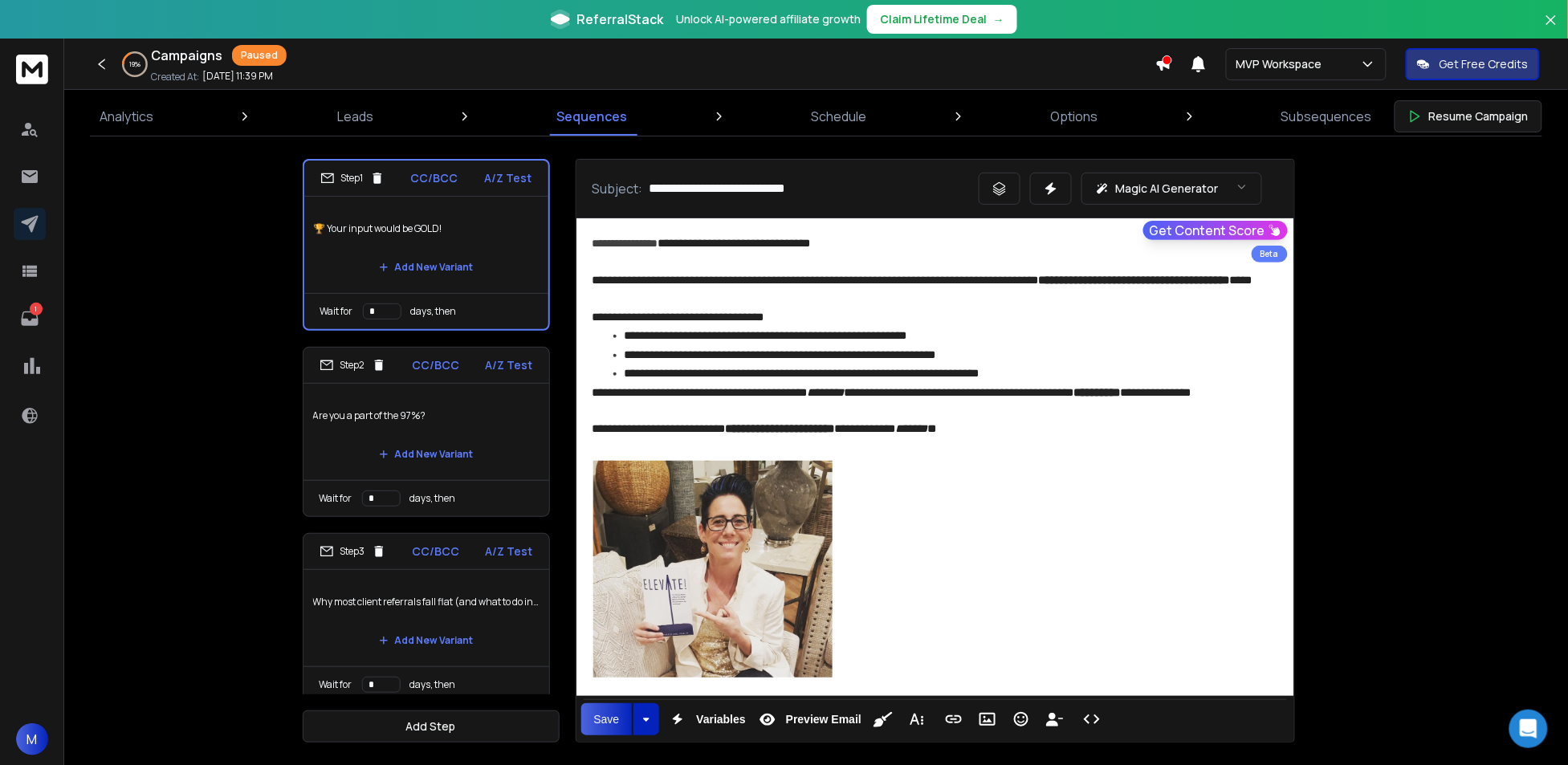
click at [483, 410] on p "Are you a part of the 97%?" at bounding box center [426, 416] width 226 height 45
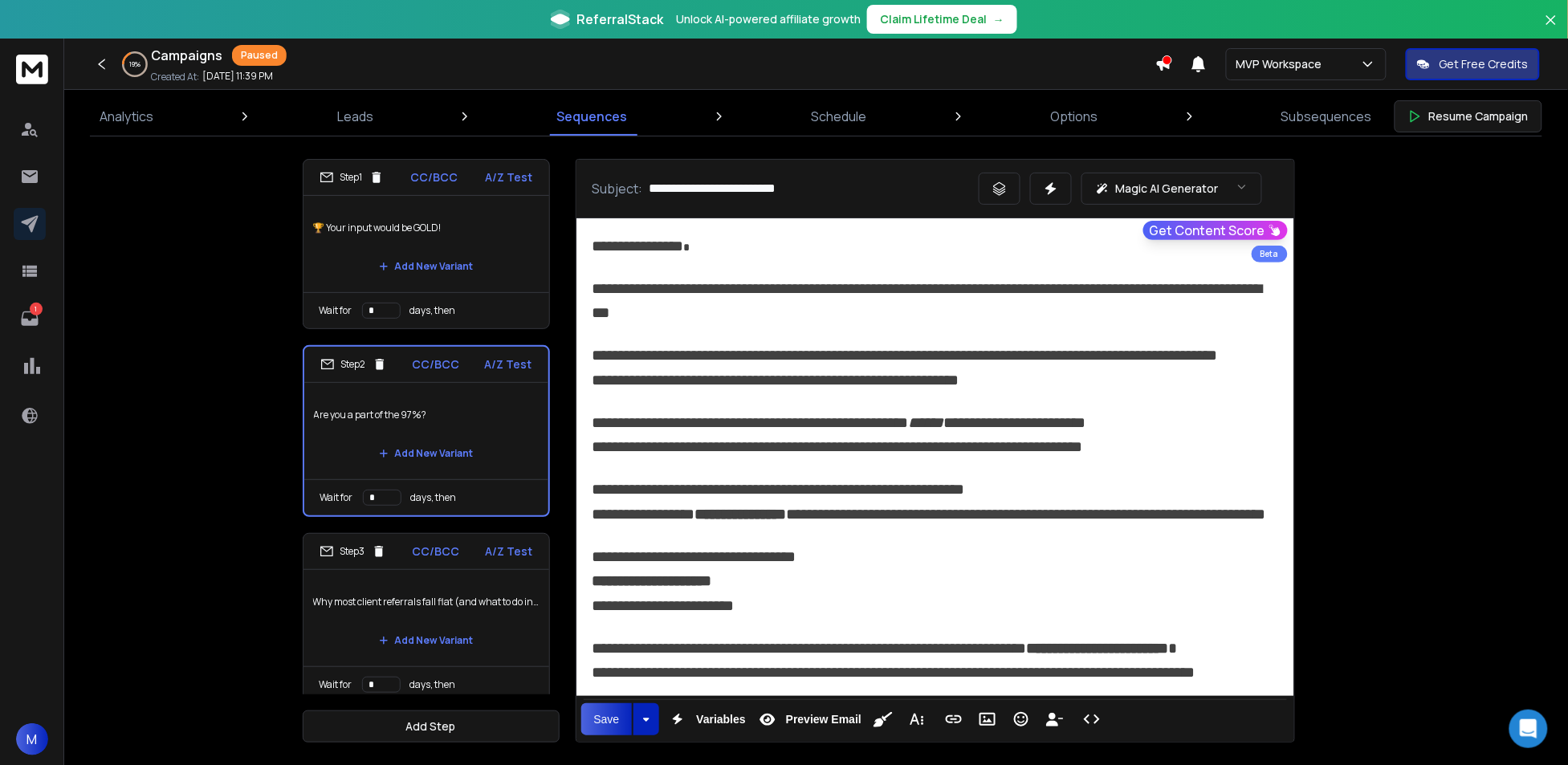
click at [465, 617] on p "Why most client referrals fall flat (and what to do instead)" at bounding box center [426, 602] width 226 height 45
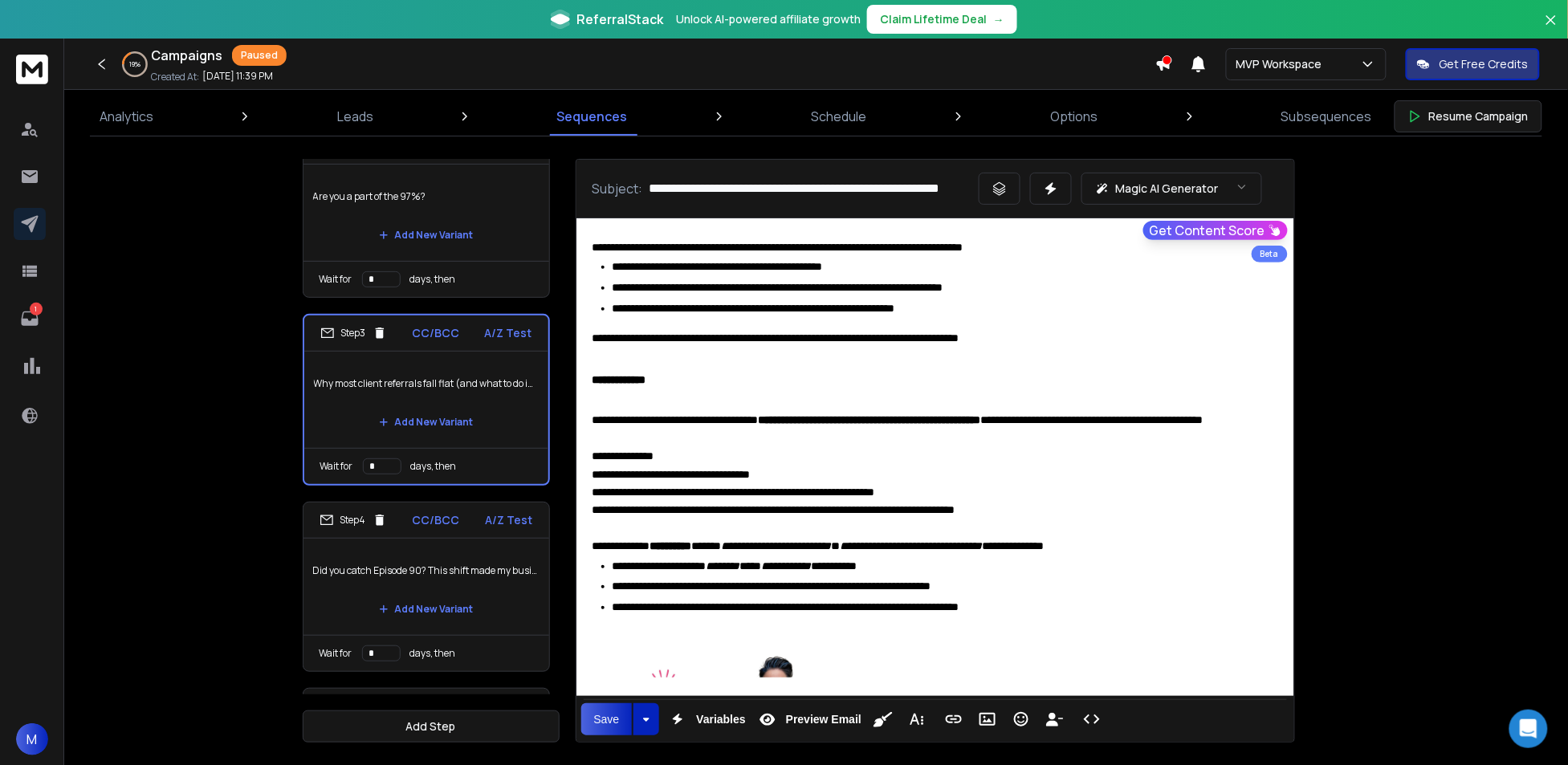
scroll to position [219, 0]
click at [439, 568] on p "Did you catch Episode 90? This shift made my business skyrocket" at bounding box center [426, 569] width 226 height 45
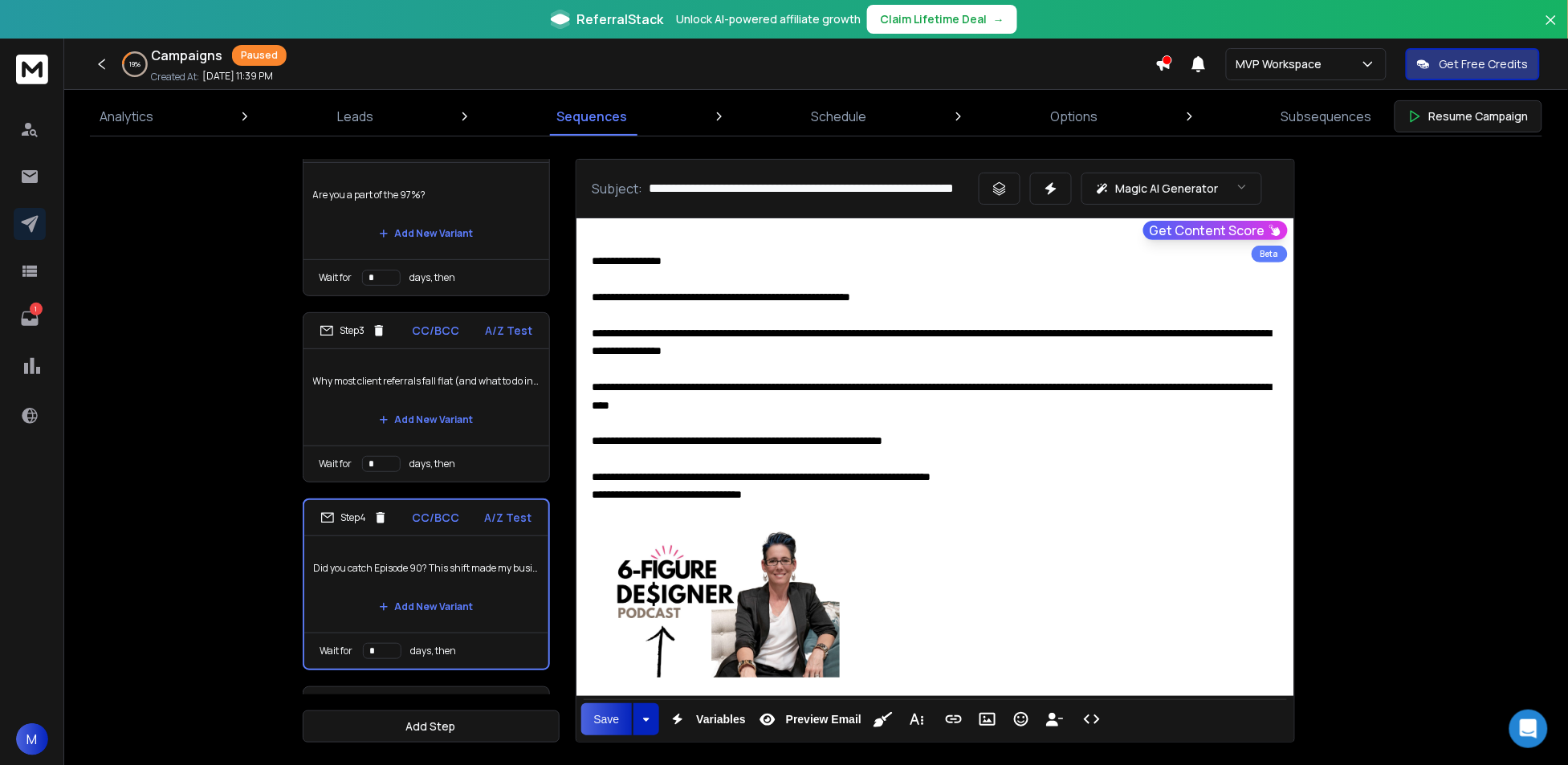
scroll to position [0, 0]
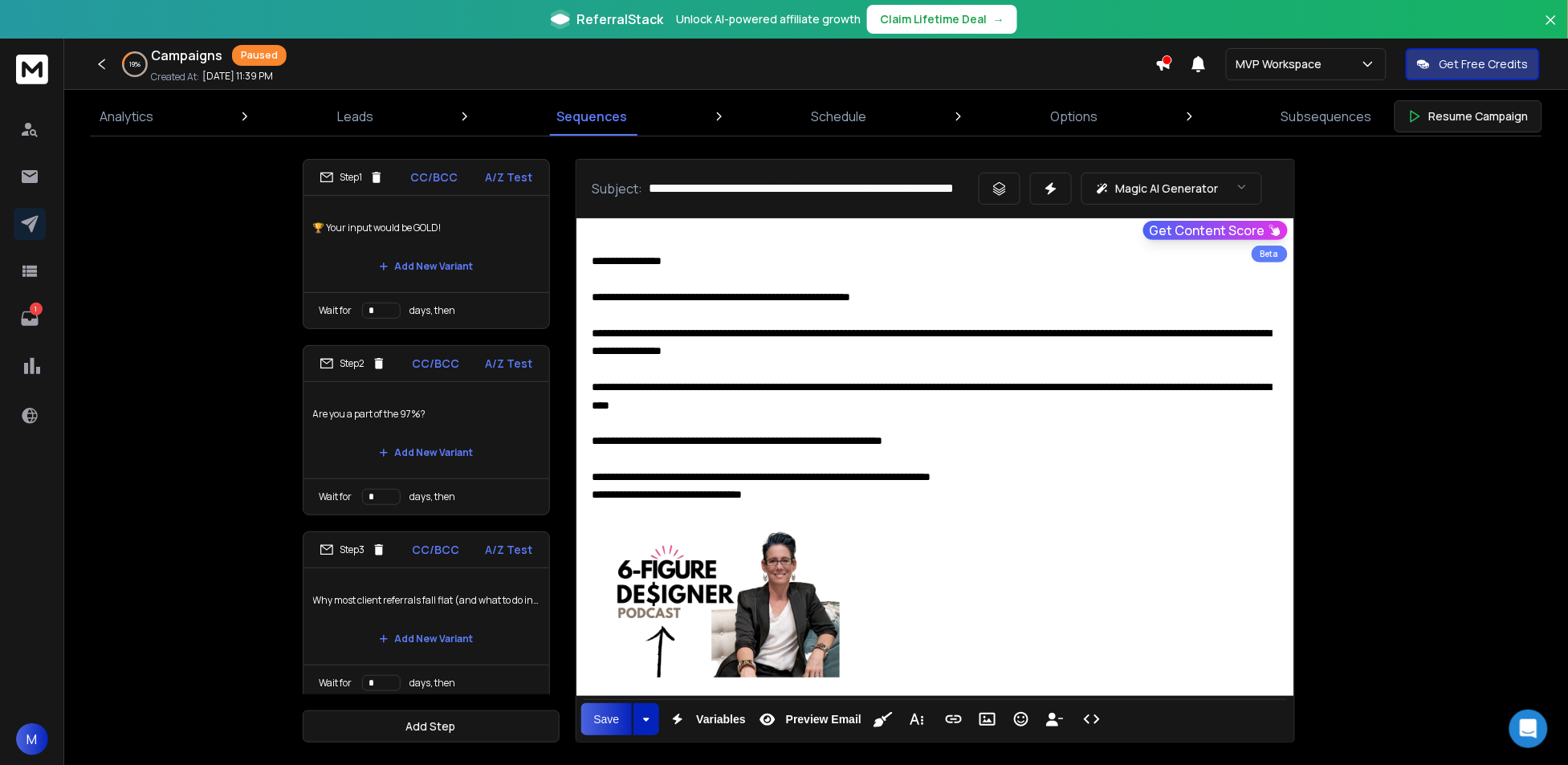
click at [487, 263] on div "Add New Variant" at bounding box center [426, 266] width 226 height 32
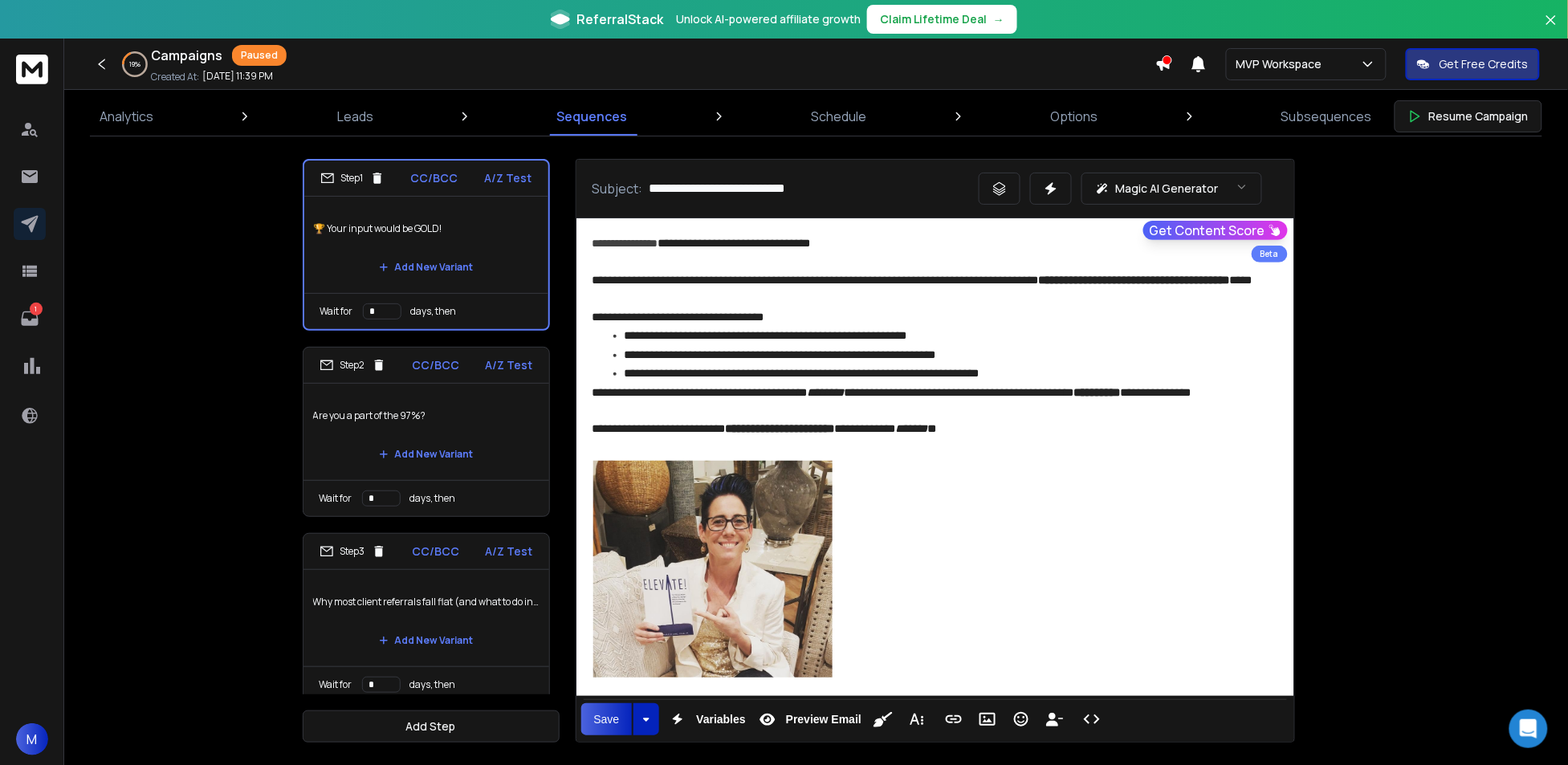
scroll to position [1, 0]
click at [477, 415] on p "Are you a part of the 97%?" at bounding box center [426, 415] width 226 height 45
type input "**********"
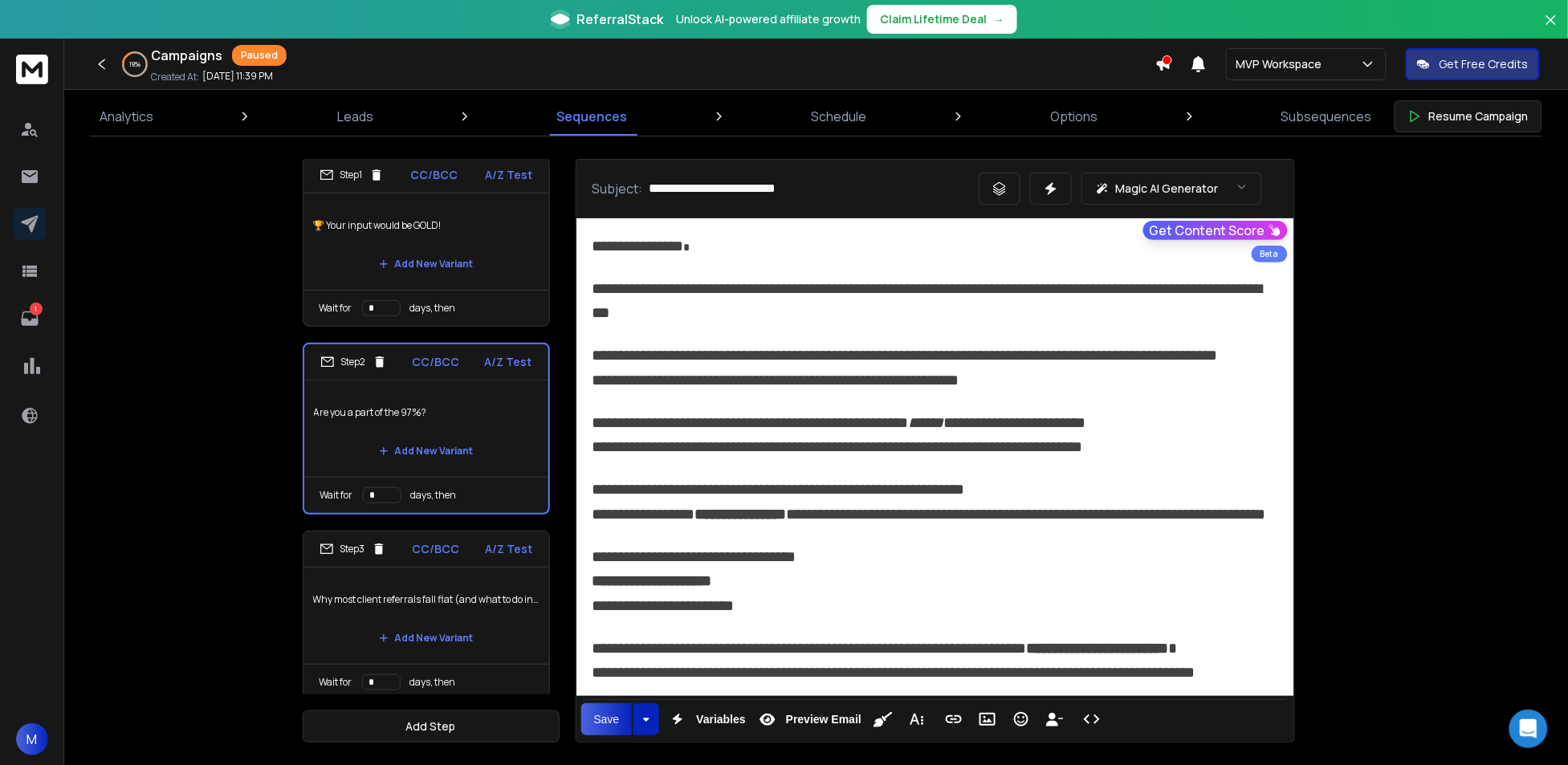
scroll to position [0, 0]
click at [17, 311] on link "1" at bounding box center [29, 318] width 32 height 32
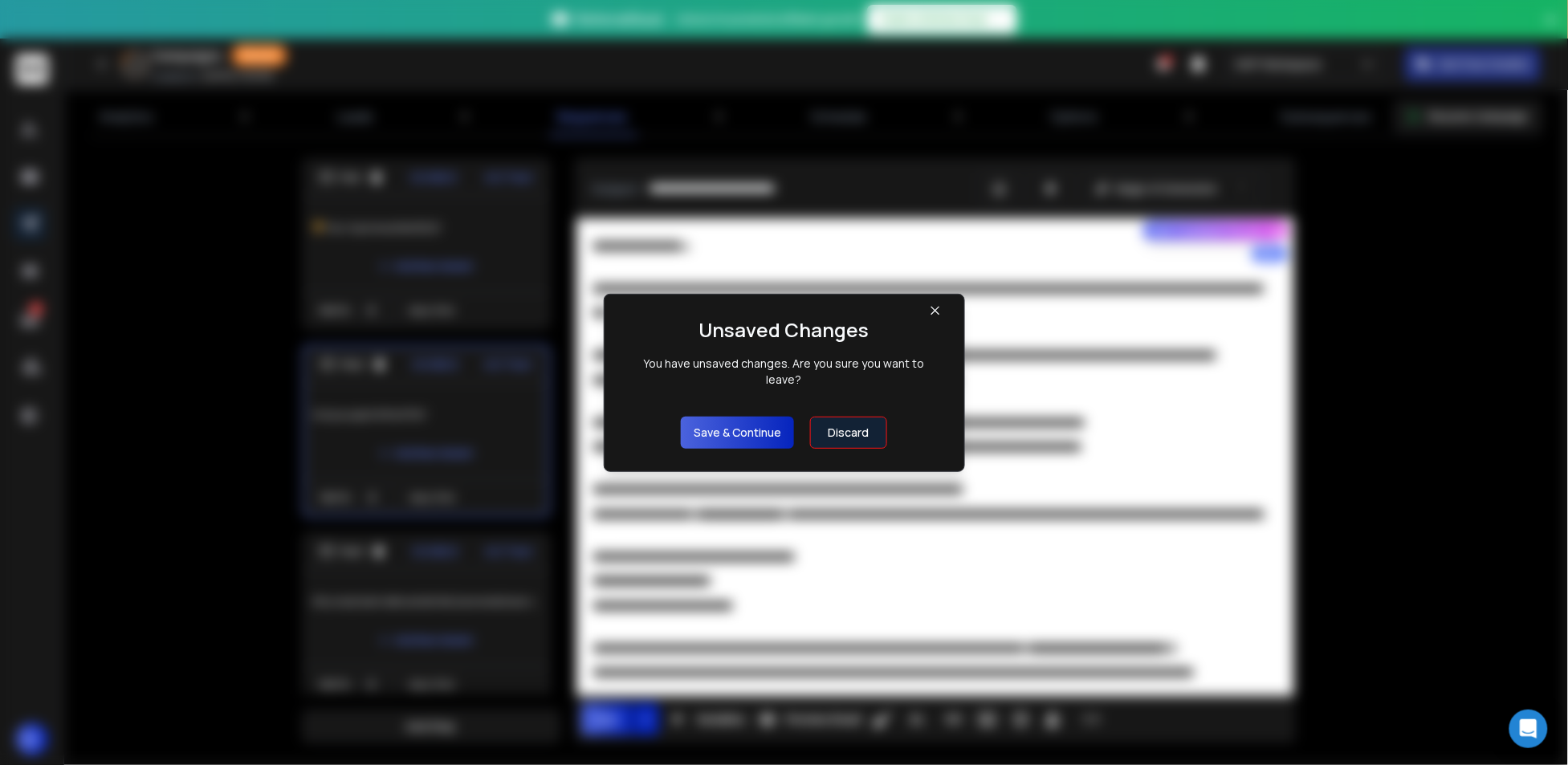
click at [840, 421] on button "Discard" at bounding box center [849, 432] width 77 height 32
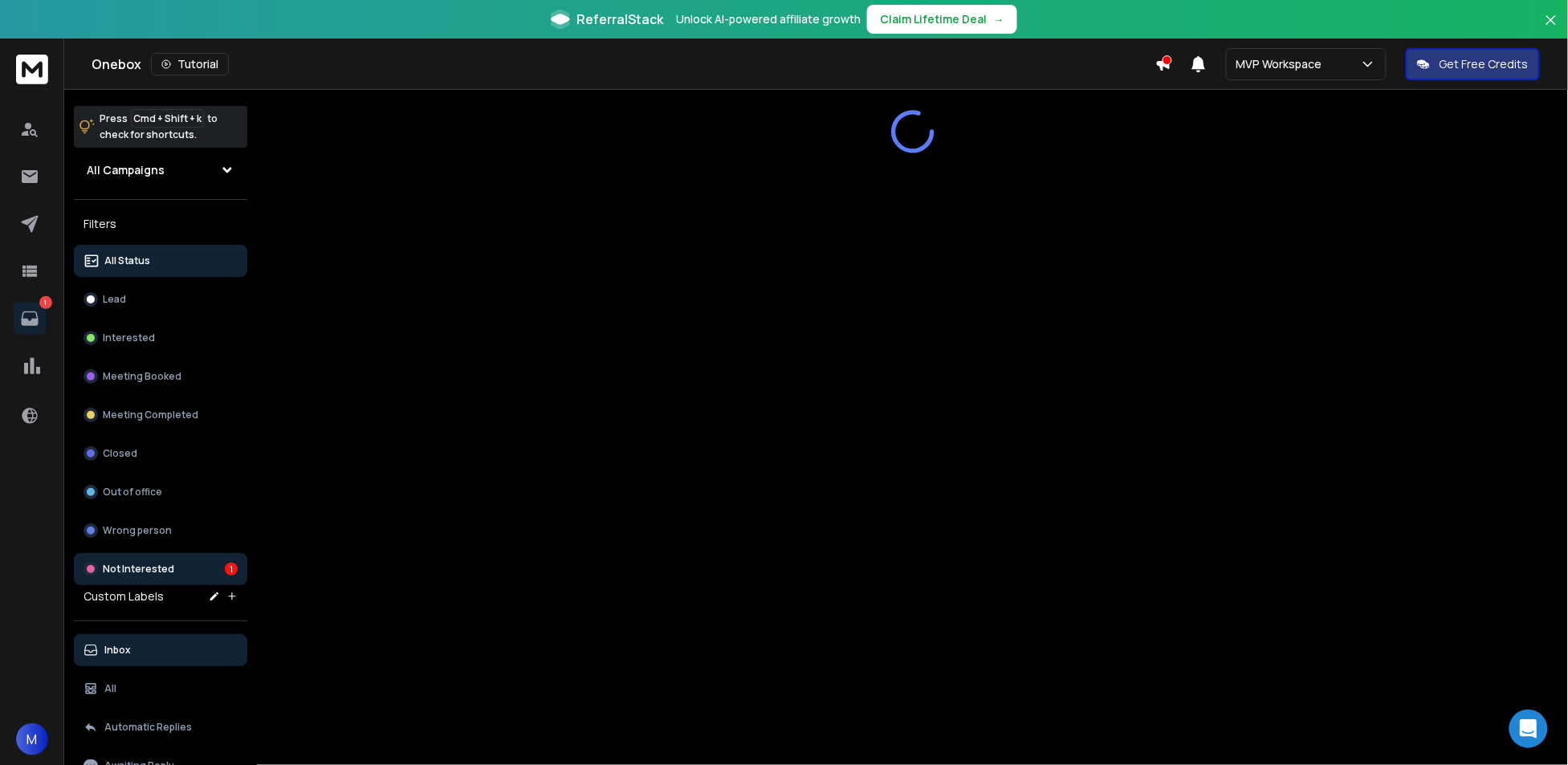
click at [172, 580] on button "Not Interested 1" at bounding box center [160, 568] width 173 height 32
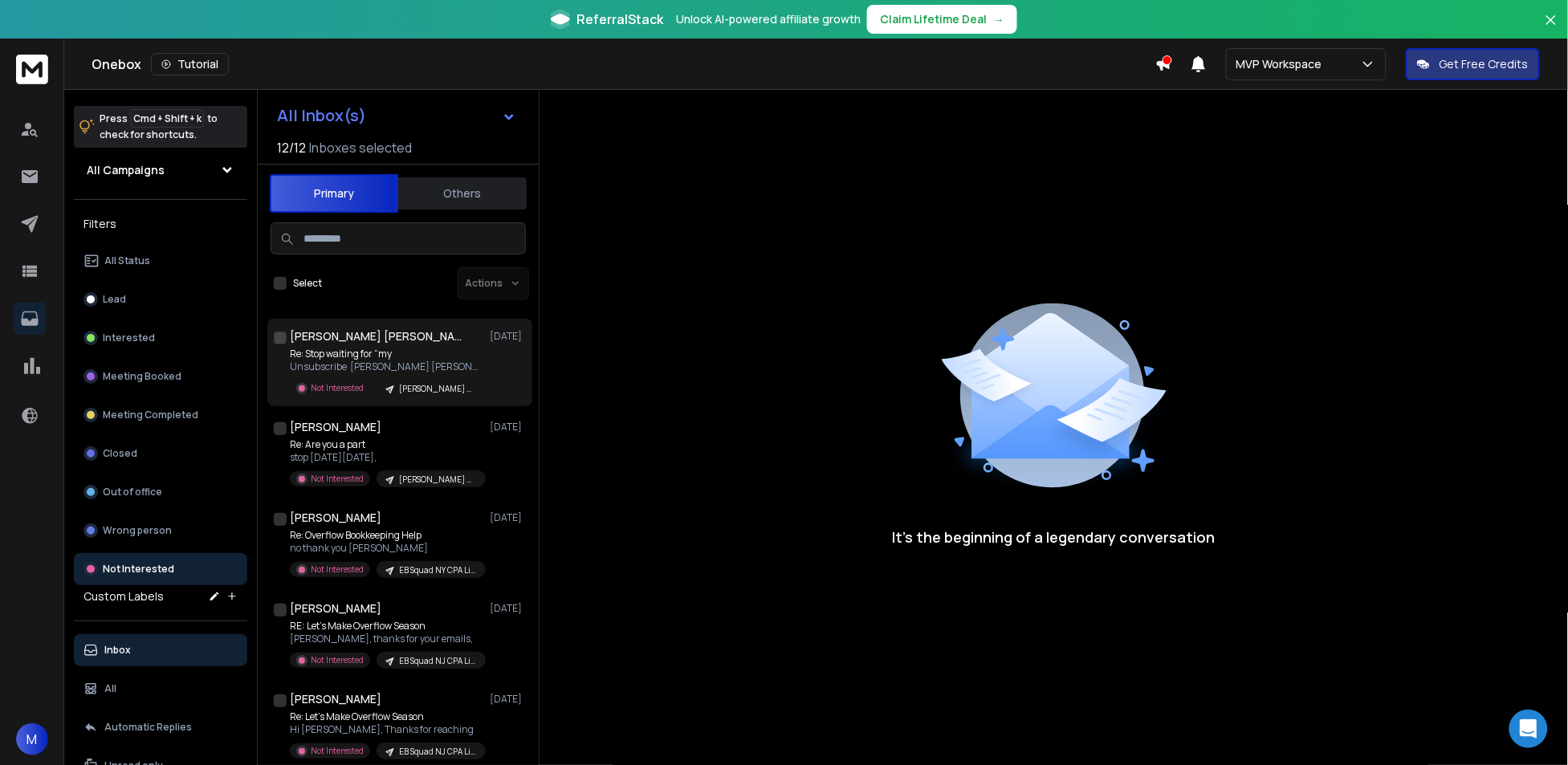
click at [394, 355] on p "Re: Stop waiting for “my" at bounding box center [386, 353] width 192 height 13
